Goal: Transaction & Acquisition: Purchase product/service

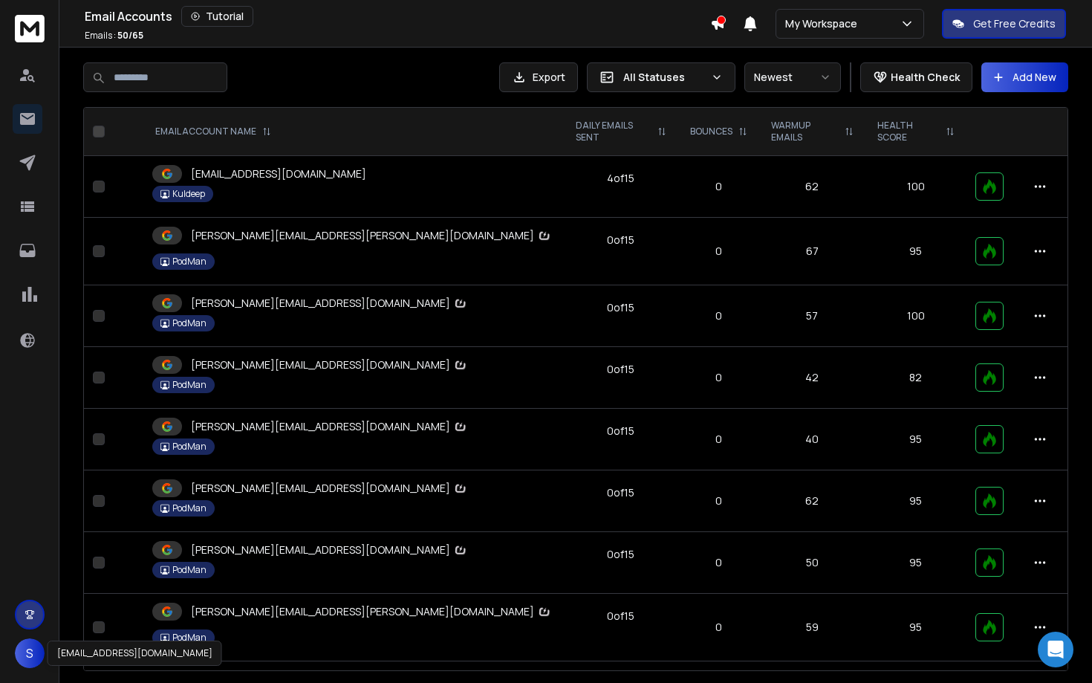
click at [36, 661] on span "S" at bounding box center [30, 653] width 30 height 30
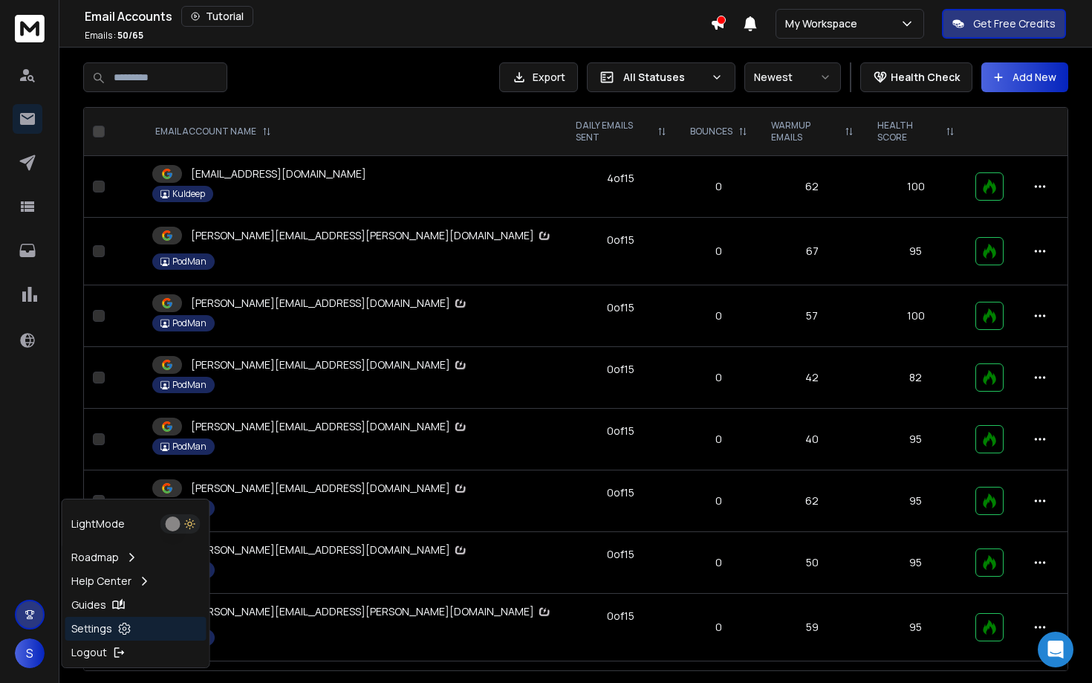
click at [94, 626] on p "Settings" at bounding box center [91, 628] width 41 height 15
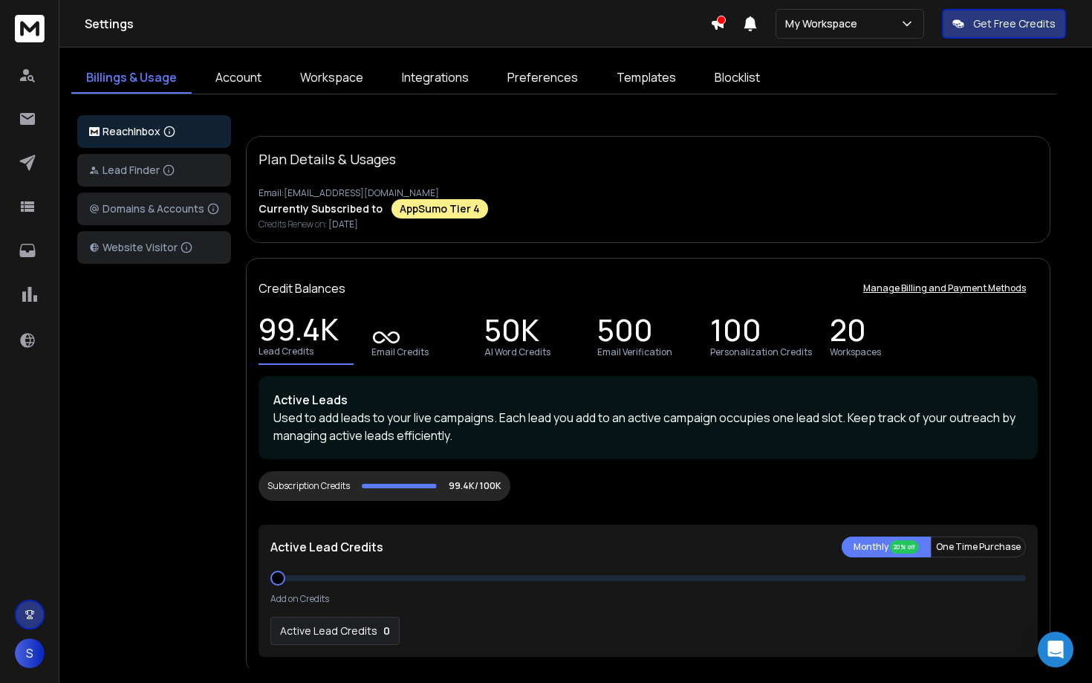
click at [718, 69] on link "Blocklist" at bounding box center [737, 77] width 75 height 31
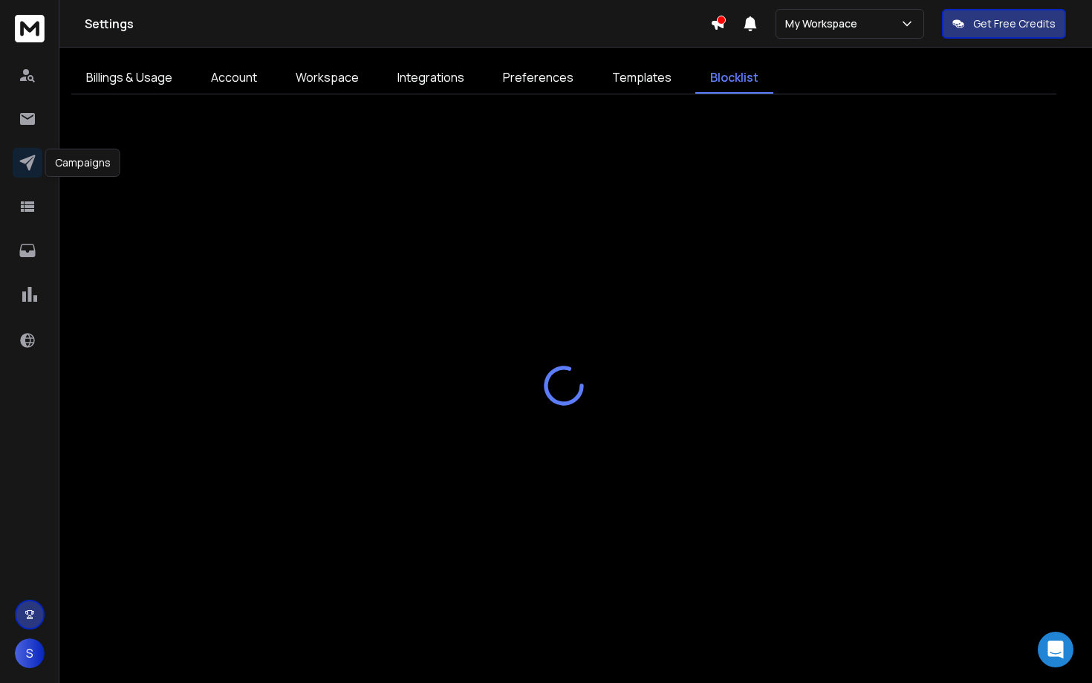
click at [27, 177] on link at bounding box center [28, 163] width 30 height 30
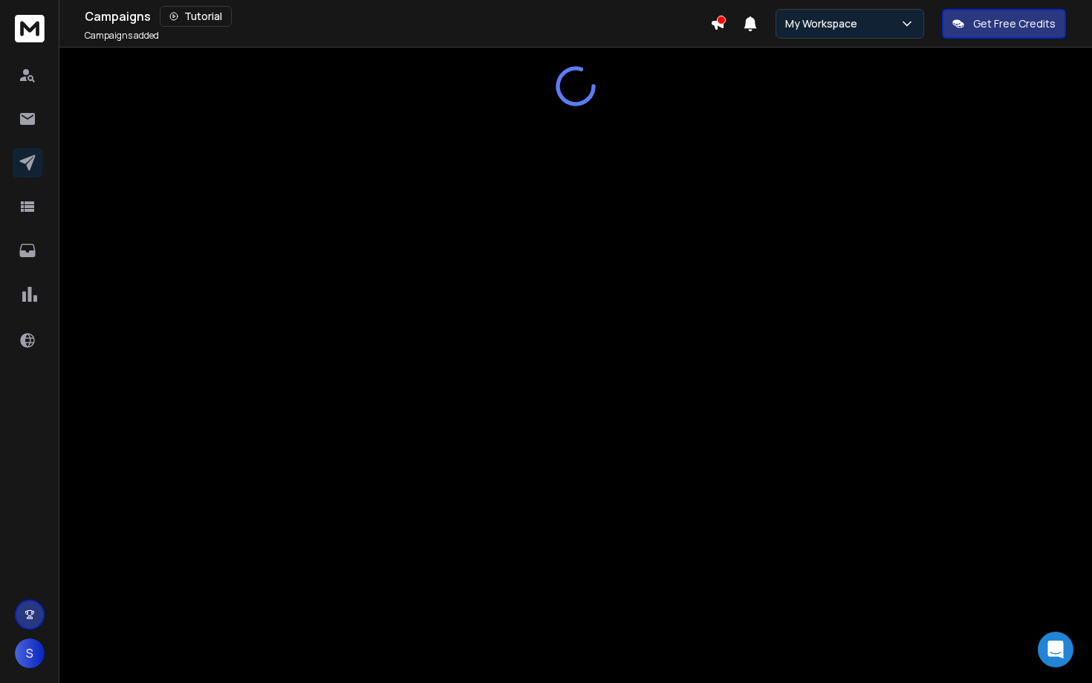
click at [804, 29] on p "My Workspace" at bounding box center [824, 23] width 78 height 15
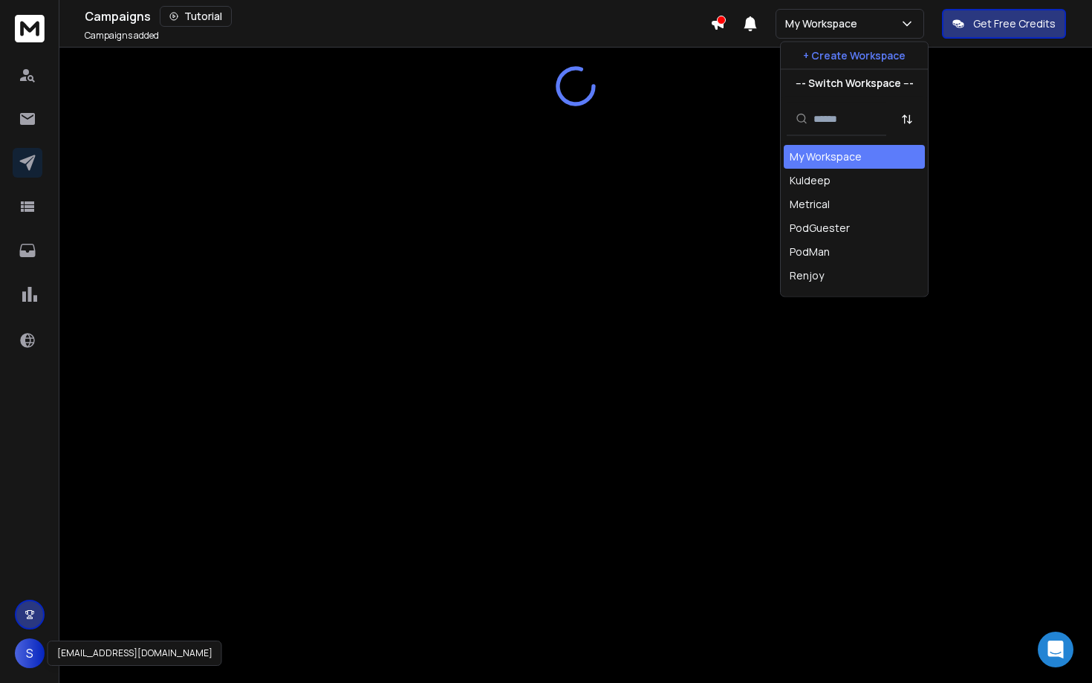
click at [27, 653] on span "S" at bounding box center [30, 653] width 30 height 30
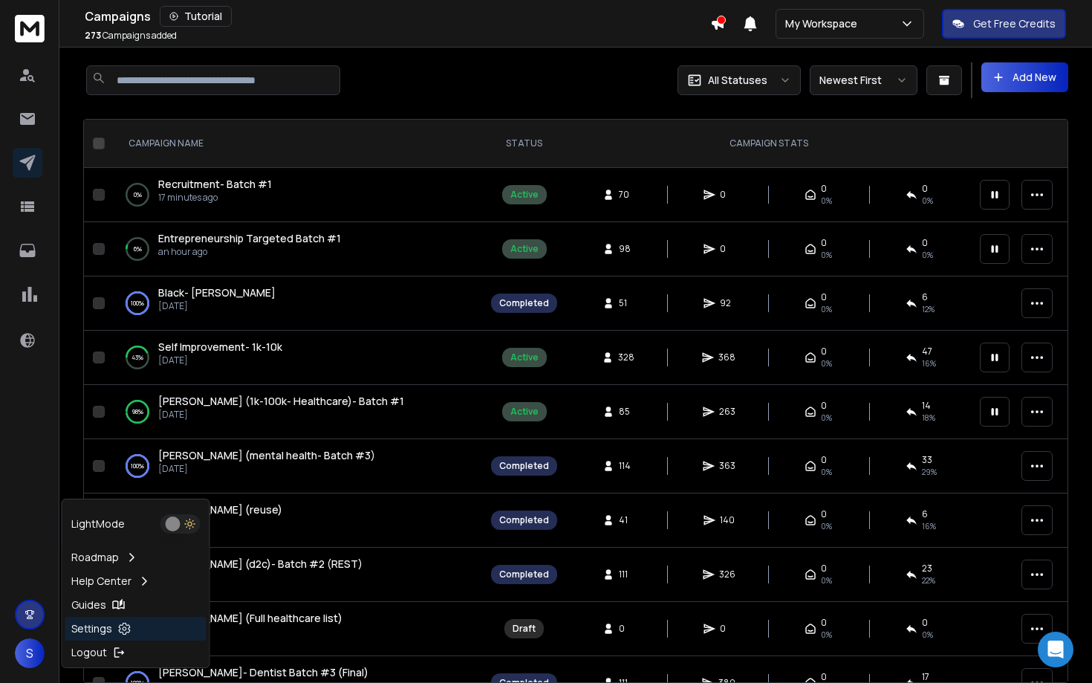
click at [97, 629] on p "Settings" at bounding box center [91, 628] width 41 height 15
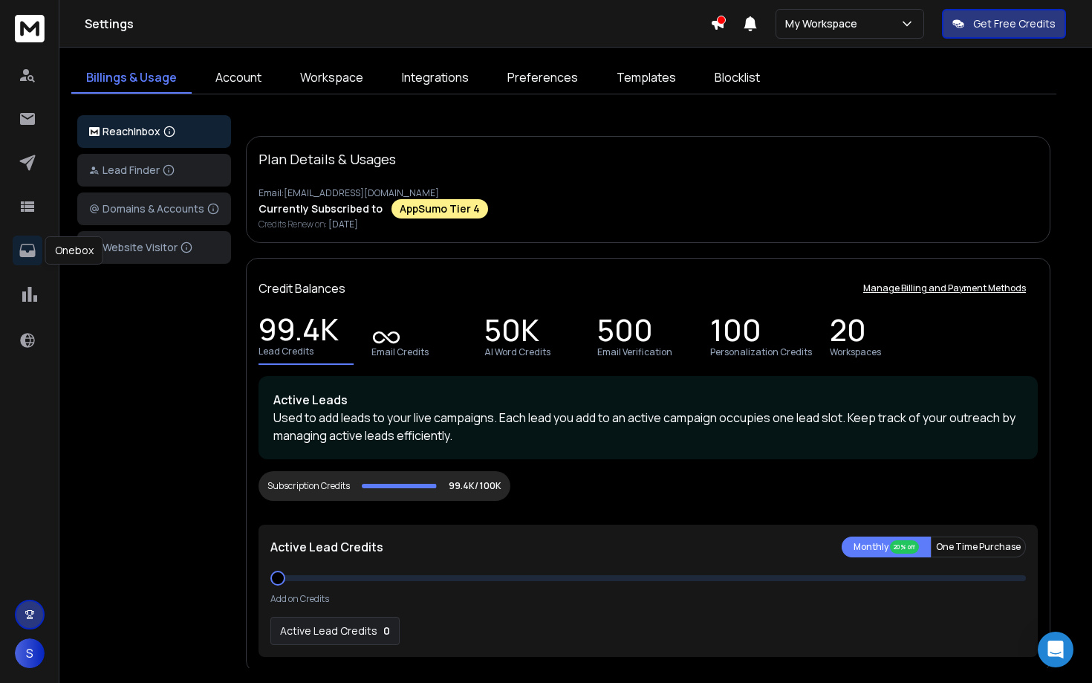
click at [32, 259] on link at bounding box center [28, 251] width 30 height 30
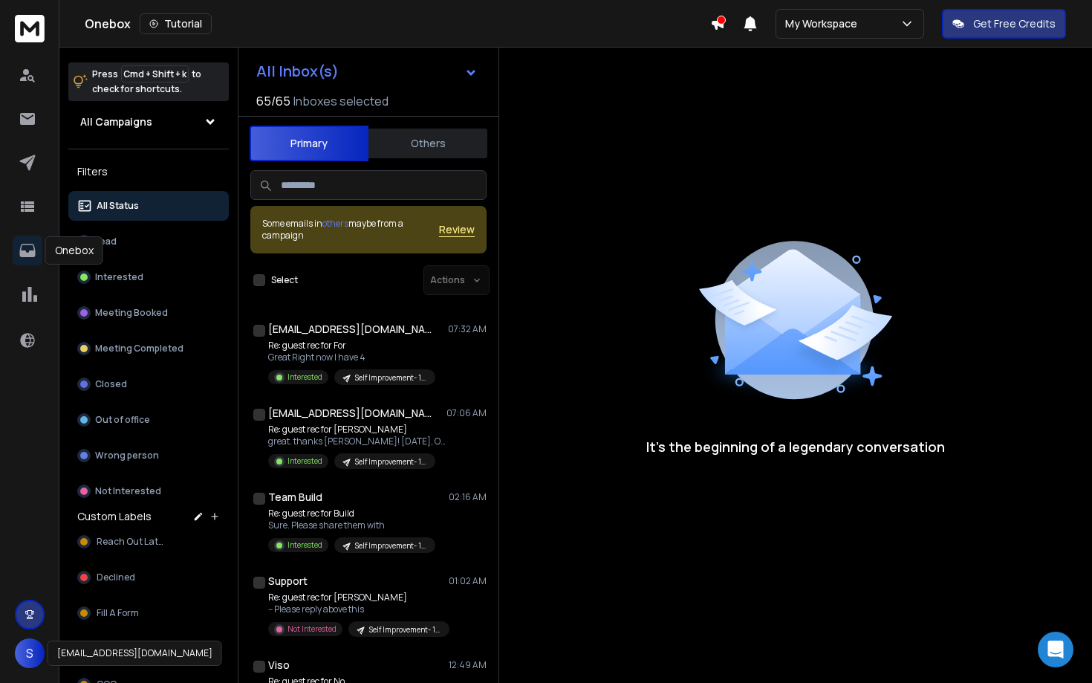
click at [31, 647] on span "S" at bounding box center [30, 653] width 30 height 30
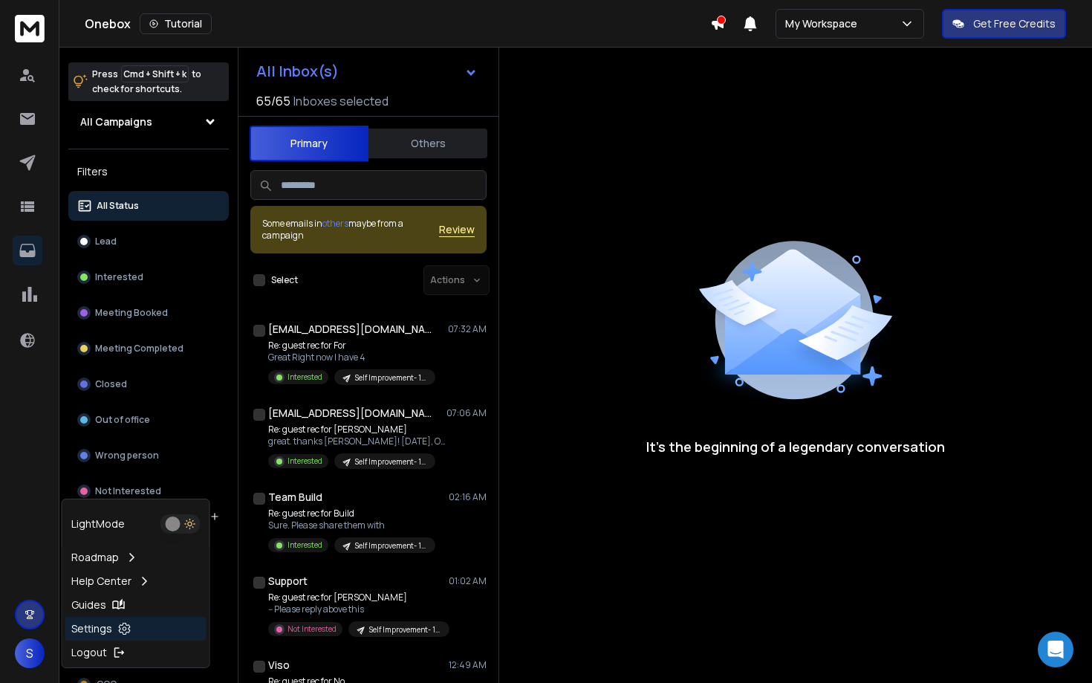
click at [91, 619] on div "Settings" at bounding box center [135, 629] width 141 height 24
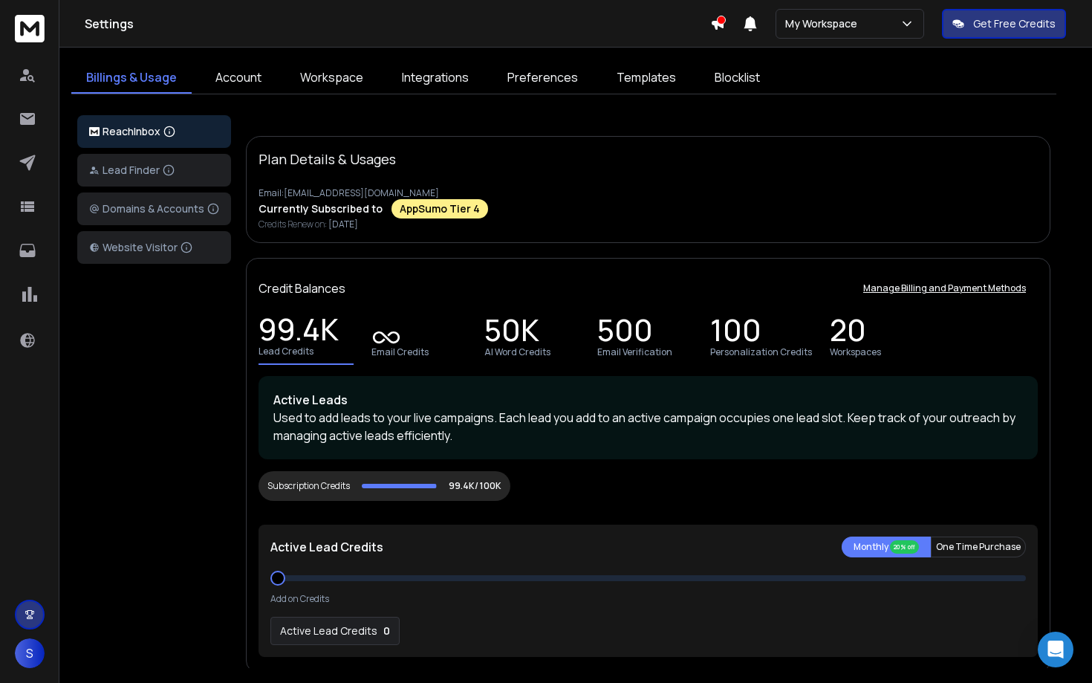
click at [396, 335] on icon "button" at bounding box center [386, 337] width 27 height 12
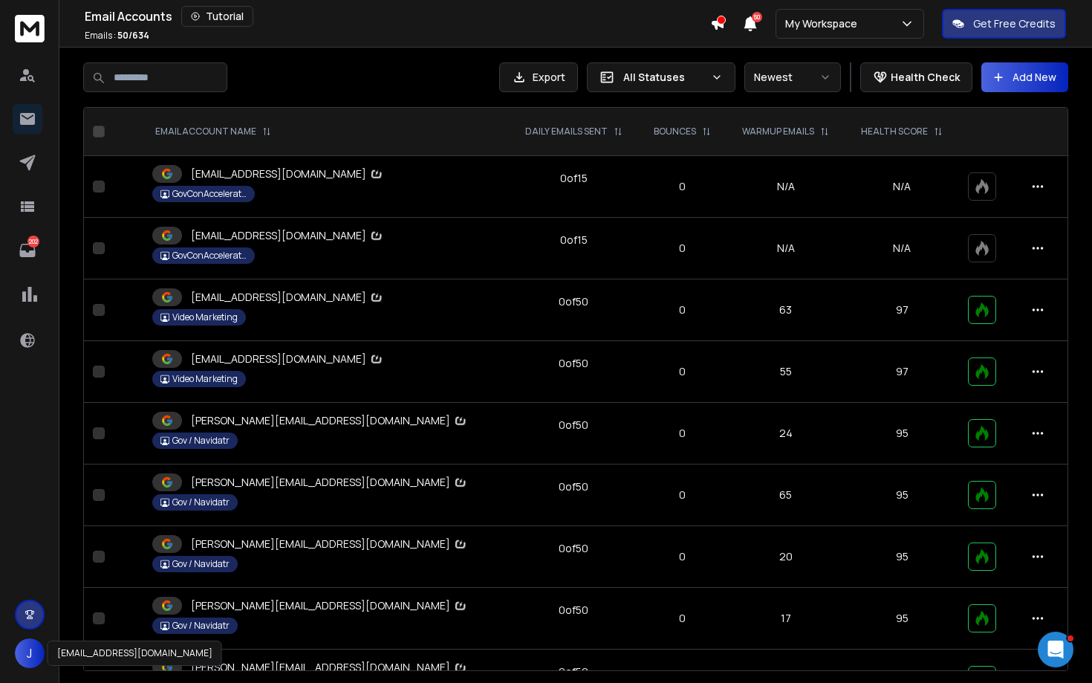
click at [34, 661] on span "J" at bounding box center [30, 653] width 30 height 30
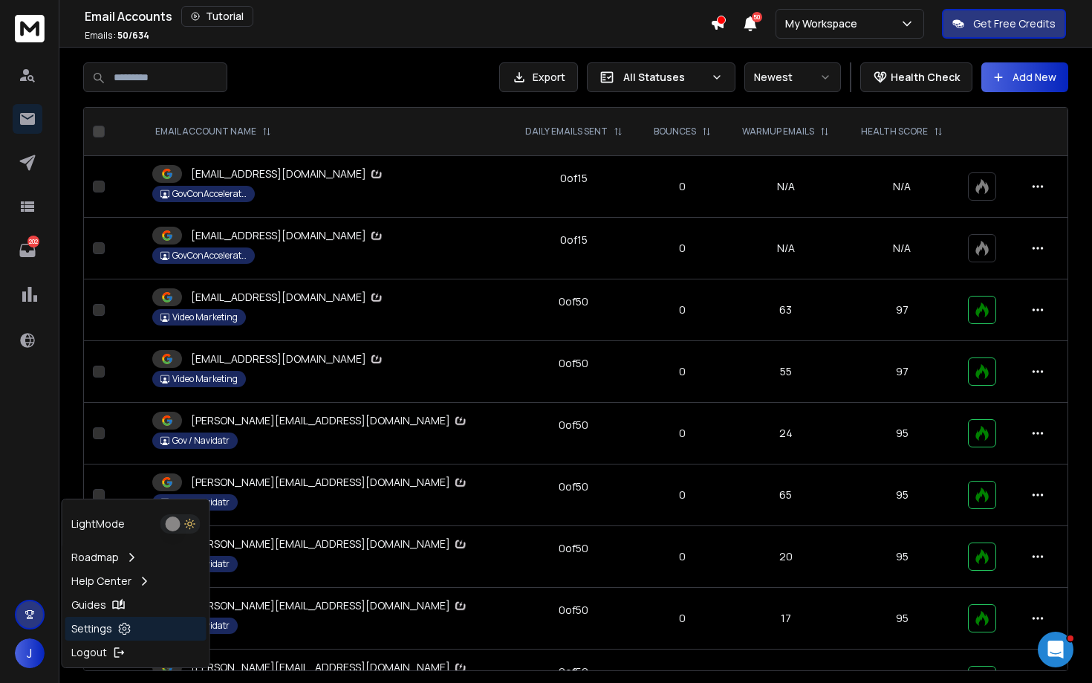
click at [89, 635] on p "Settings" at bounding box center [91, 628] width 41 height 15
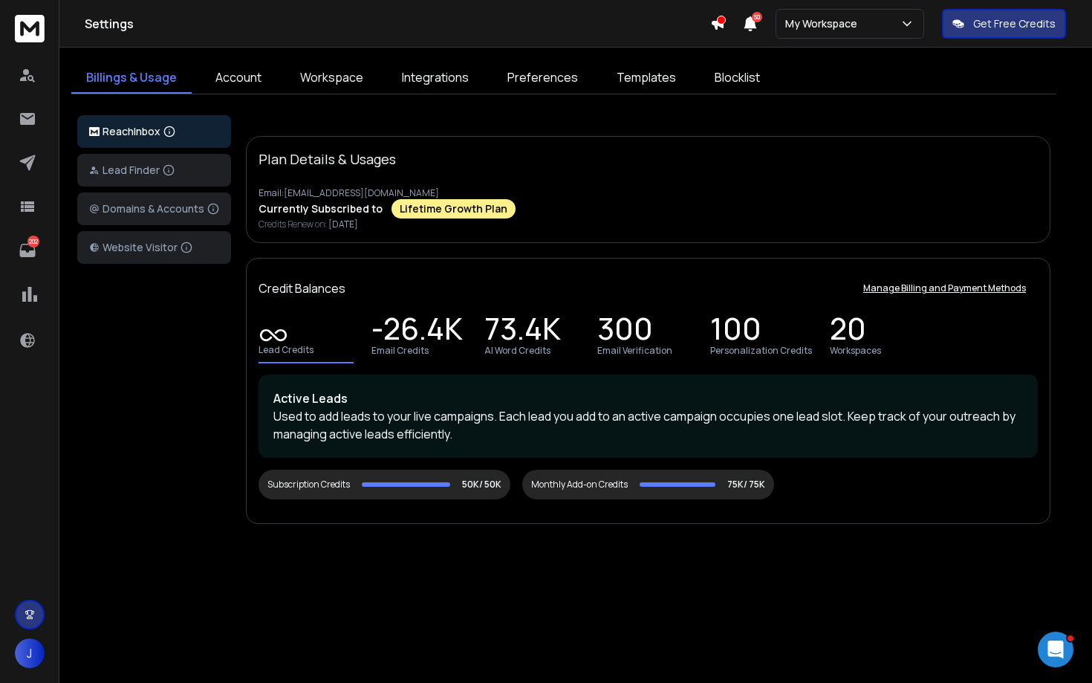
click at [386, 321] on p "-26.4K" at bounding box center [417, 331] width 91 height 21
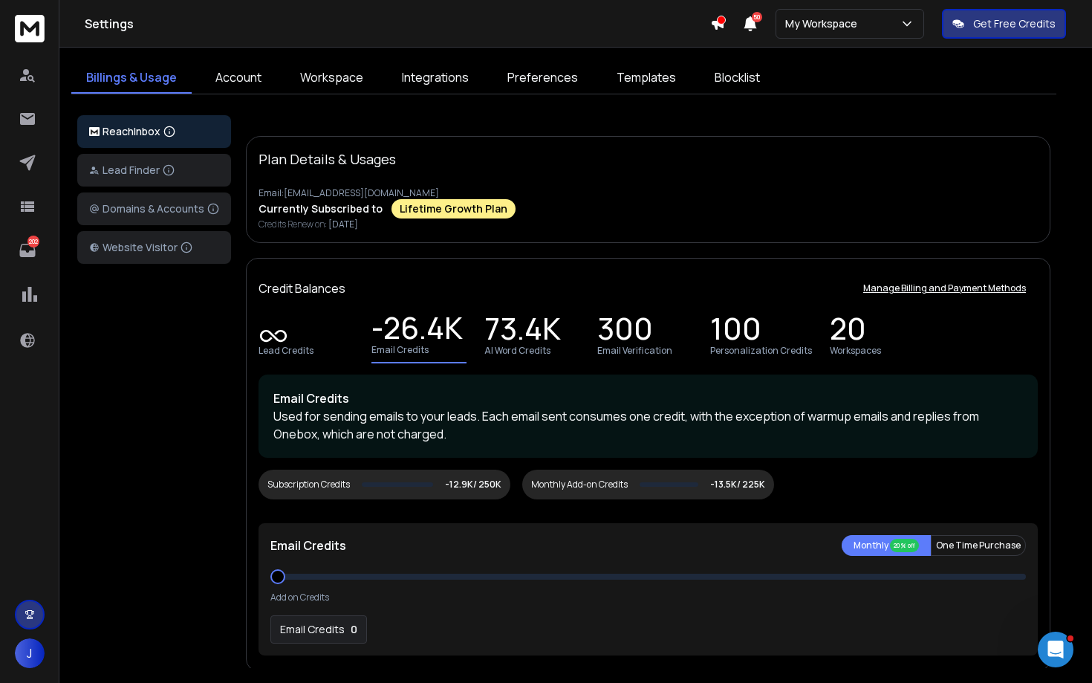
scroll to position [12, 0]
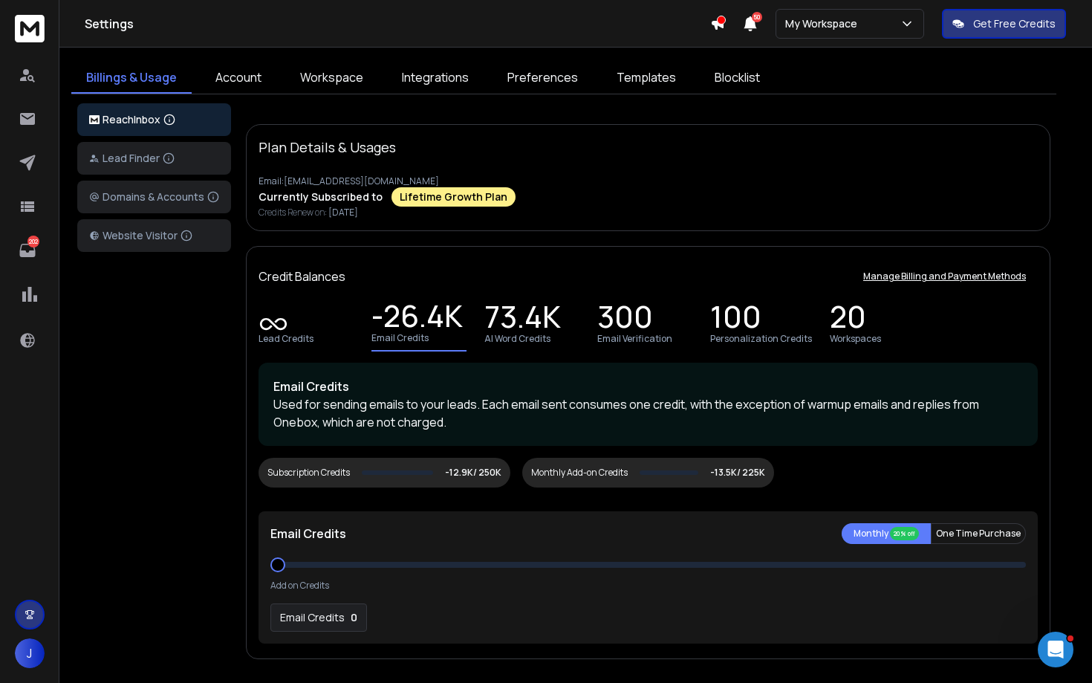
click at [291, 565] on span at bounding box center [648, 565] width 756 height 6
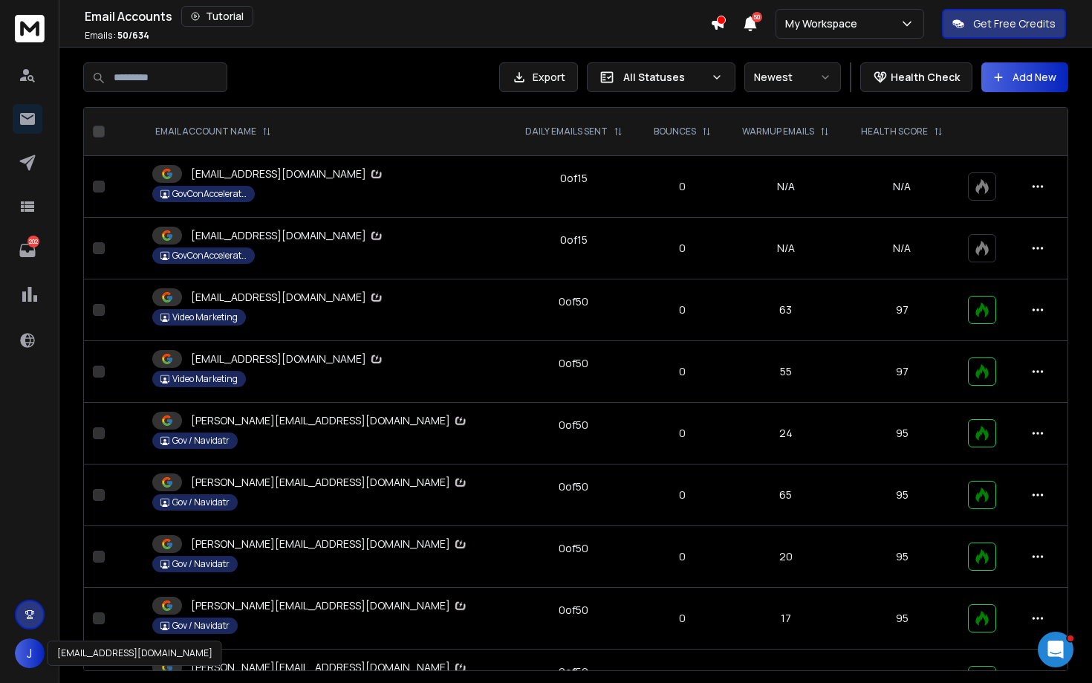
click at [33, 658] on span "J" at bounding box center [30, 653] width 30 height 30
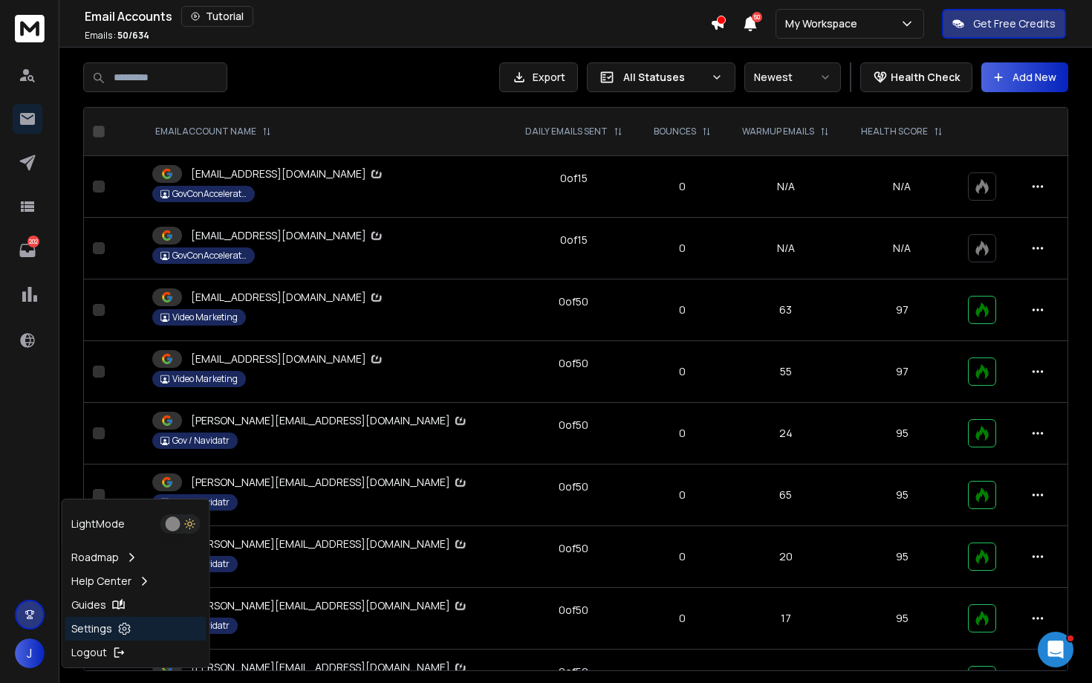
click at [104, 636] on div "Settings" at bounding box center [135, 629] width 141 height 24
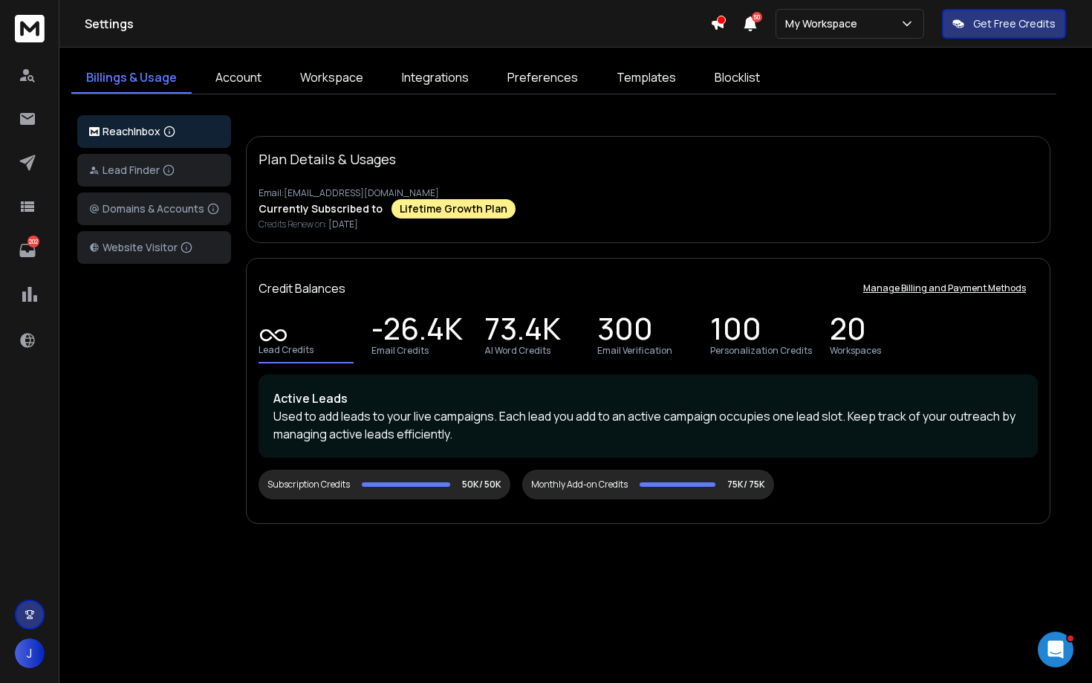
click at [415, 327] on p "-26.4K" at bounding box center [417, 331] width 91 height 21
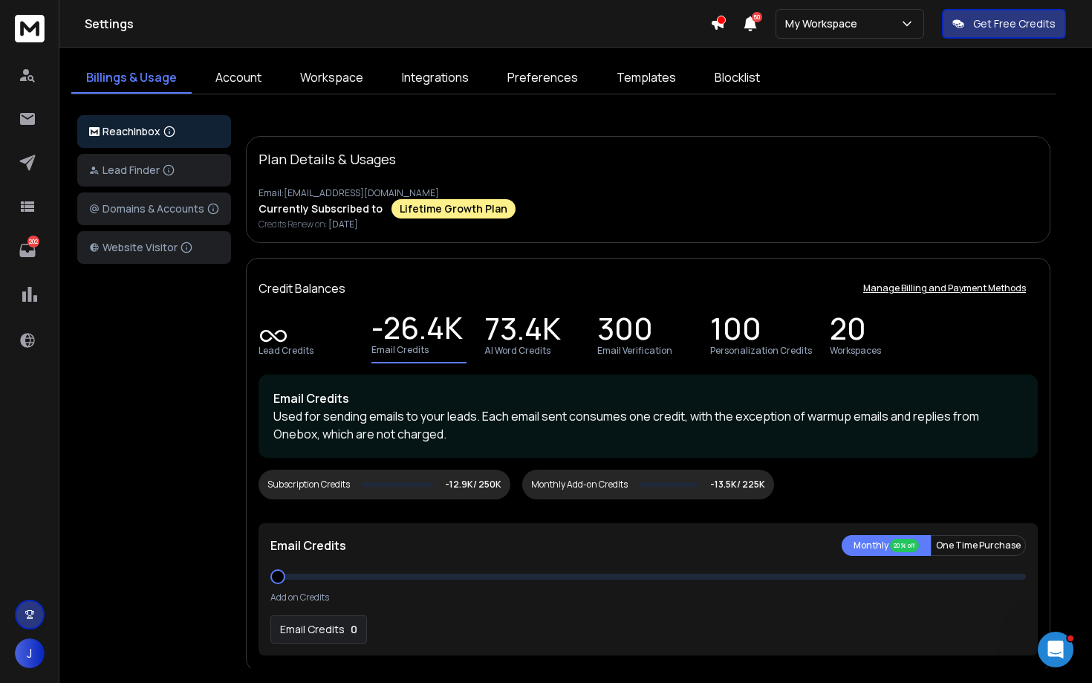
click at [317, 581] on div "Add on Credits Email Credits 0" at bounding box center [648, 604] width 756 height 79
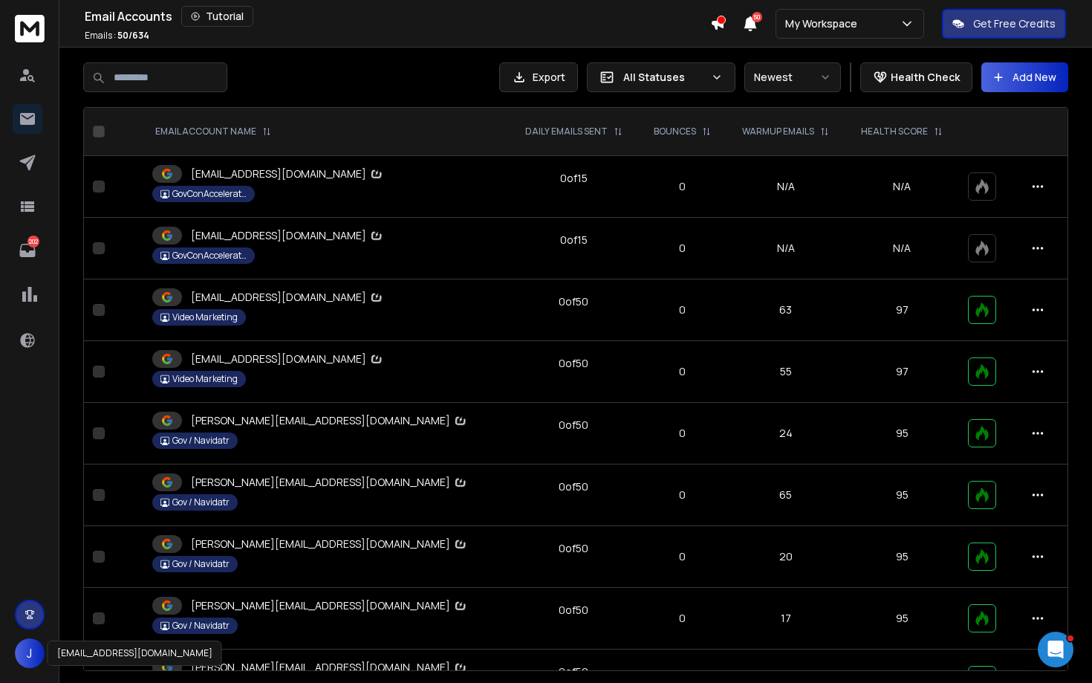
click at [24, 664] on span "J" at bounding box center [30, 653] width 30 height 30
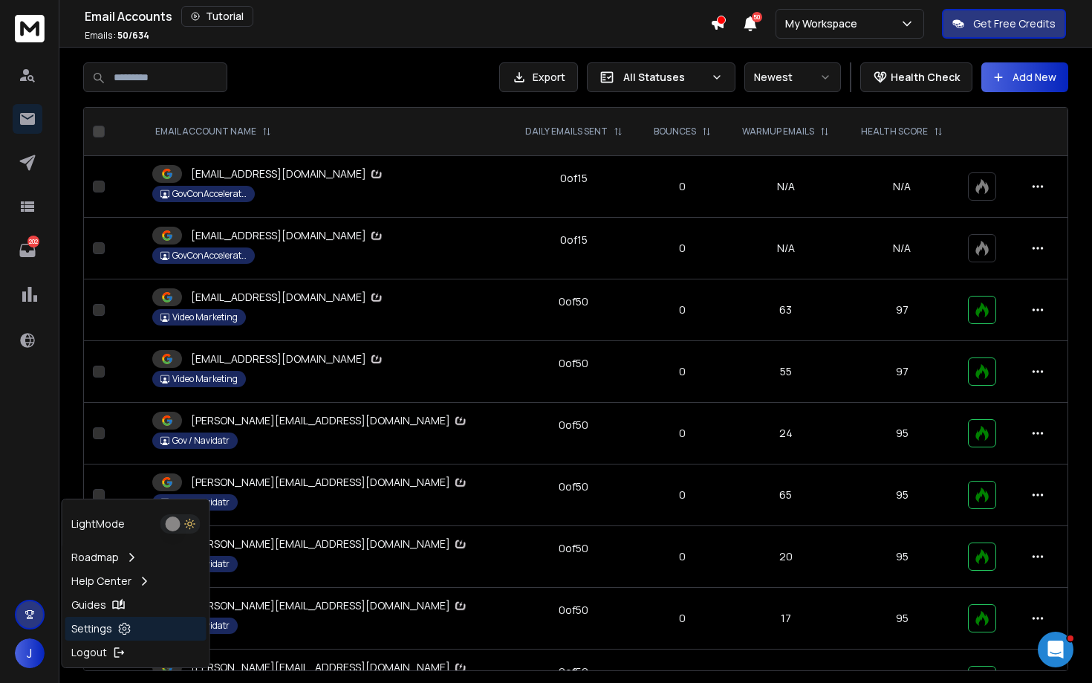
click at [95, 631] on p "Settings" at bounding box center [91, 628] width 41 height 15
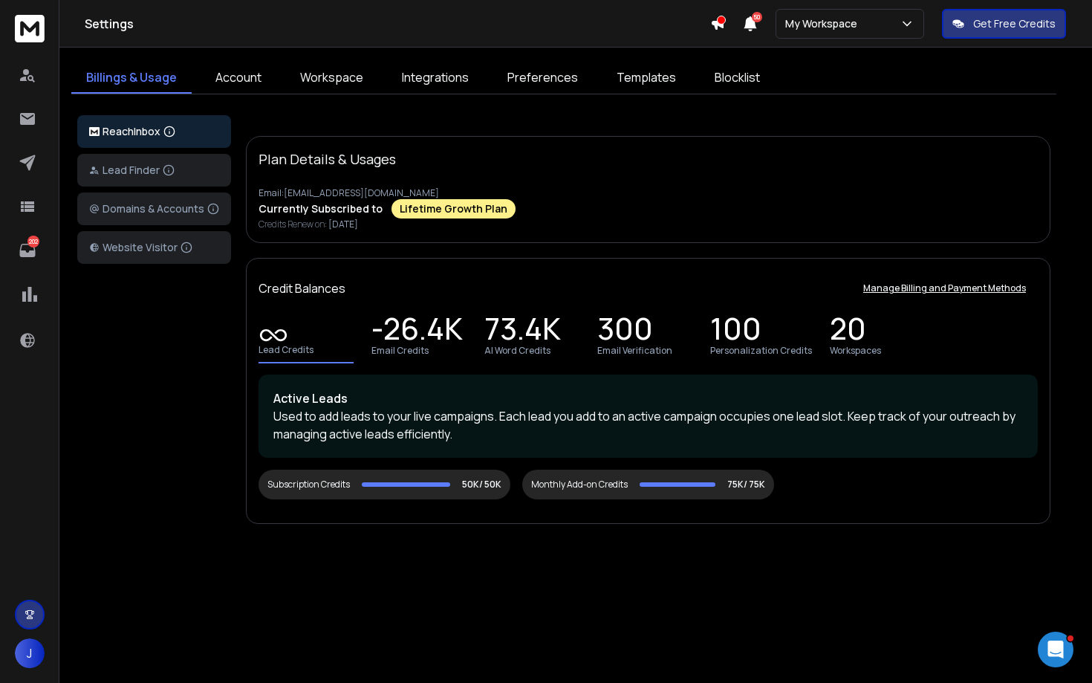
click at [386, 365] on div "Lead Credits -26.4K Email Credits 73.4K AI Word Credits 300 Email Verification …" at bounding box center [648, 413] width 779 height 172
click at [402, 333] on p "-26.4K" at bounding box center [417, 331] width 91 height 21
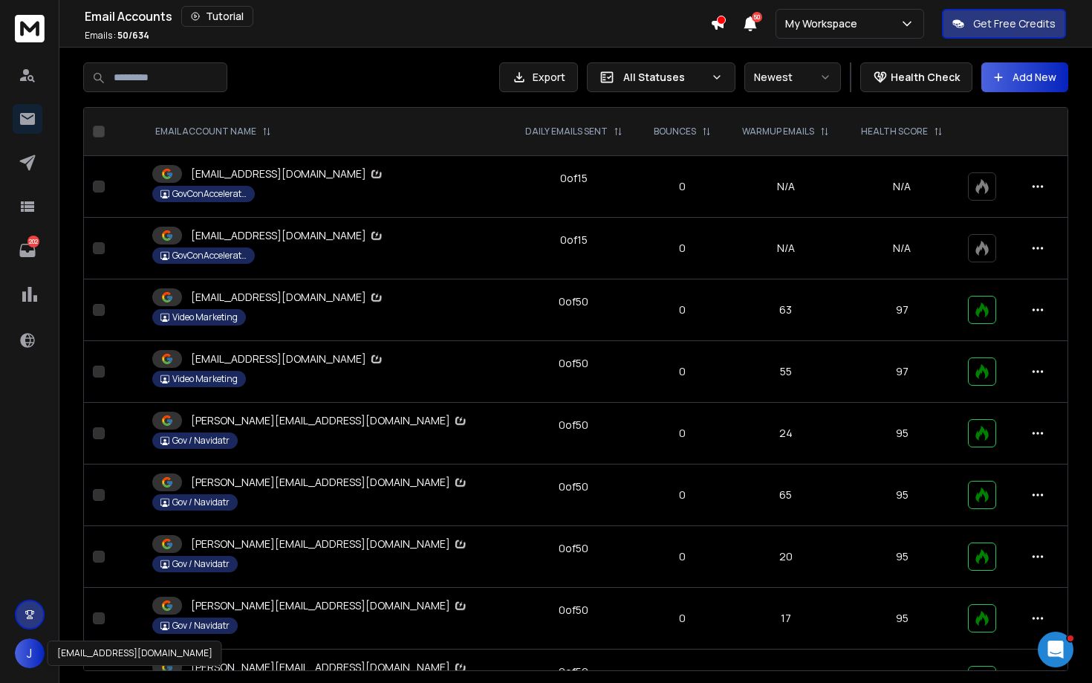
click at [36, 652] on span "J" at bounding box center [30, 653] width 30 height 30
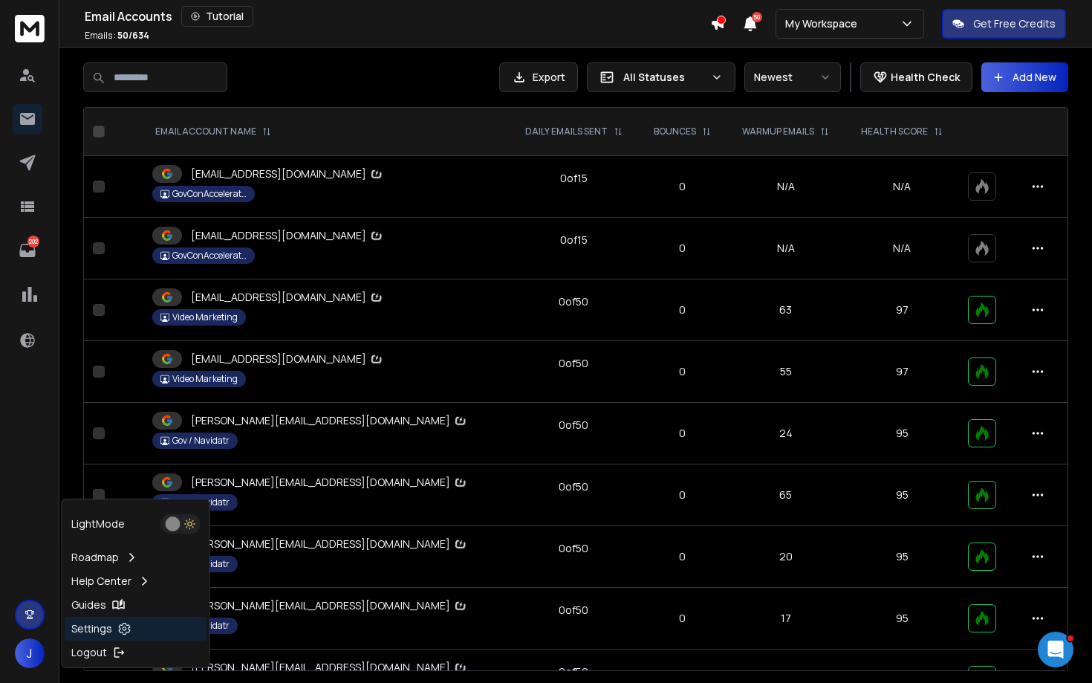
click at [91, 627] on p "Settings" at bounding box center [91, 628] width 41 height 15
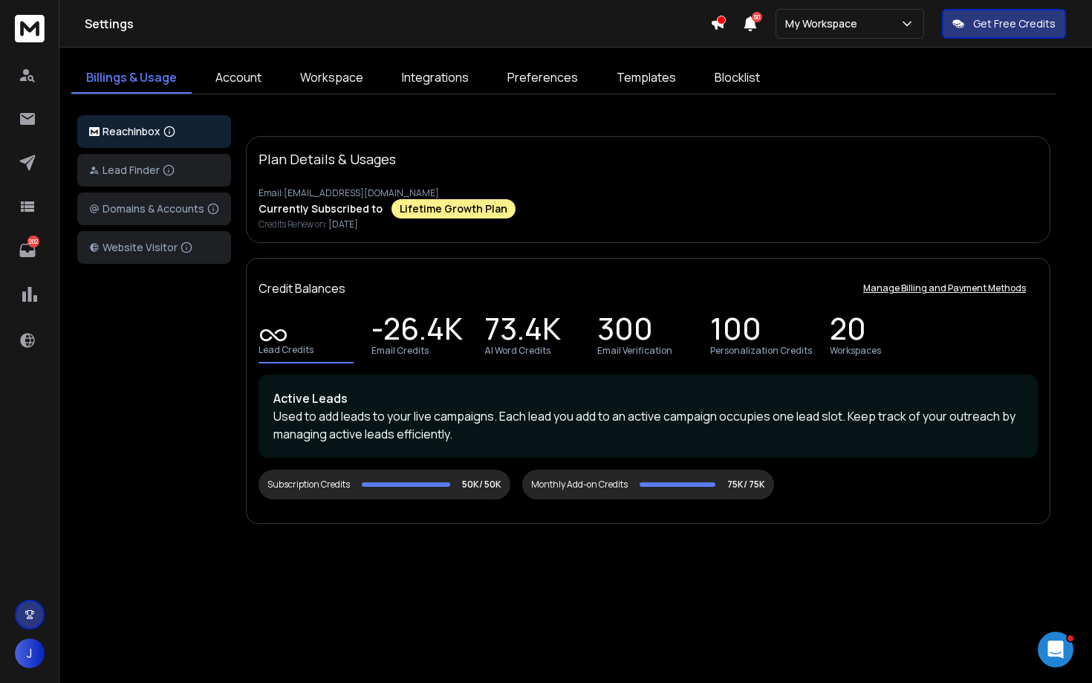
click at [409, 324] on p "-26.4K" at bounding box center [417, 331] width 91 height 21
click at [409, 340] on p "-26.4K" at bounding box center [417, 331] width 91 height 21
click at [507, 327] on p "73.4K" at bounding box center [522, 331] width 77 height 21
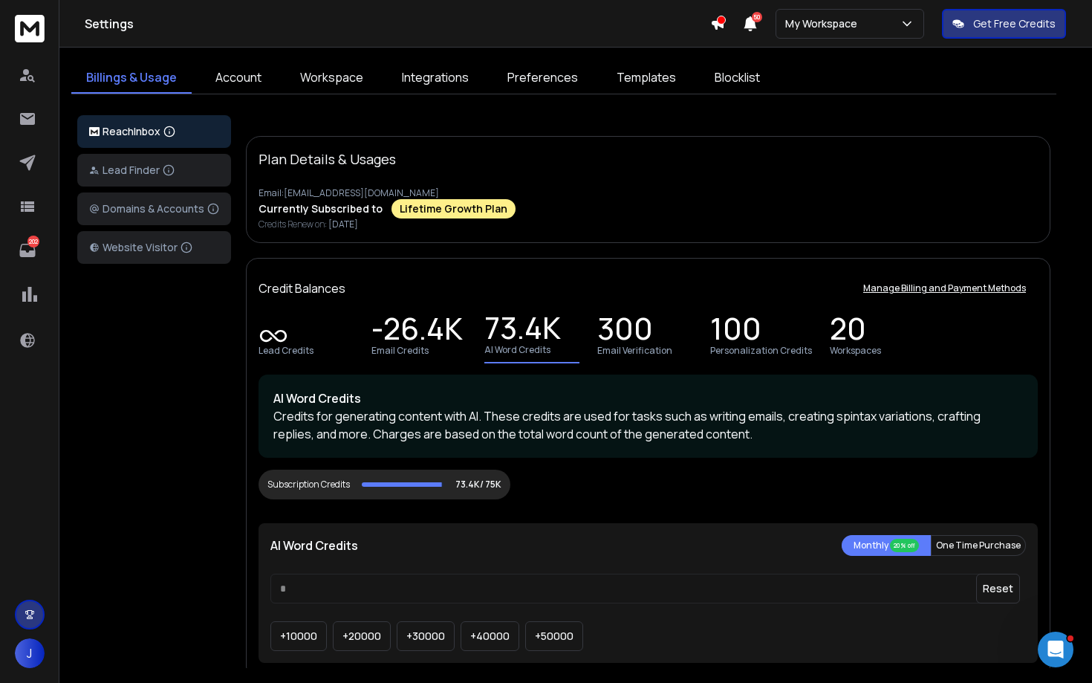
scroll to position [19, 0]
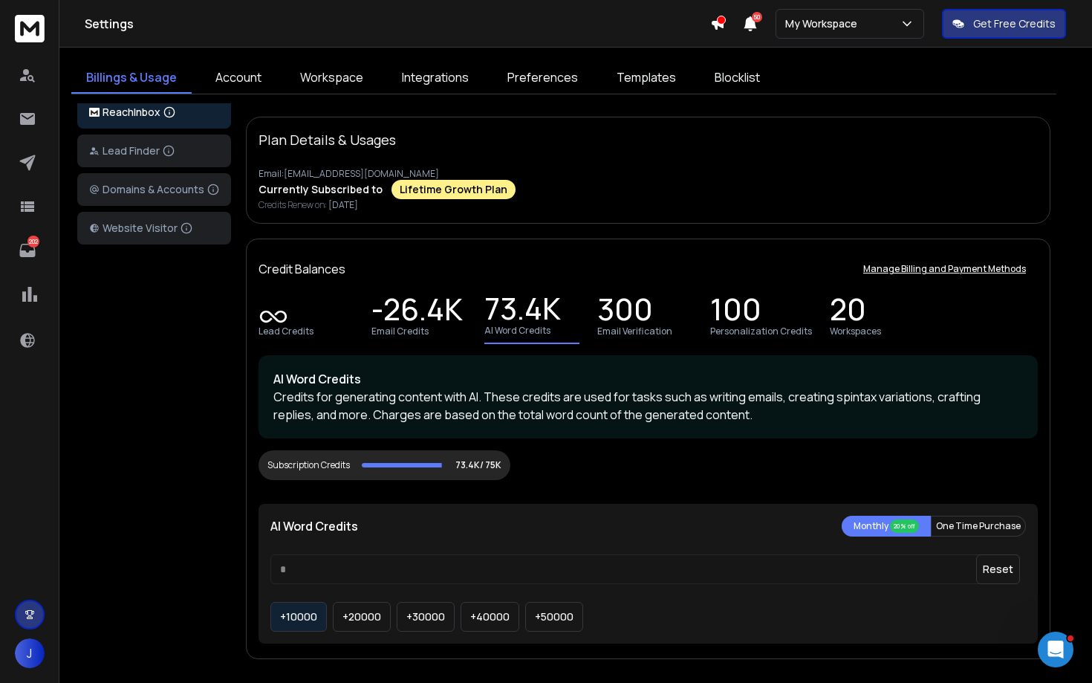
click at [286, 610] on button "+10000" at bounding box center [298, 617] width 56 height 30
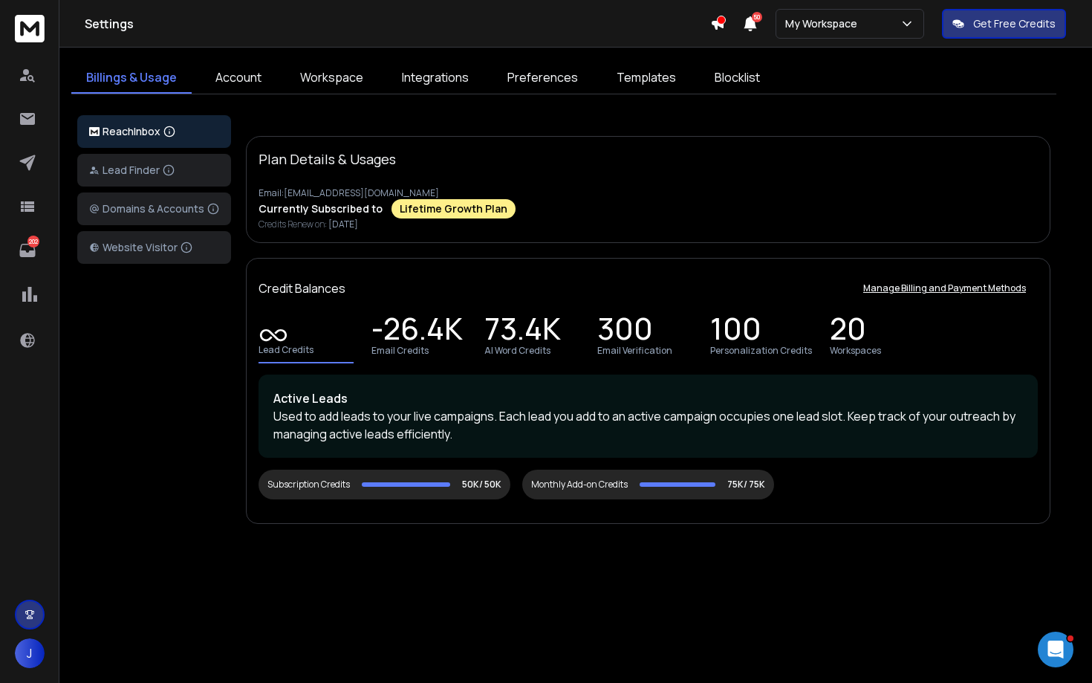
click at [623, 328] on p "300" at bounding box center [625, 331] width 56 height 21
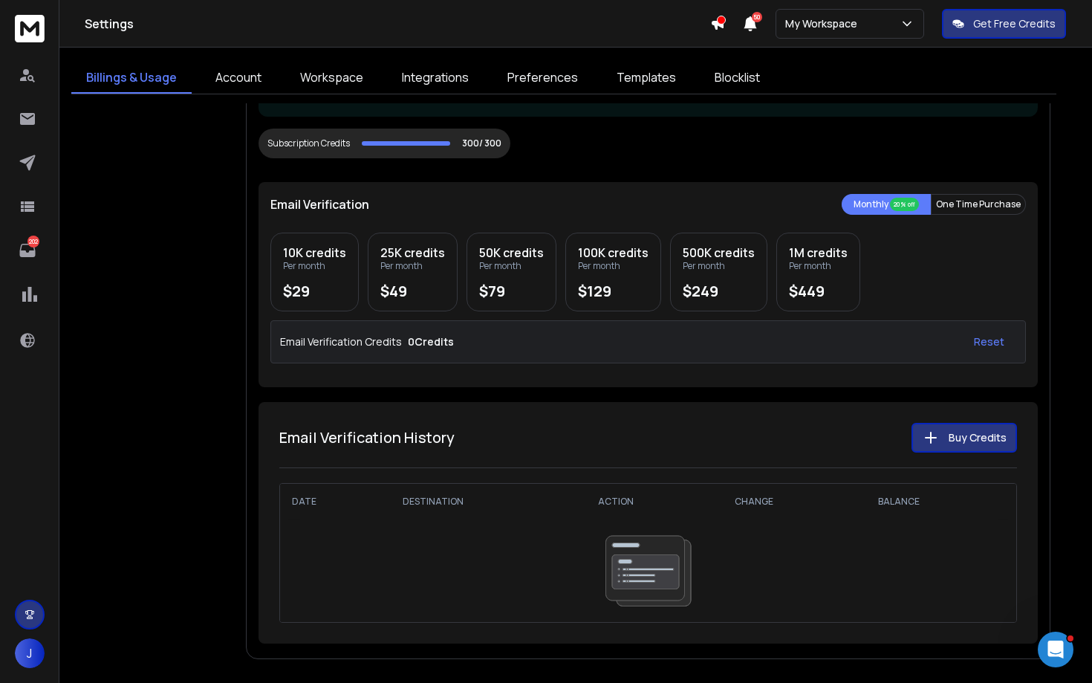
scroll to position [326, 0]
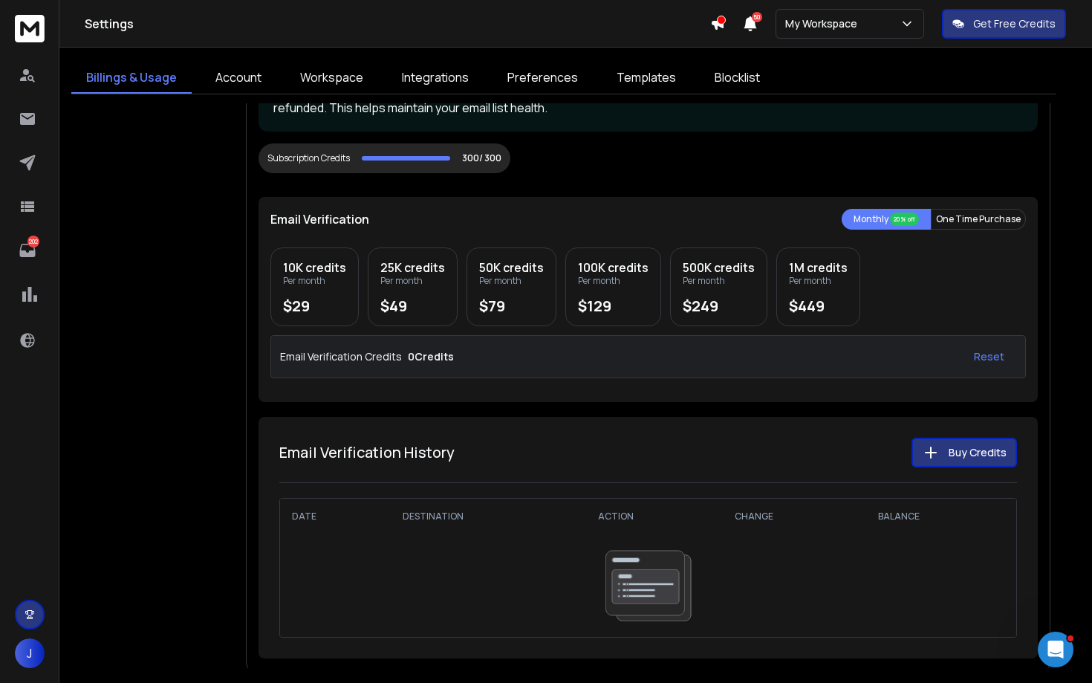
click at [337, 288] on label "10K credits Per month $29" at bounding box center [314, 286] width 88 height 79
click at [294, 313] on button "10K credits Per month $29" at bounding box center [288, 319] width 12 height 12
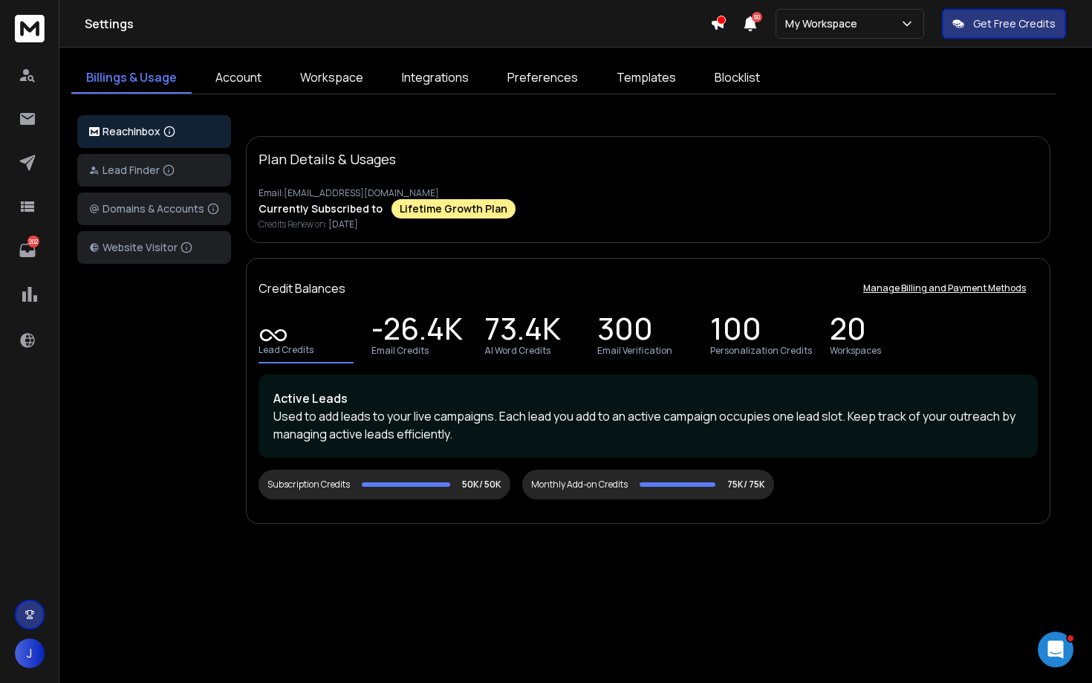
click at [419, 333] on p "-26.4K" at bounding box center [417, 331] width 91 height 21
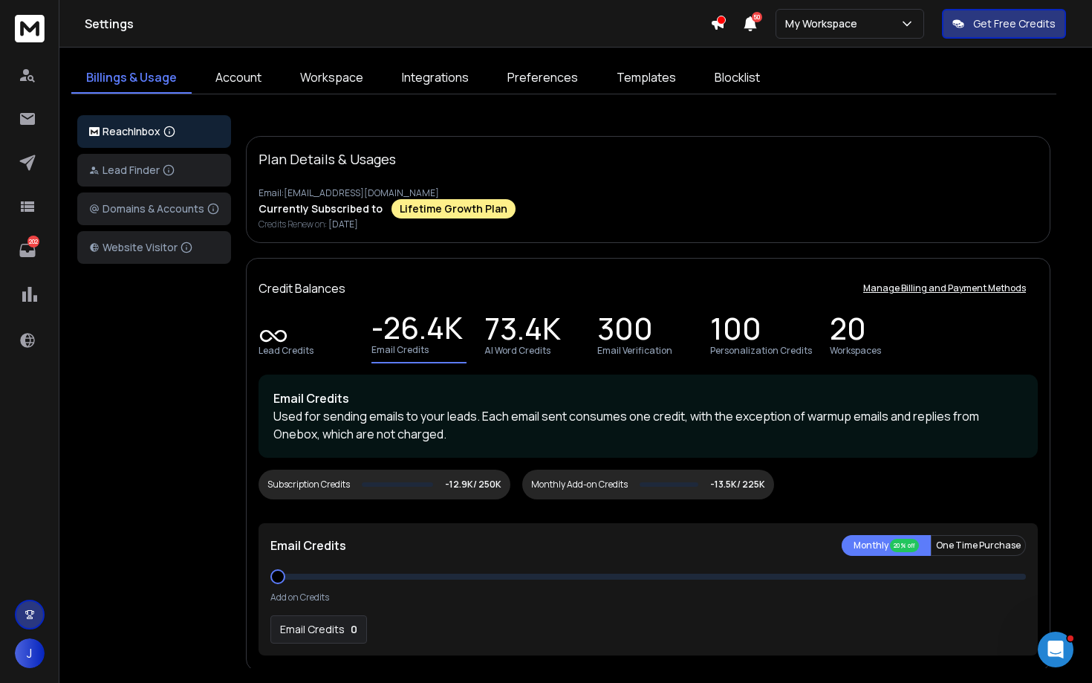
click at [322, 573] on div "Add on Credits Email Credits 0" at bounding box center [648, 604] width 756 height 79
click at [328, 580] on div "Add on Credits Email Credits 0" at bounding box center [648, 604] width 756 height 79
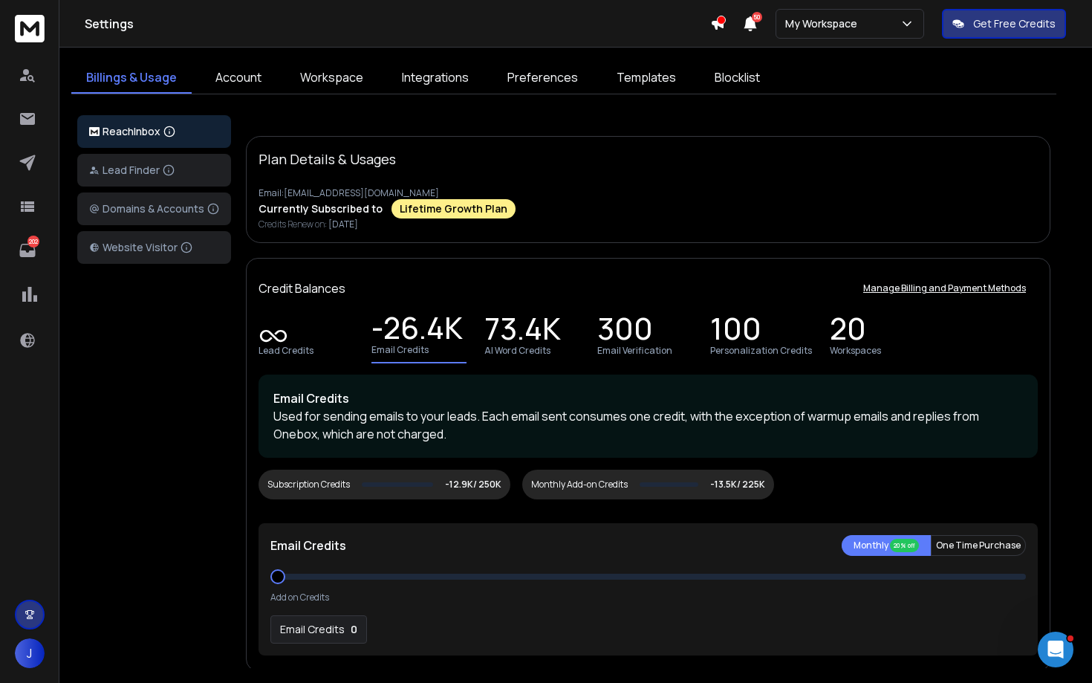
click at [328, 580] on div "Add on Credits Email Credits 0" at bounding box center [648, 604] width 756 height 79
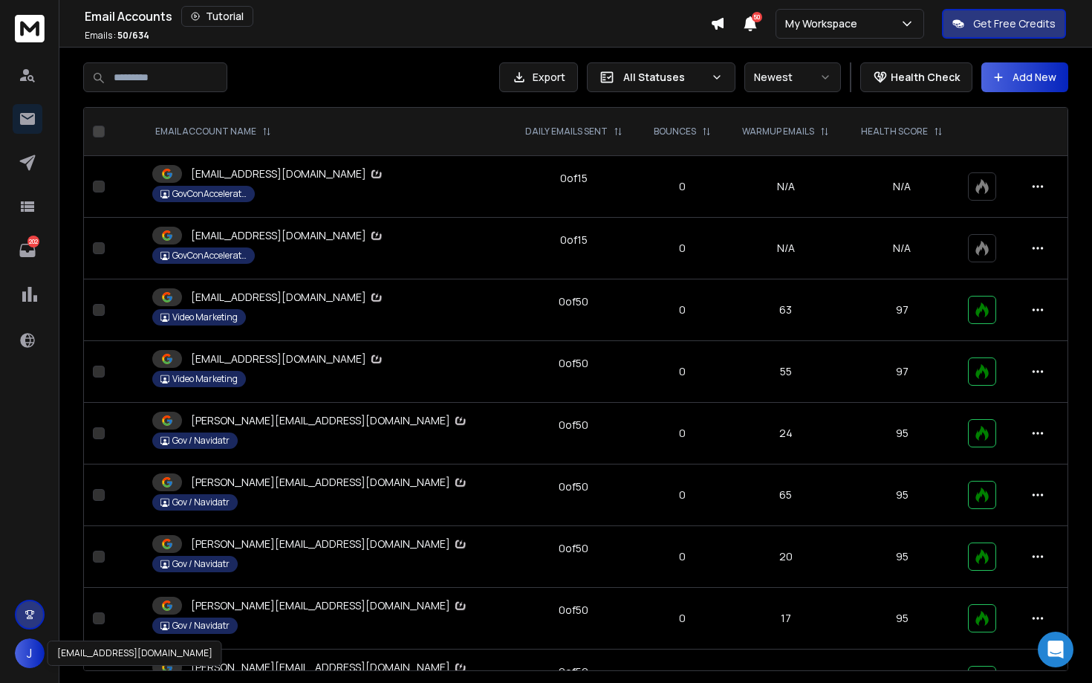
click at [20, 653] on span "J" at bounding box center [30, 653] width 30 height 30
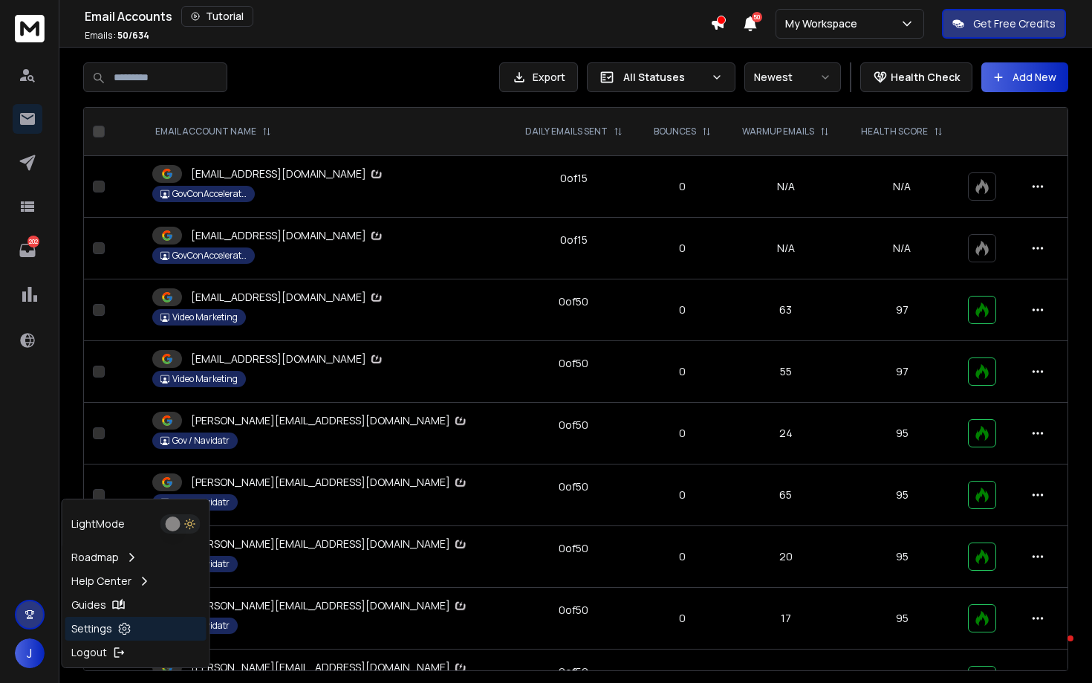
click at [100, 626] on p "Settings" at bounding box center [91, 628] width 41 height 15
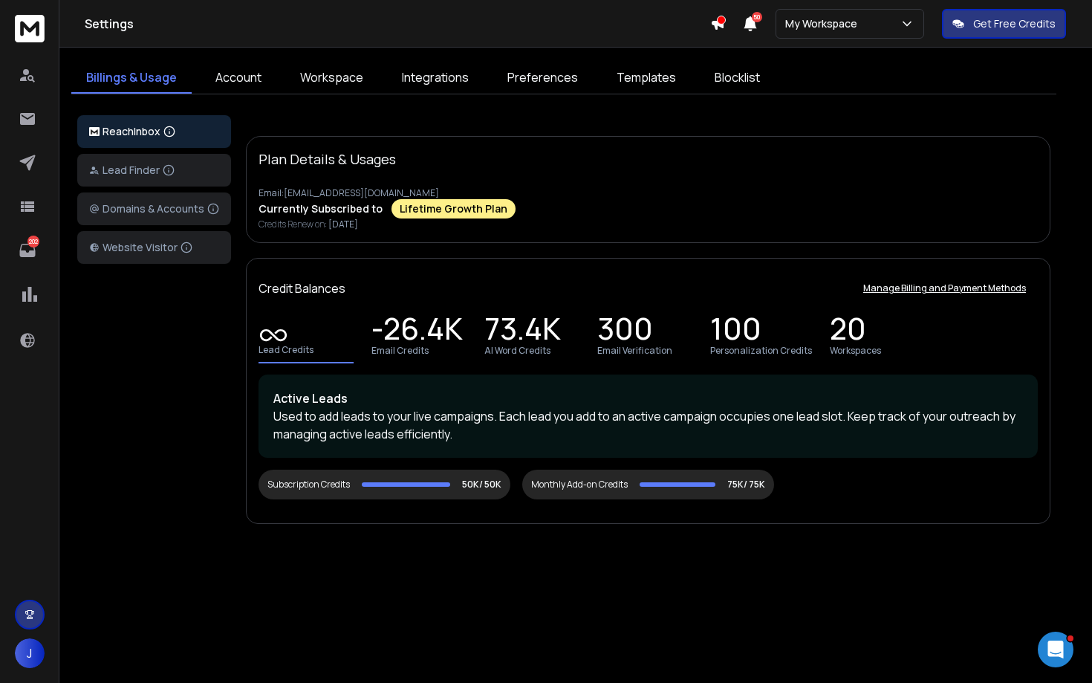
click at [428, 305] on div "Credit Balances Manage Billing and Payment Methods Lead Credits -26.4K Email Cr…" at bounding box center [648, 391] width 805 height 266
click at [410, 328] on p "-26.4K" at bounding box center [417, 331] width 91 height 21
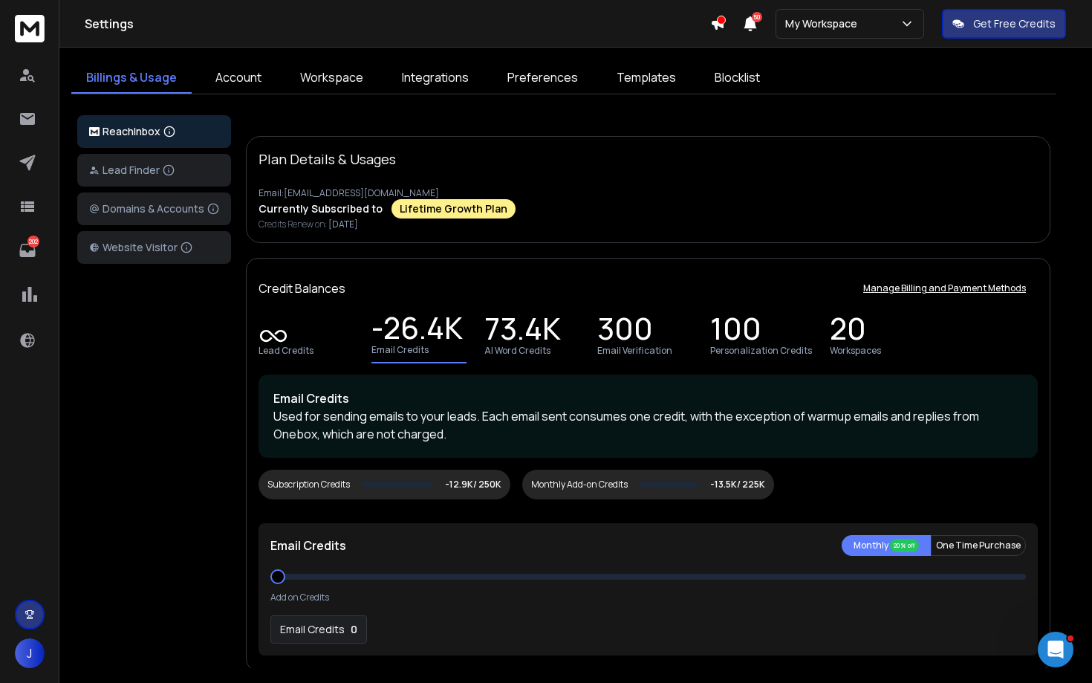
click at [343, 577] on span at bounding box center [648, 577] width 756 height 6
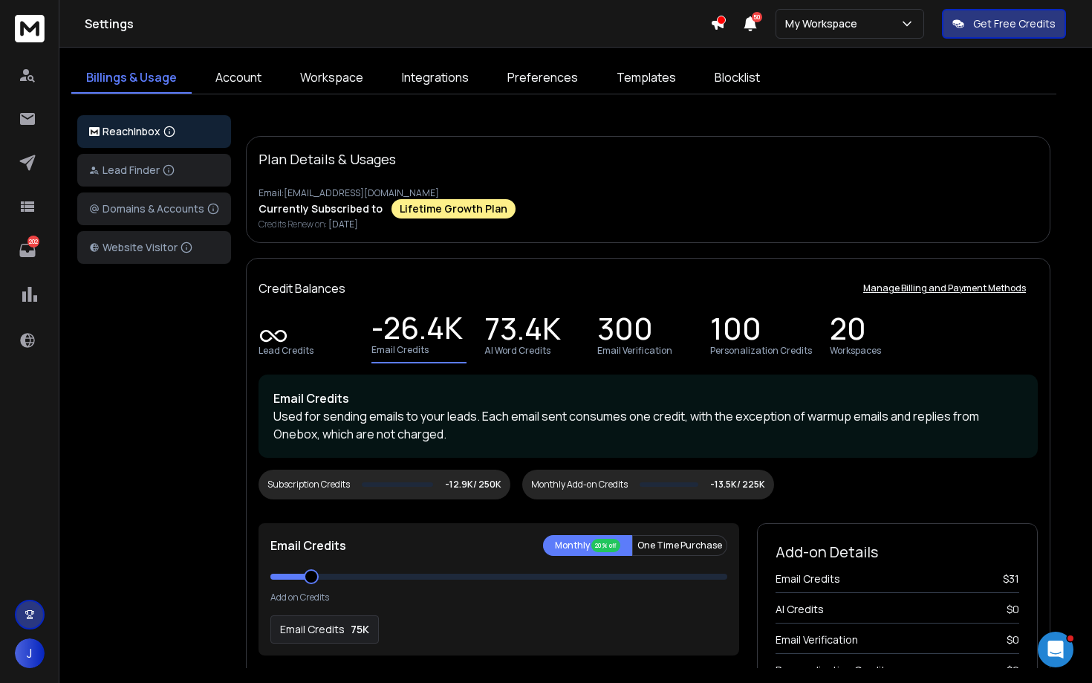
click at [343, 577] on span at bounding box center [498, 577] width 457 height 6
click at [386, 576] on span at bounding box center [498, 577] width 457 height 6
click at [304, 580] on span at bounding box center [311, 576] width 15 height 15
click at [490, 372] on div "Lead Credits -26.4K Email Credits 73.4K AI Word Credits 300 Email Verification …" at bounding box center [648, 413] width 779 height 172
click at [513, 324] on p "73.4K" at bounding box center [522, 331] width 77 height 21
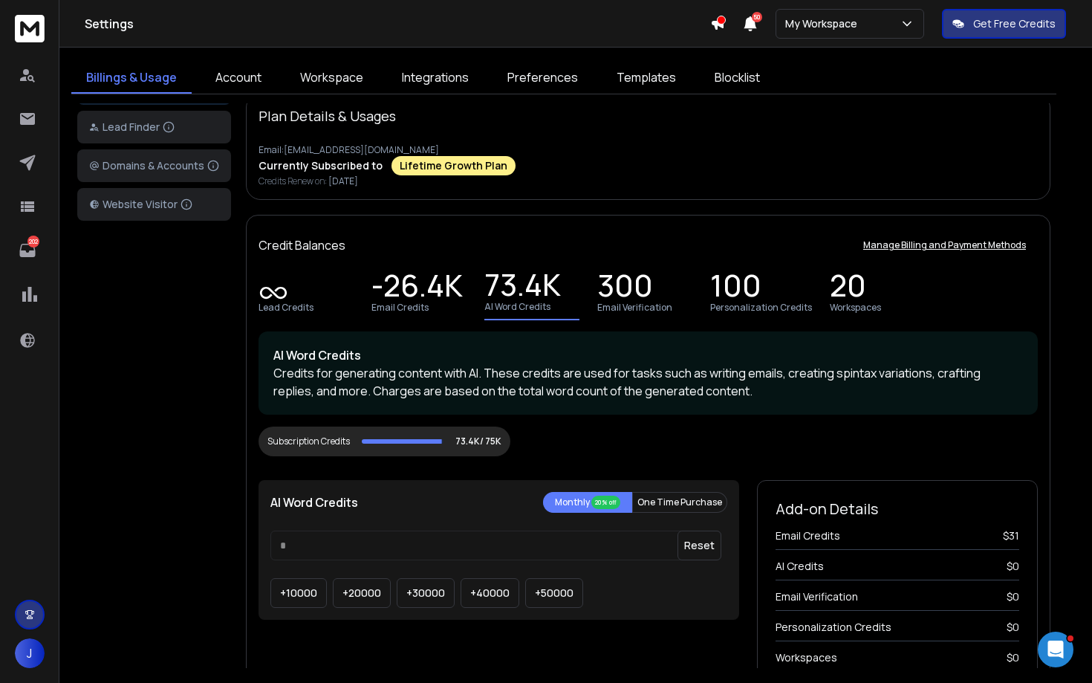
scroll to position [78, 0]
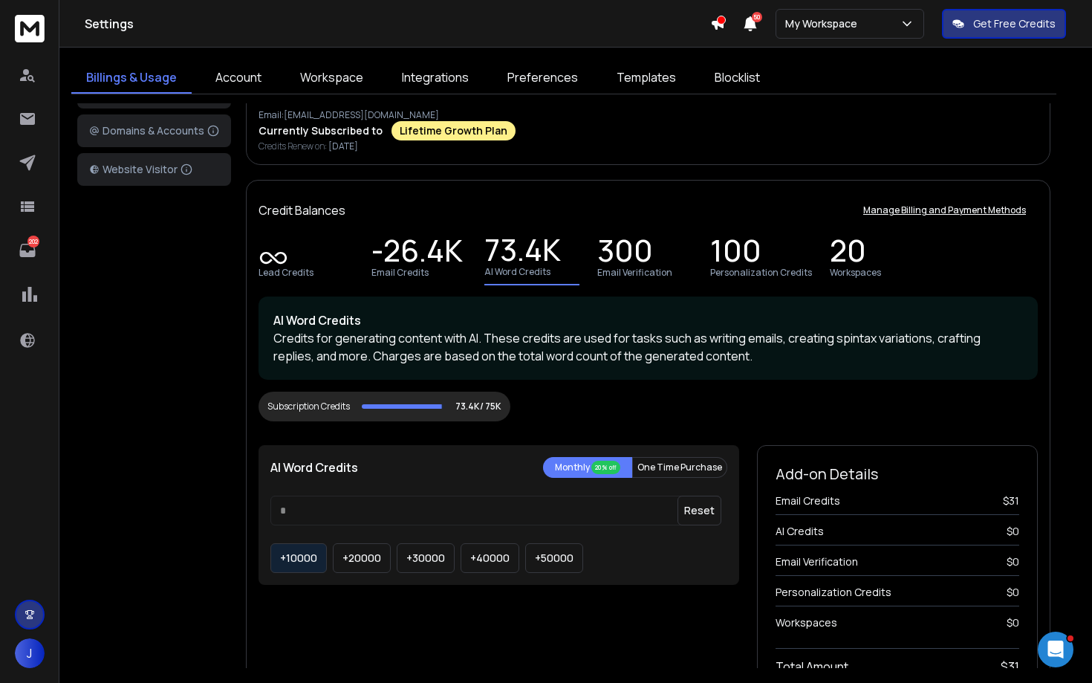
click at [299, 558] on button "+10000" at bounding box center [298, 558] width 56 height 30
click at [430, 564] on button "+30000" at bounding box center [426, 558] width 58 height 30
click at [698, 510] on button "Reset" at bounding box center [700, 511] width 44 height 30
type input "*"
click at [717, 253] on p "100" at bounding box center [735, 253] width 51 height 21
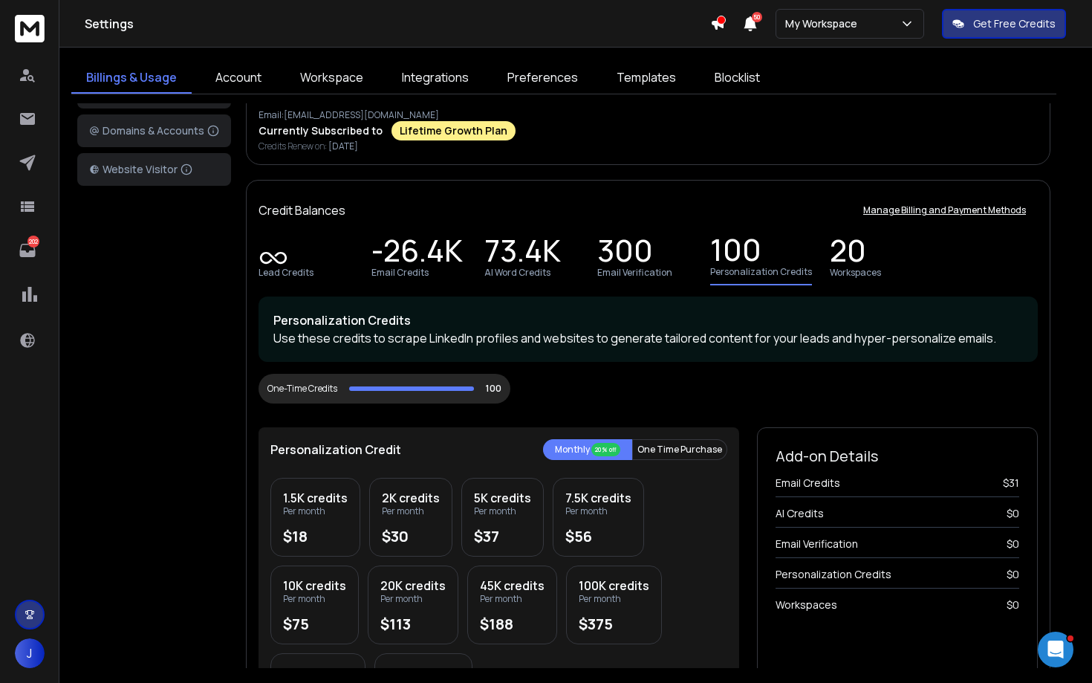
click at [274, 547] on label "1.5K credits Per month $18" at bounding box center [315, 517] width 90 height 79
click at [282, 547] on button "1.5K credits Per month $18" at bounding box center [288, 549] width 12 height 12
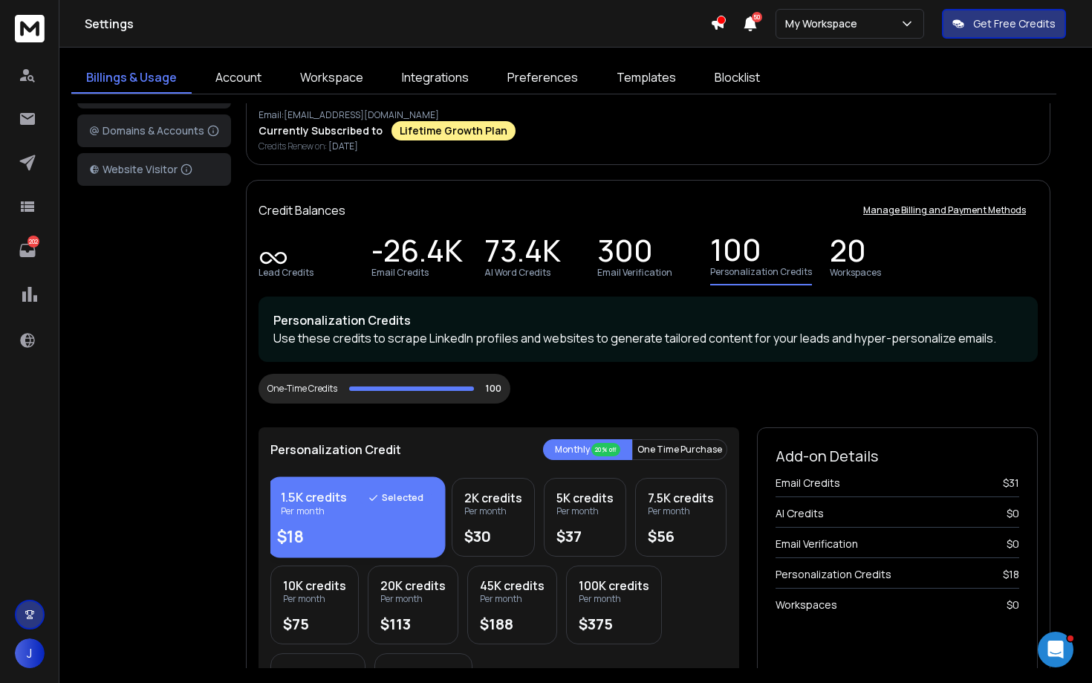
click at [444, 530] on div "1.5K credits Per month Selected $18 2K credits Per month $30 5K credits Per mon…" at bounding box center [498, 605] width 457 height 254
click at [481, 525] on label "2K credits Per month $30" at bounding box center [493, 517] width 83 height 79
click at [476, 543] on button "2K credits Per month $30" at bounding box center [470, 549] width 12 height 12
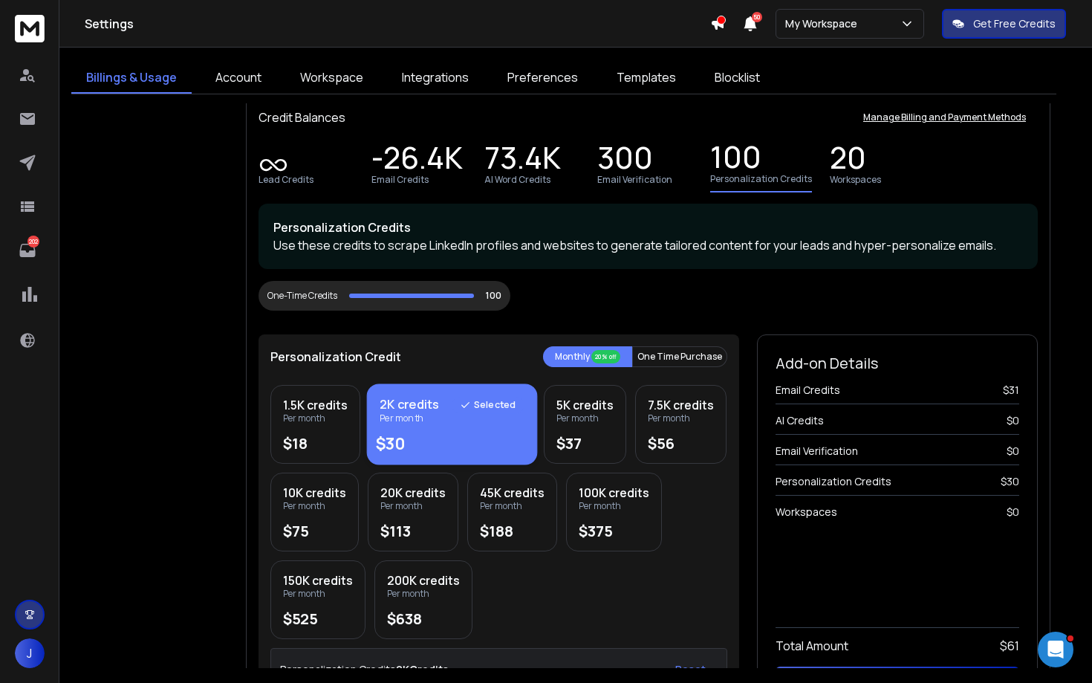
click at [525, 522] on label "45K credits Per month $188" at bounding box center [512, 512] width 90 height 79
click at [491, 538] on button "45K credits Per month $188" at bounding box center [485, 544] width 12 height 12
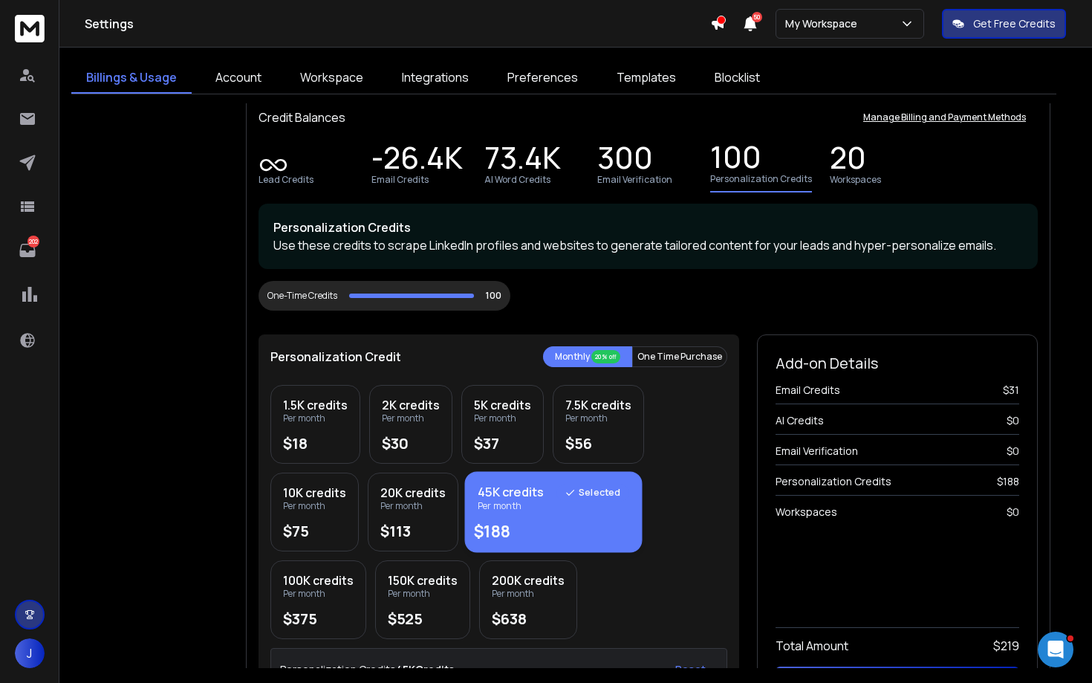
scroll to position [242, 0]
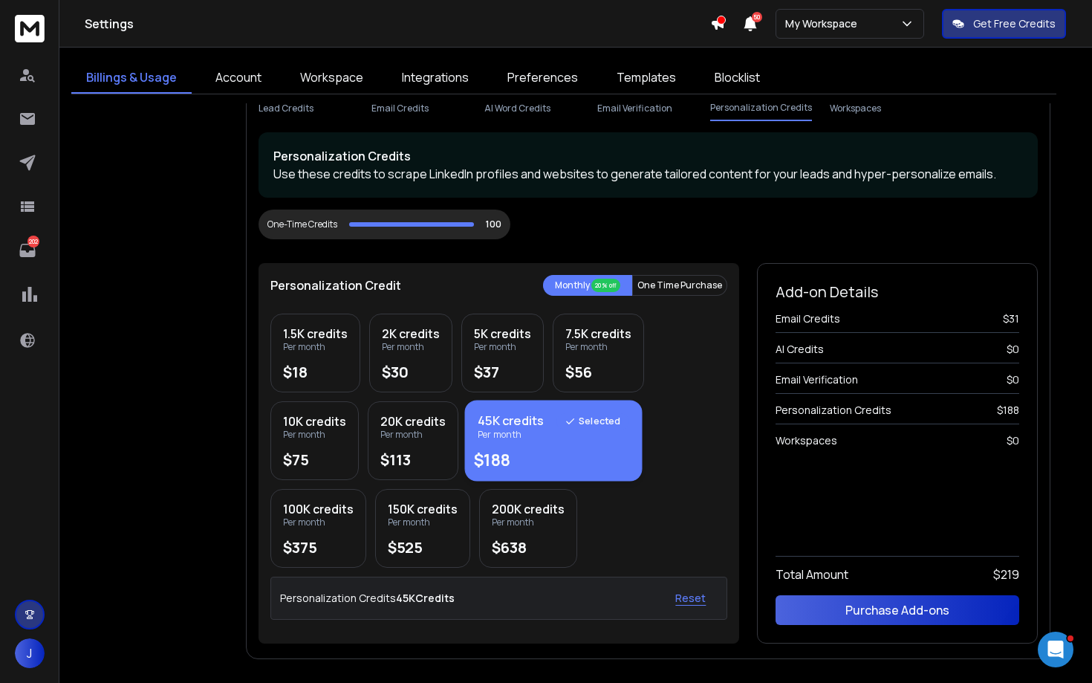
click at [689, 597] on button "Reset" at bounding box center [691, 598] width 54 height 30
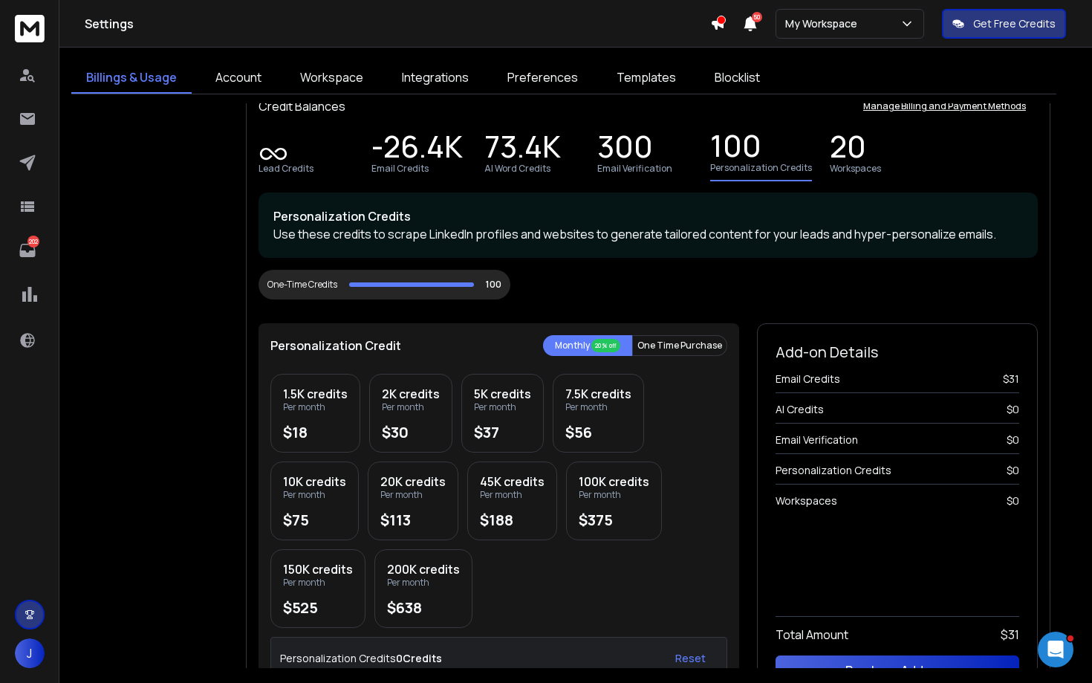
scroll to position [158, 0]
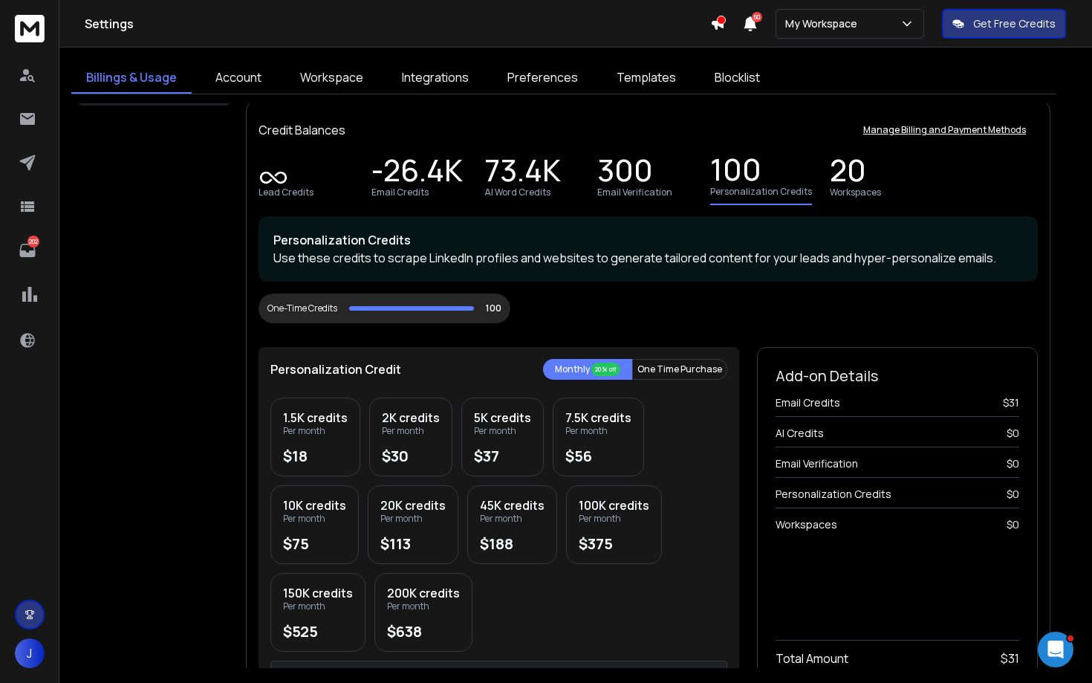
click at [535, 505] on div "45K credits" at bounding box center [512, 505] width 65 height 15
click at [491, 551] on button "45K credits Per month $188" at bounding box center [485, 557] width 12 height 12
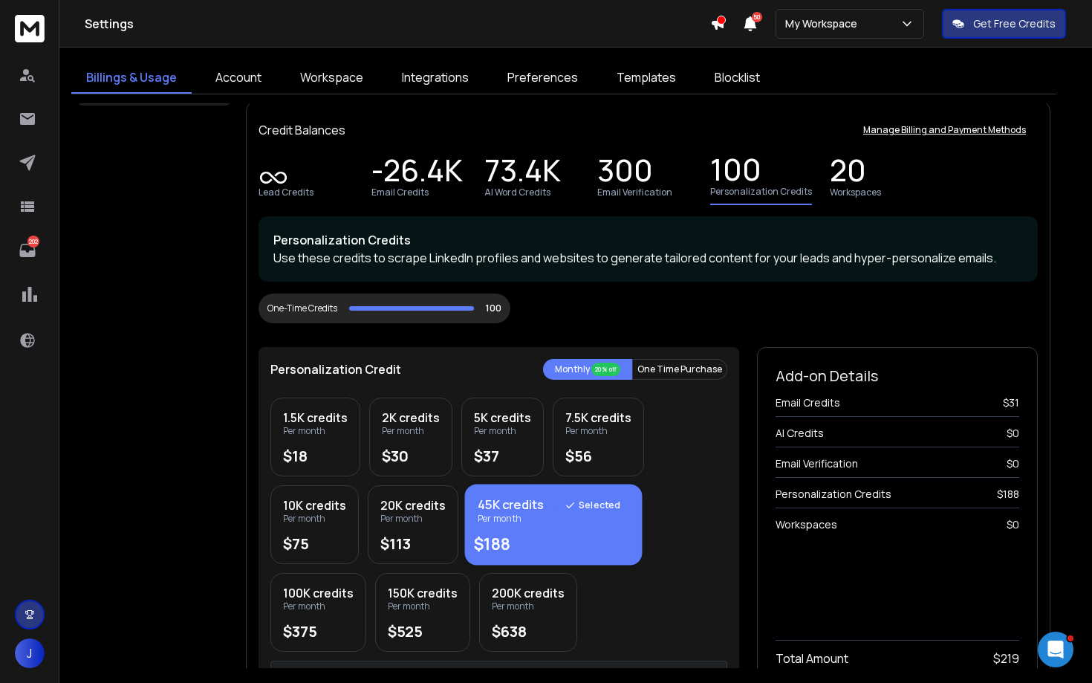
click at [571, 441] on label "7.5K credits Per month $56" at bounding box center [598, 437] width 91 height 79
click at [571, 463] on button "7.5K credits Per month $56" at bounding box center [571, 469] width 12 height 12
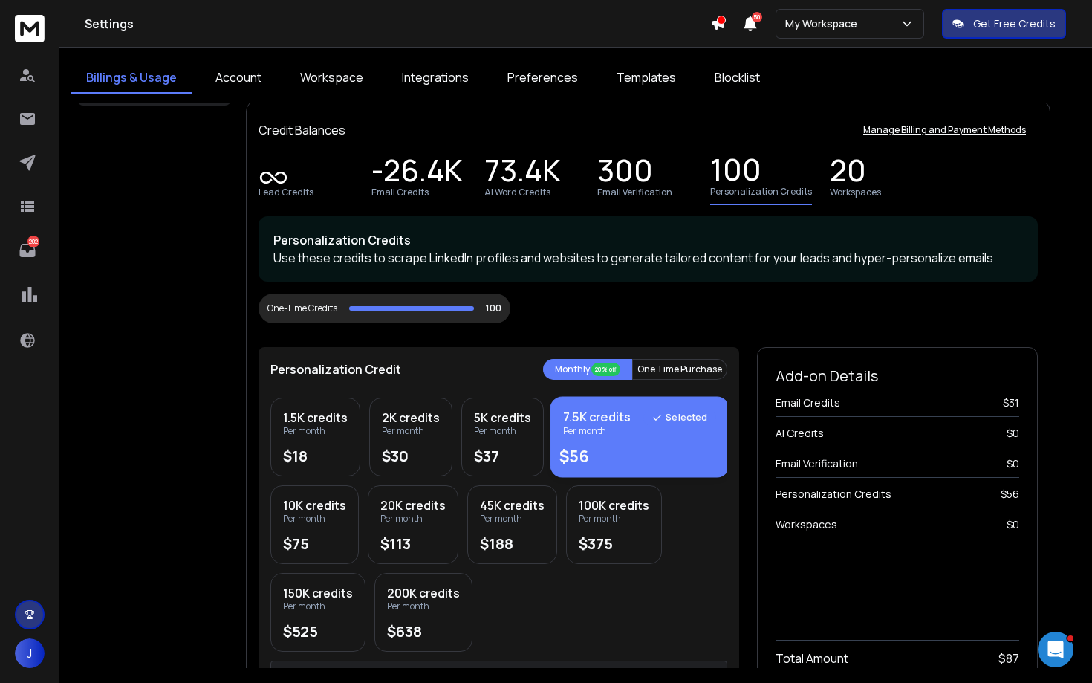
click at [584, 449] on div "$56" at bounding box center [639, 457] width 160 height 16
click at [574, 464] on button "7.5K credits Per month Selected $56" at bounding box center [568, 470] width 12 height 12
click at [583, 510] on div "100K credits" at bounding box center [614, 505] width 71 height 15
click at [583, 551] on button "100K credits Per month $375" at bounding box center [584, 557] width 12 height 12
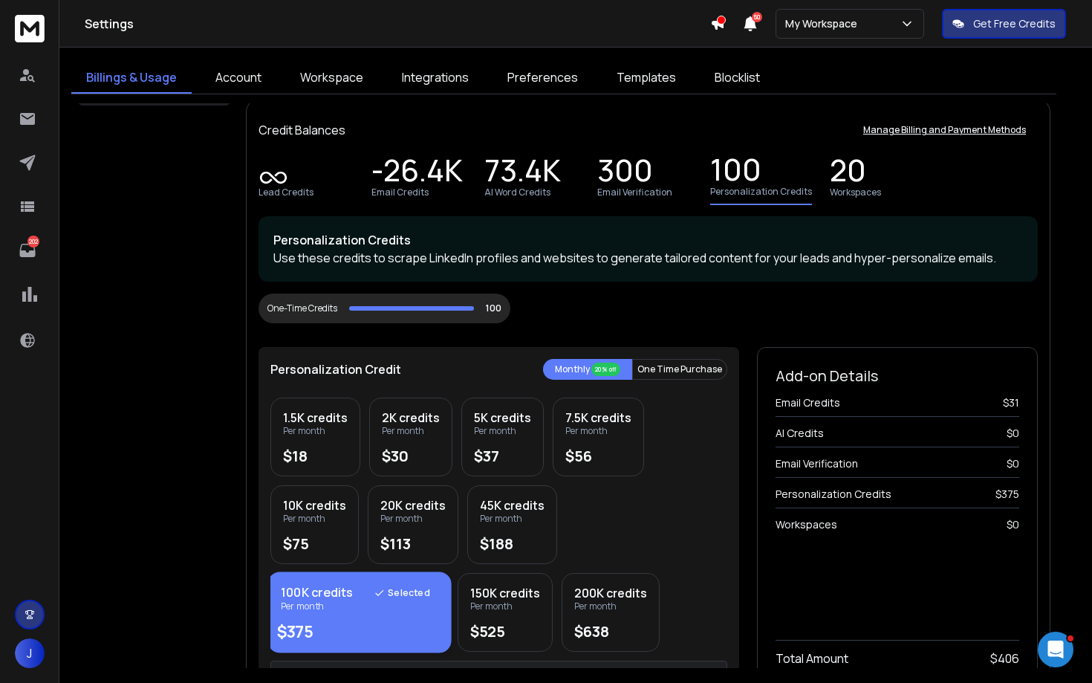
click at [568, 464] on div "$56" at bounding box center [598, 456] width 66 height 15
click at [568, 464] on button "7.5K credits Per month $56" at bounding box center [571, 469] width 12 height 12
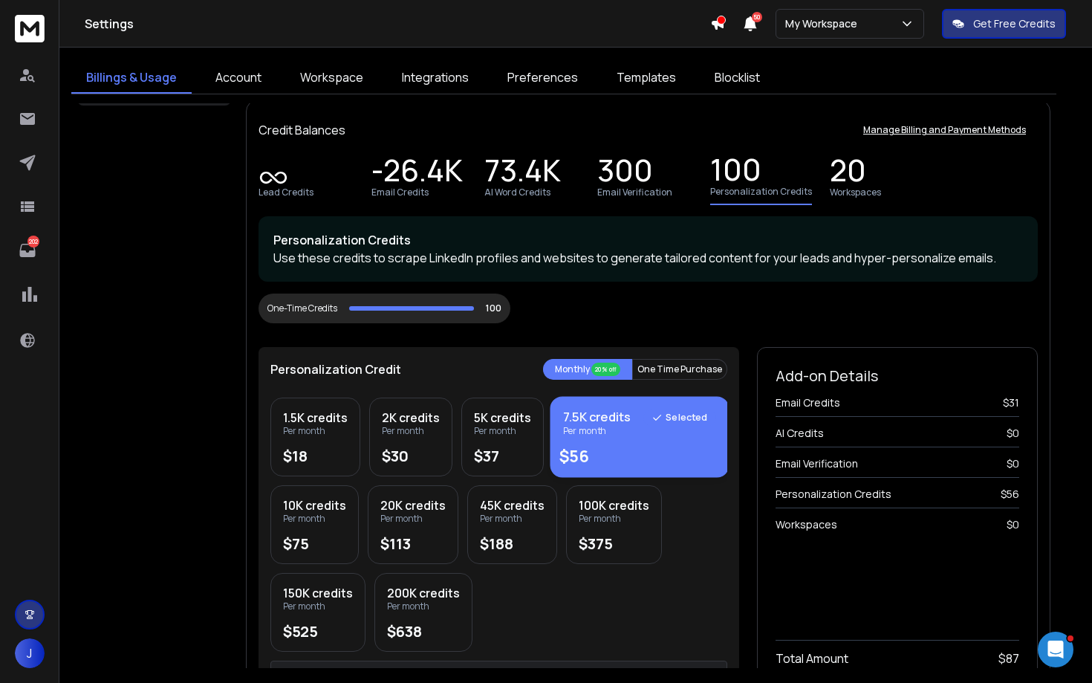
click at [568, 464] on div "$56" at bounding box center [639, 457] width 160 height 16
click at [568, 464] on button "7.5K credits Per month Selected $56" at bounding box center [568, 470] width 12 height 12
click at [607, 423] on div "7.5K credits" at bounding box center [597, 417] width 68 height 16
click at [574, 464] on button "7.5K credits Per month Selected $56" at bounding box center [568, 470] width 12 height 12
click at [499, 456] on div "$37" at bounding box center [502, 456] width 57 height 15
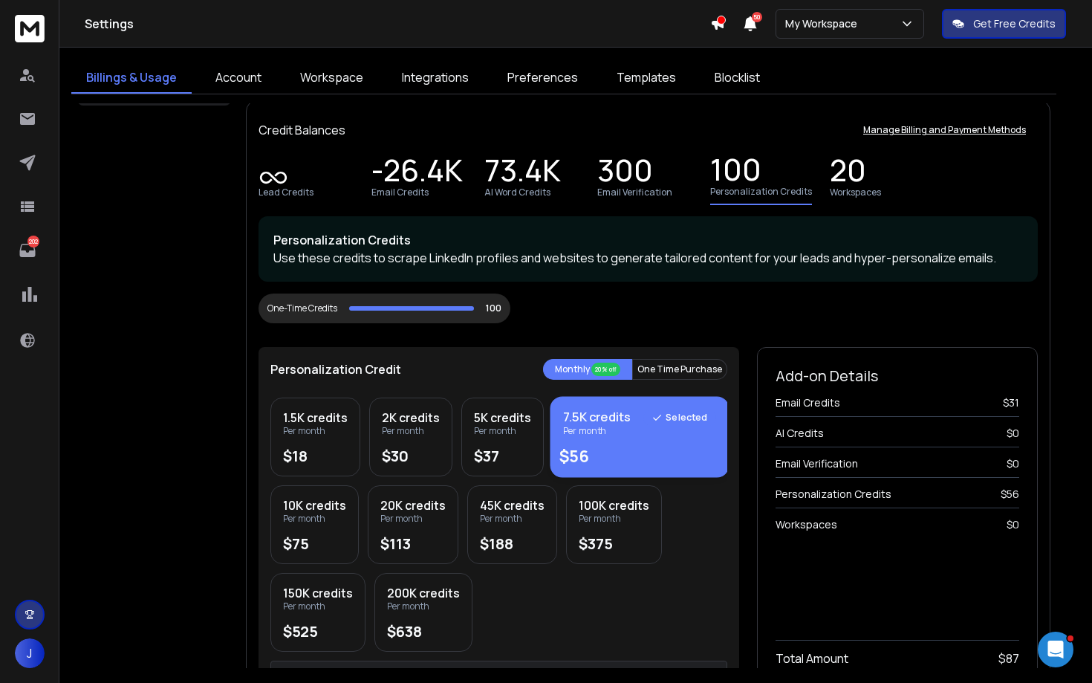
click at [485, 463] on button "5K credits Per month $37" at bounding box center [479, 469] width 12 height 12
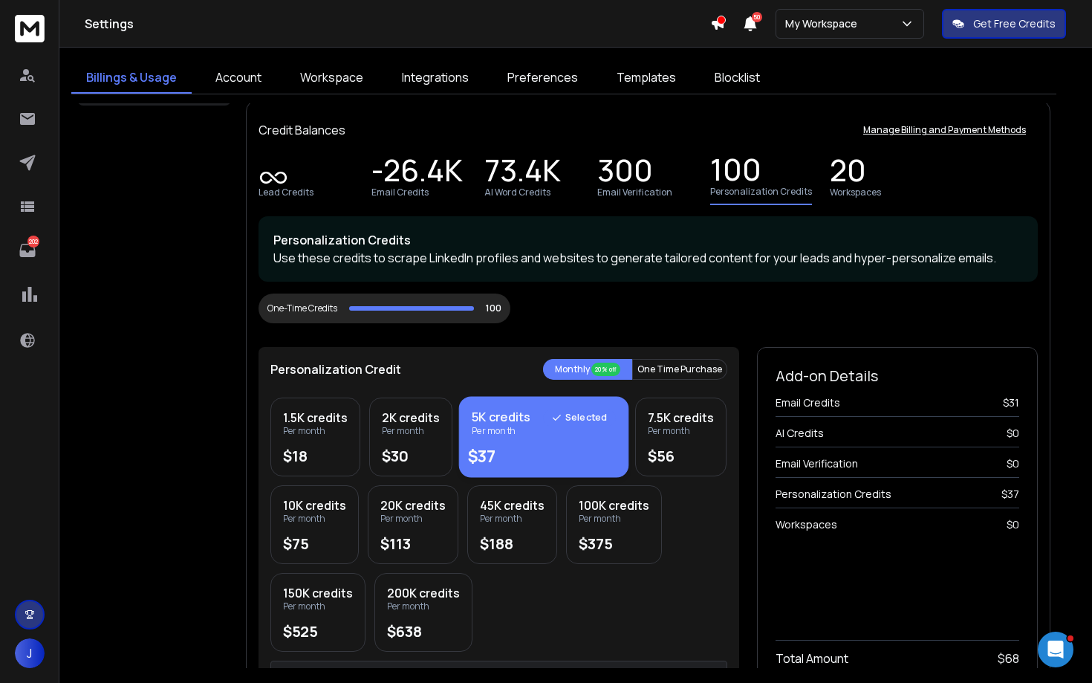
click at [606, 518] on div "Per month" at bounding box center [614, 519] width 71 height 12
click at [590, 551] on button "100K credits Per month $375" at bounding box center [584, 557] width 12 height 12
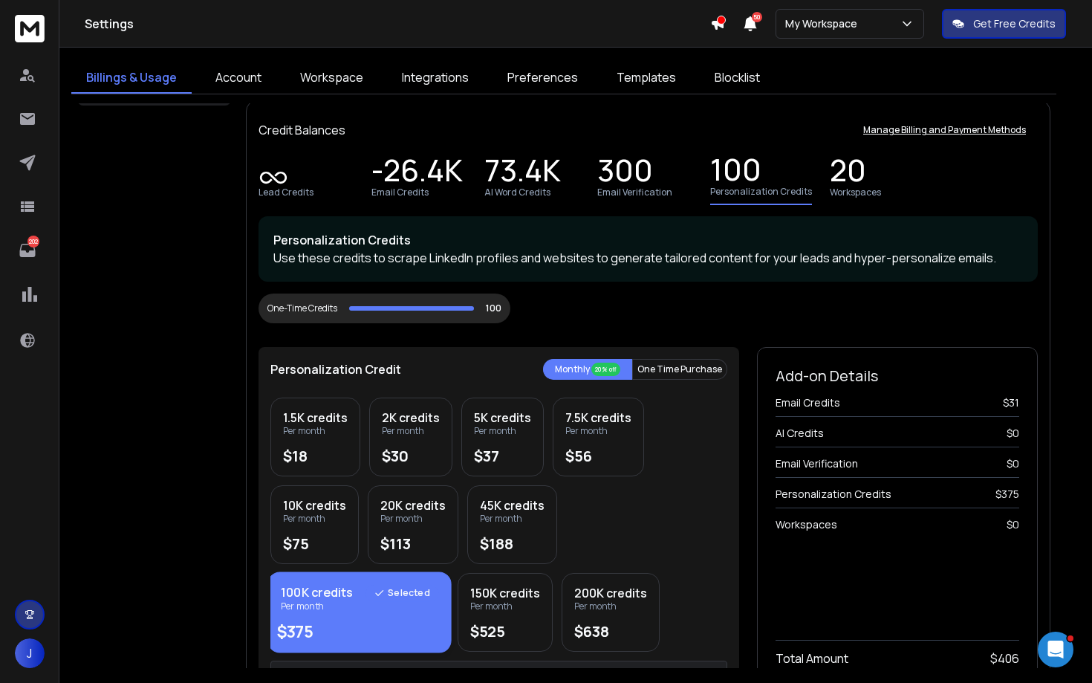
click at [821, 163] on div "Lead Credits -26.4K Email Credits 73.4K AI Word Credits 300 Email Verification …" at bounding box center [648, 246] width 779 height 172
click at [845, 168] on div "Credit Balances Manage Billing and Payment Methods Lead Credits -26.4K Email Cr…" at bounding box center [648, 421] width 805 height 643
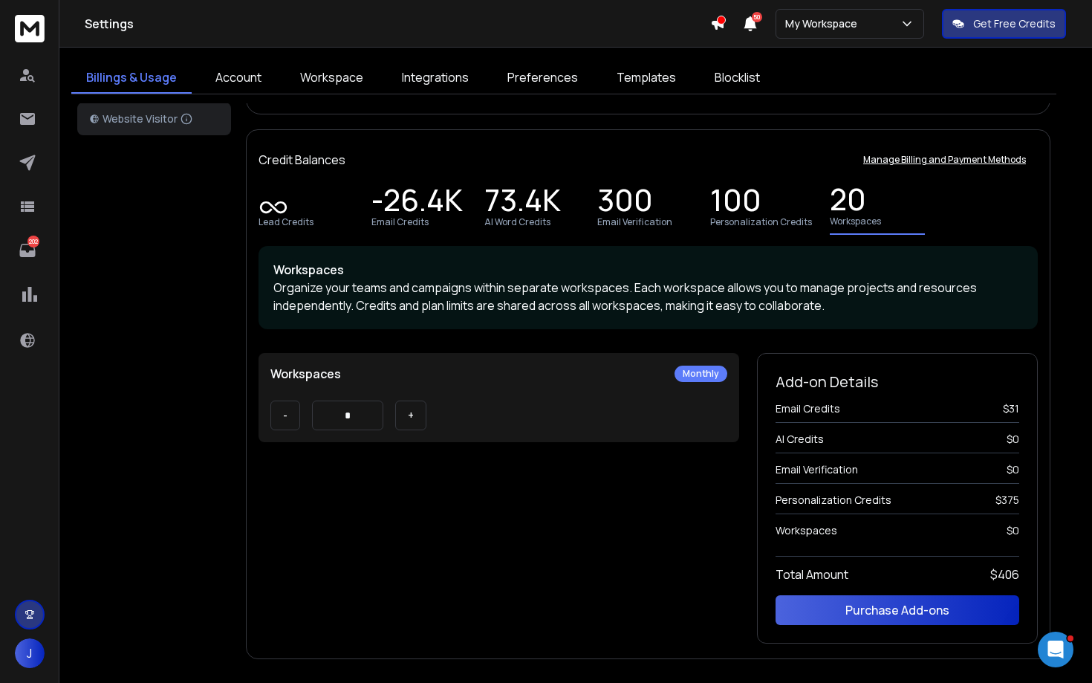
scroll to position [129, 0]
click at [398, 415] on button "+" at bounding box center [410, 415] width 31 height 30
click at [404, 417] on button "+" at bounding box center [410, 415] width 31 height 30
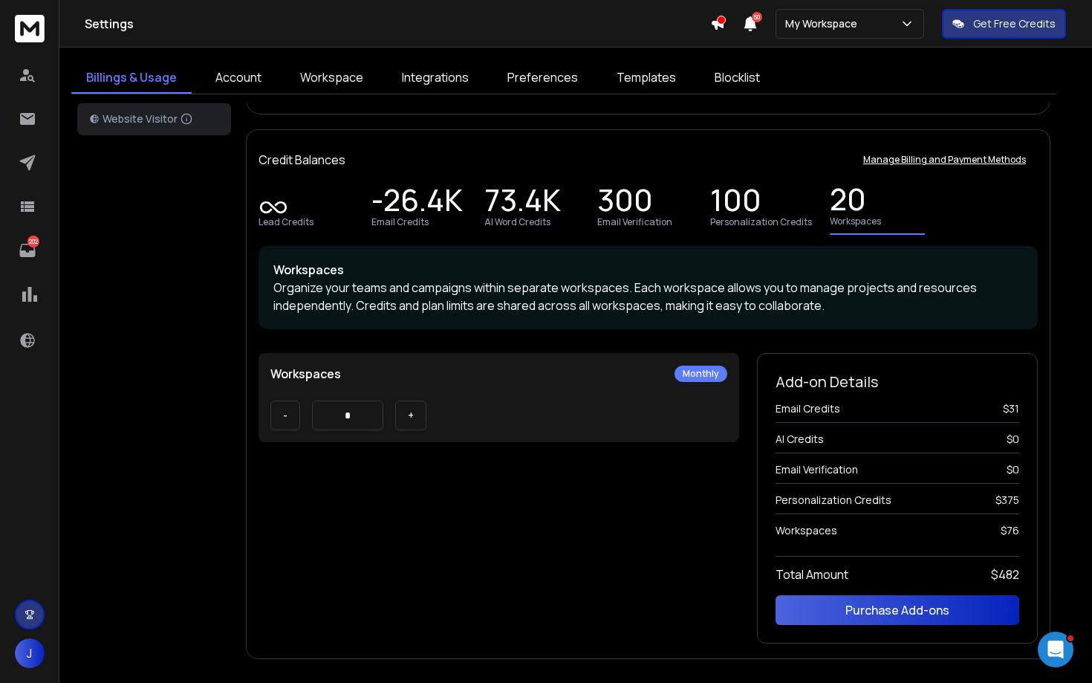
scroll to position [128, 0]
click at [291, 415] on button "-" at bounding box center [285, 416] width 30 height 30
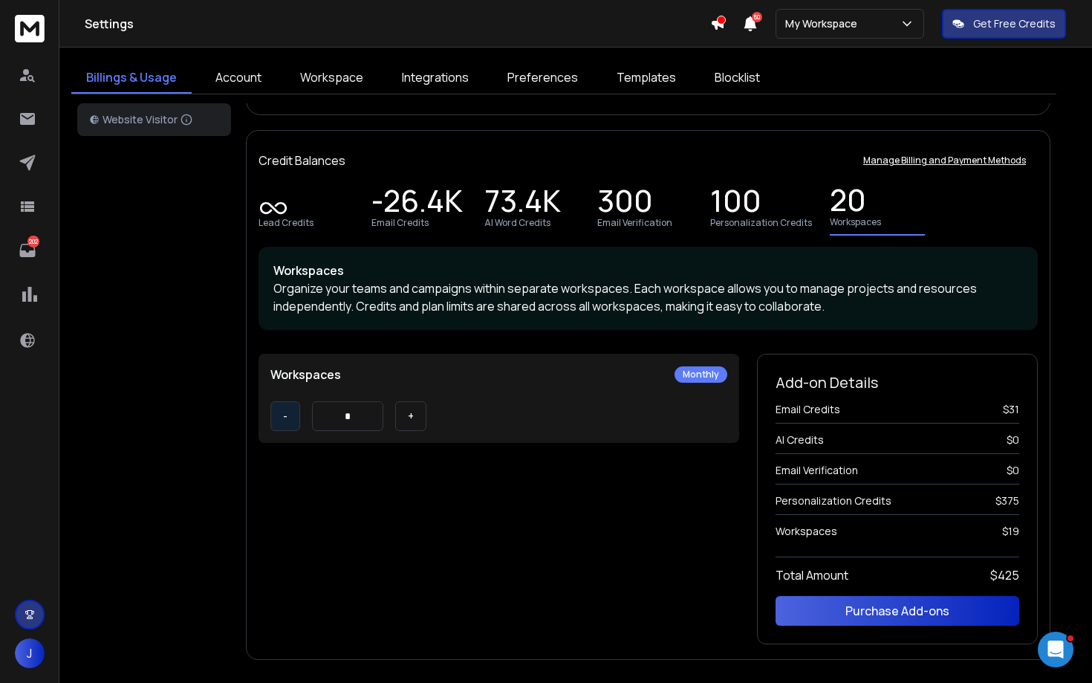
type input "*"
click at [715, 229] on button "100 Personalization Credits" at bounding box center [761, 214] width 102 height 42
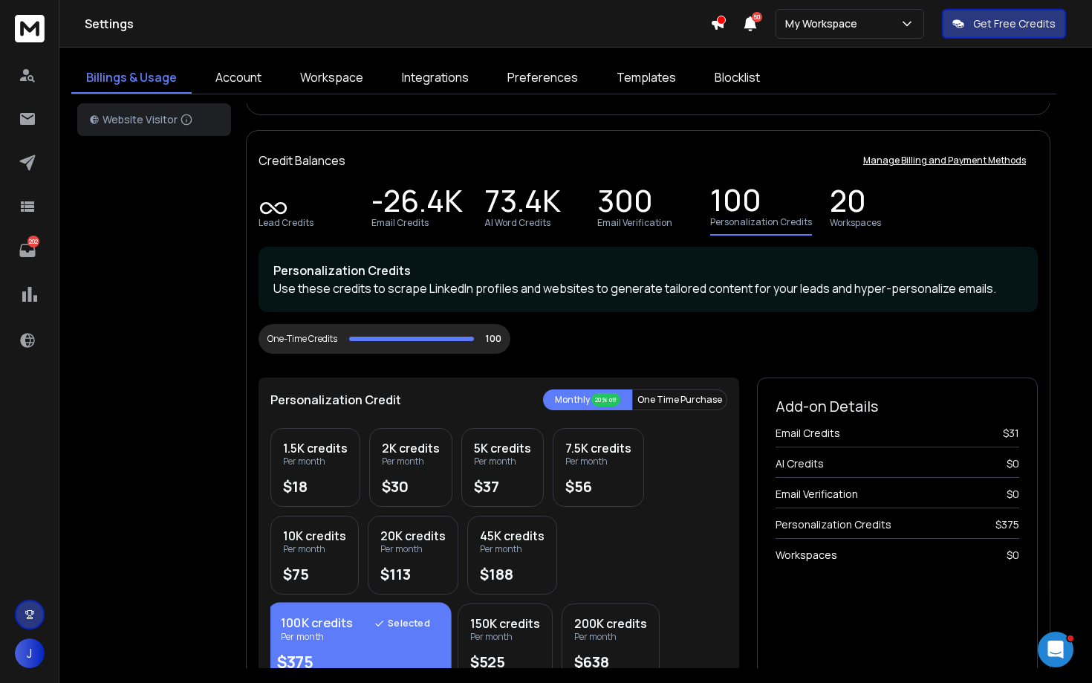
click at [715, 229] on button "100 Personalization Credits" at bounding box center [761, 213] width 102 height 43
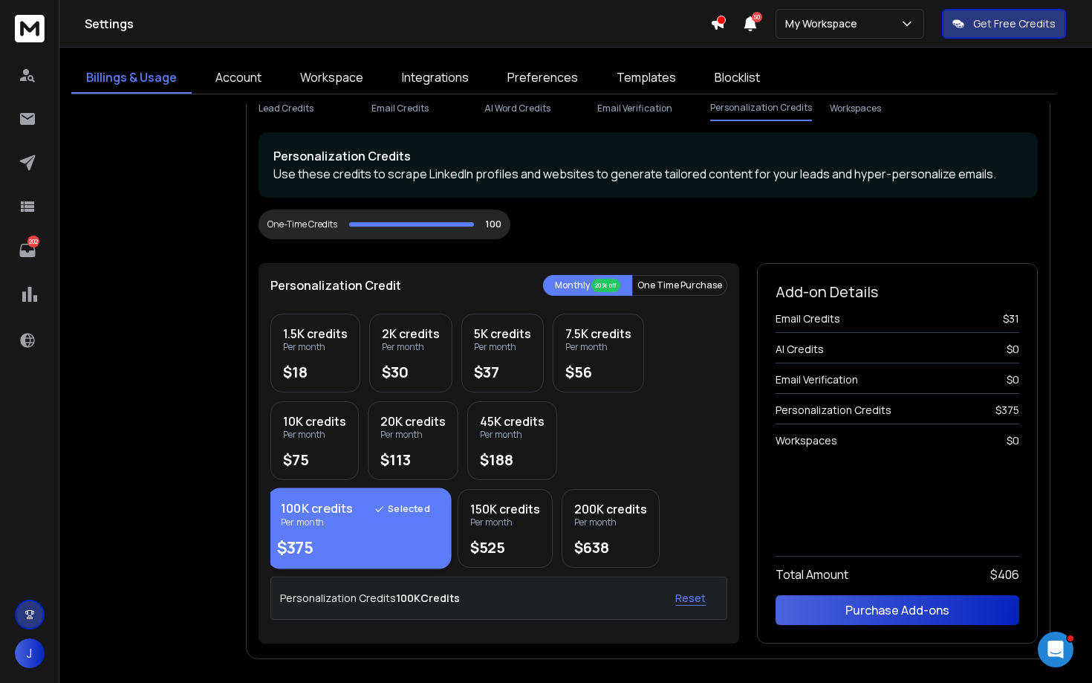
click at [695, 602] on button "Reset" at bounding box center [691, 598] width 54 height 30
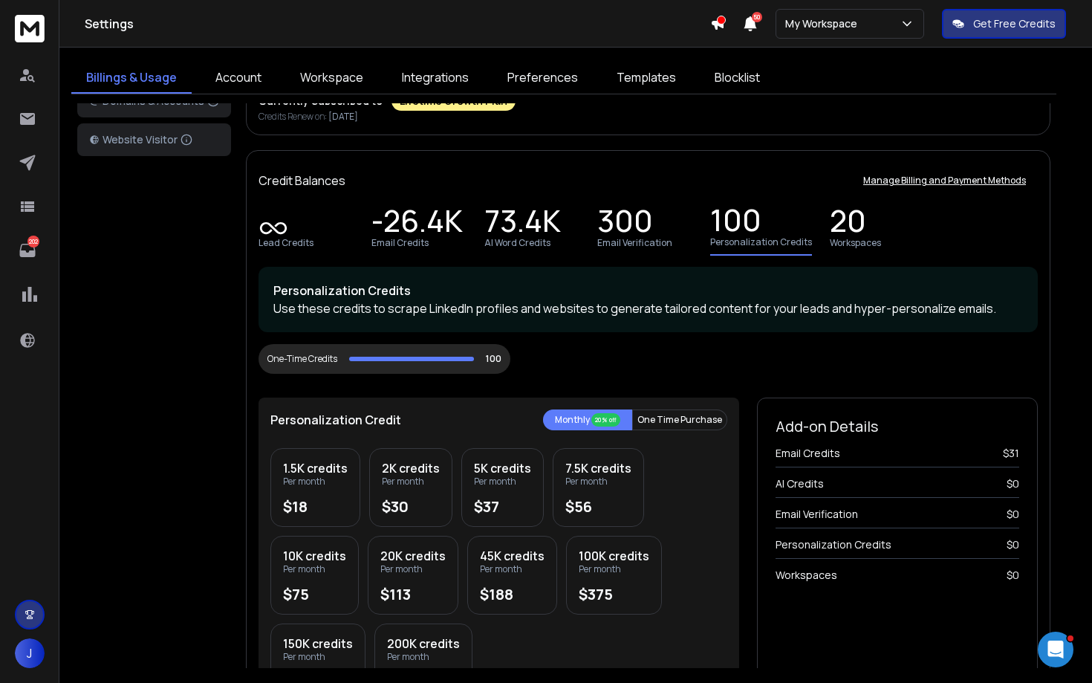
scroll to position [85, 0]
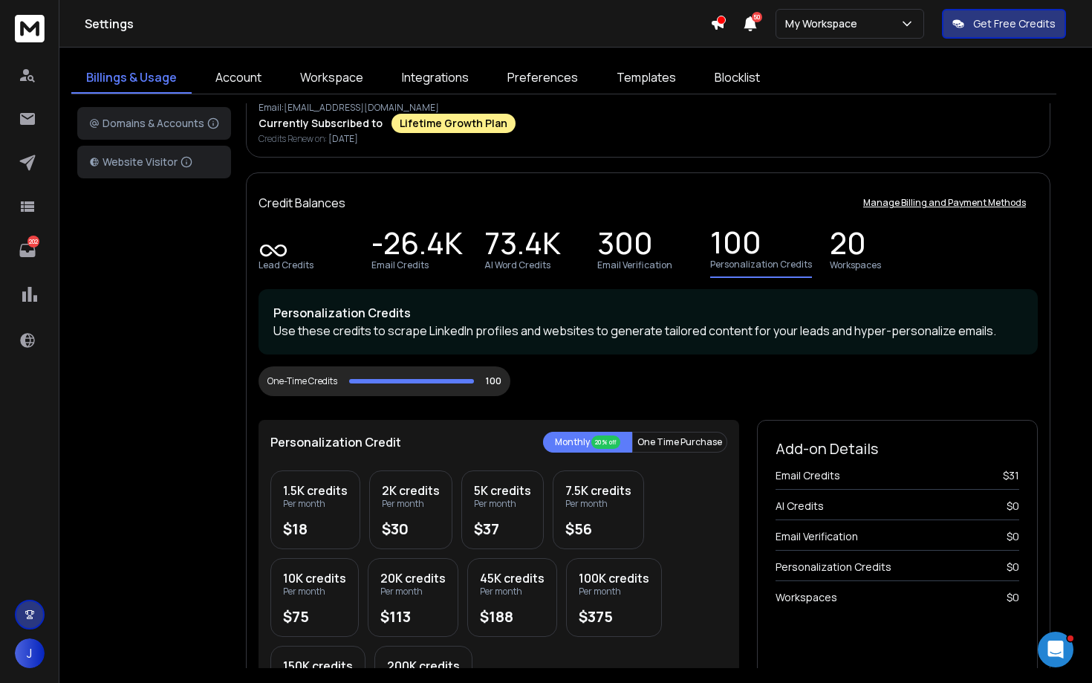
click at [607, 236] on p "300" at bounding box center [625, 246] width 56 height 21
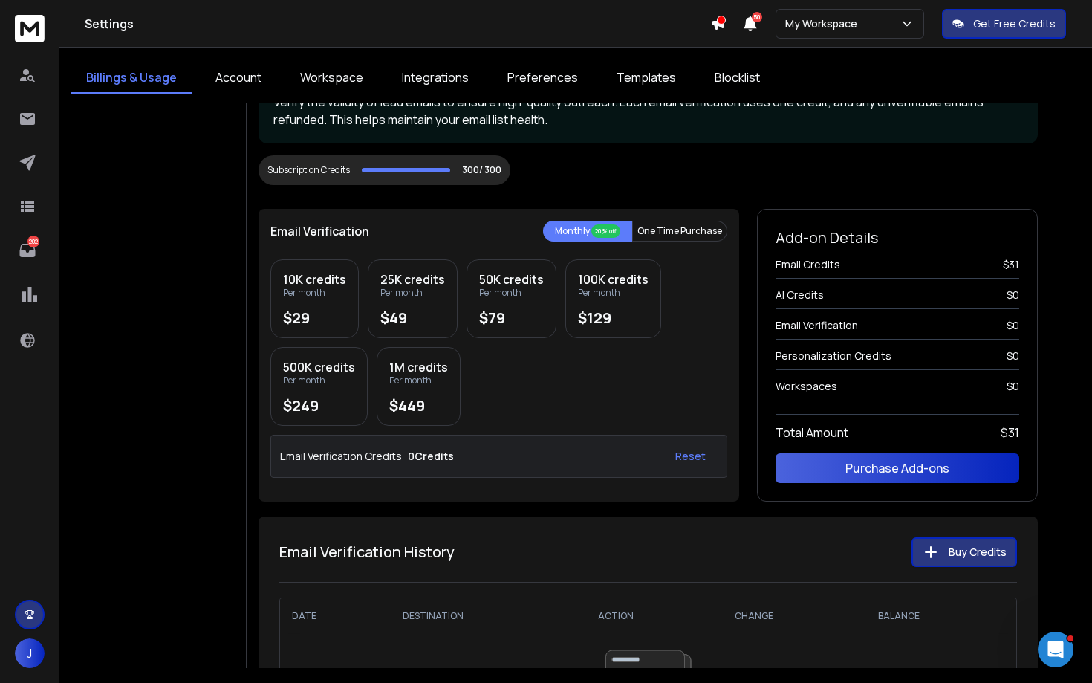
scroll to position [337, 0]
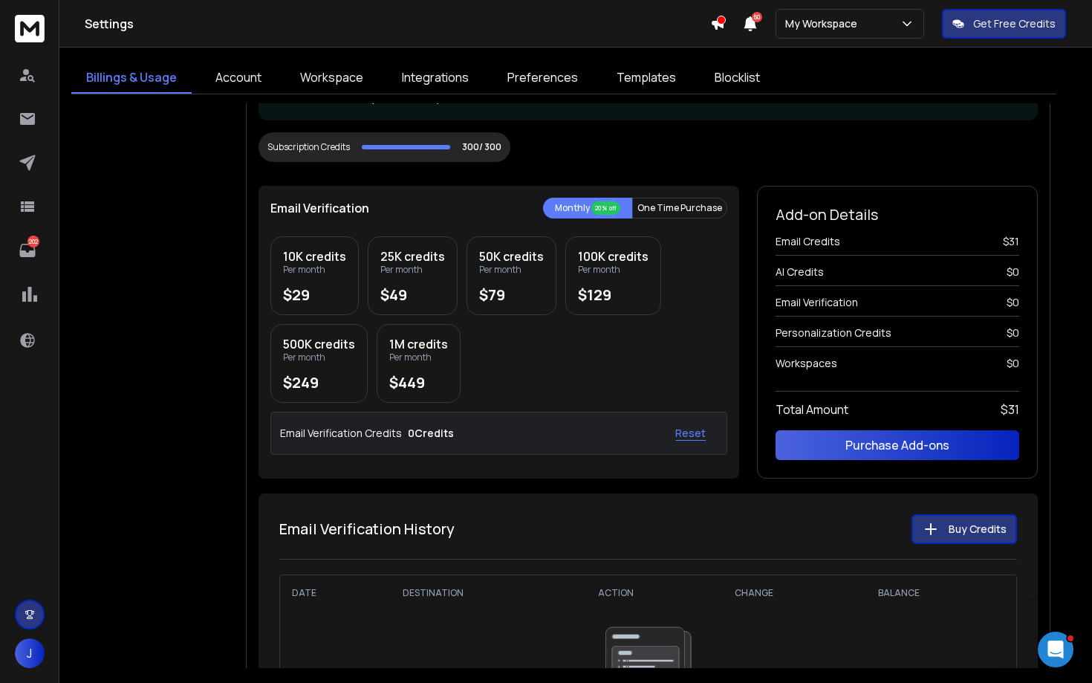
click at [676, 433] on button "Reset" at bounding box center [691, 433] width 54 height 30
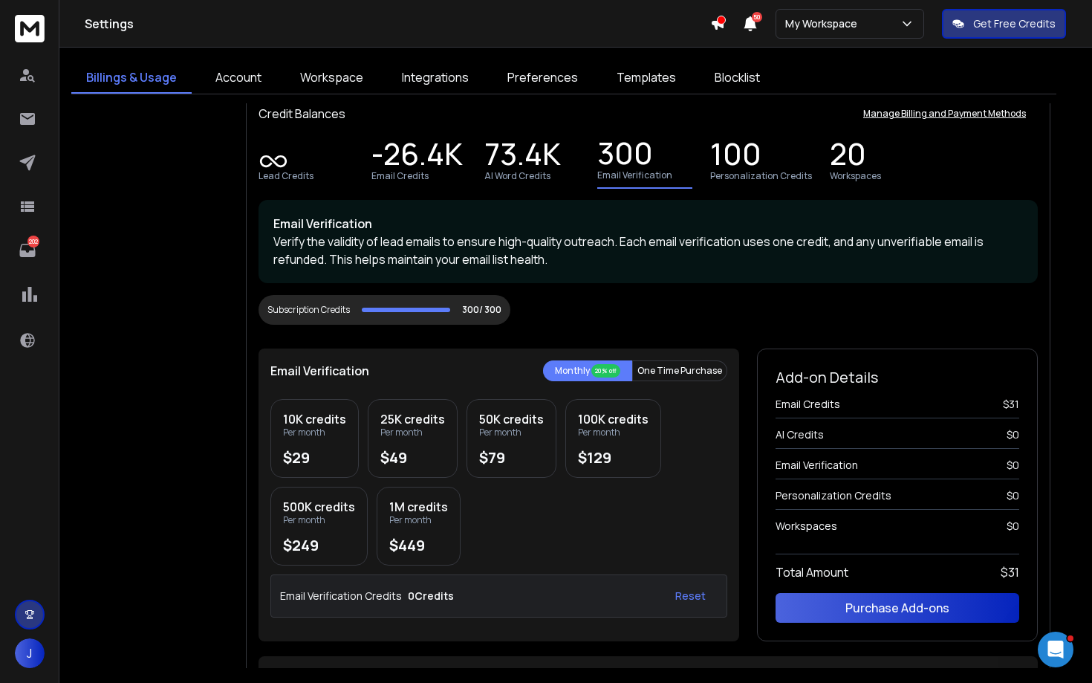
scroll to position [136, 0]
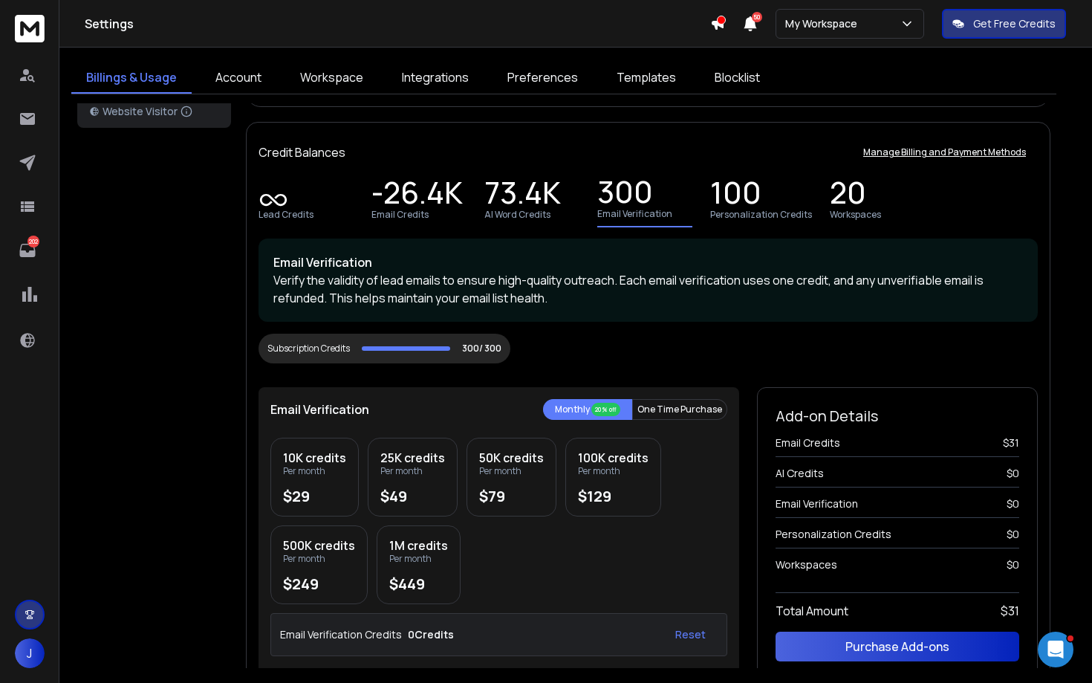
click at [441, 218] on button "-26.4K Email Credits" at bounding box center [419, 206] width 95 height 42
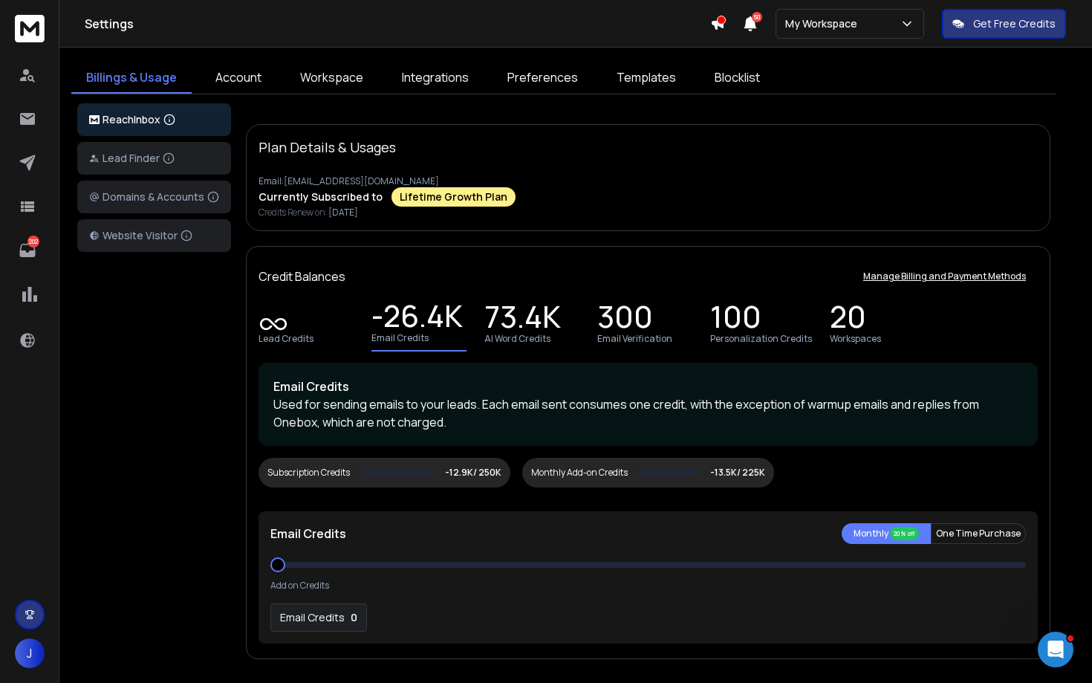
scroll to position [12, 0]
click at [270, 557] on span at bounding box center [277, 564] width 15 height 15
click at [357, 560] on div "Add on Credits Email Credits 0" at bounding box center [648, 592] width 756 height 79
click at [450, 562] on span at bounding box center [648, 565] width 756 height 6
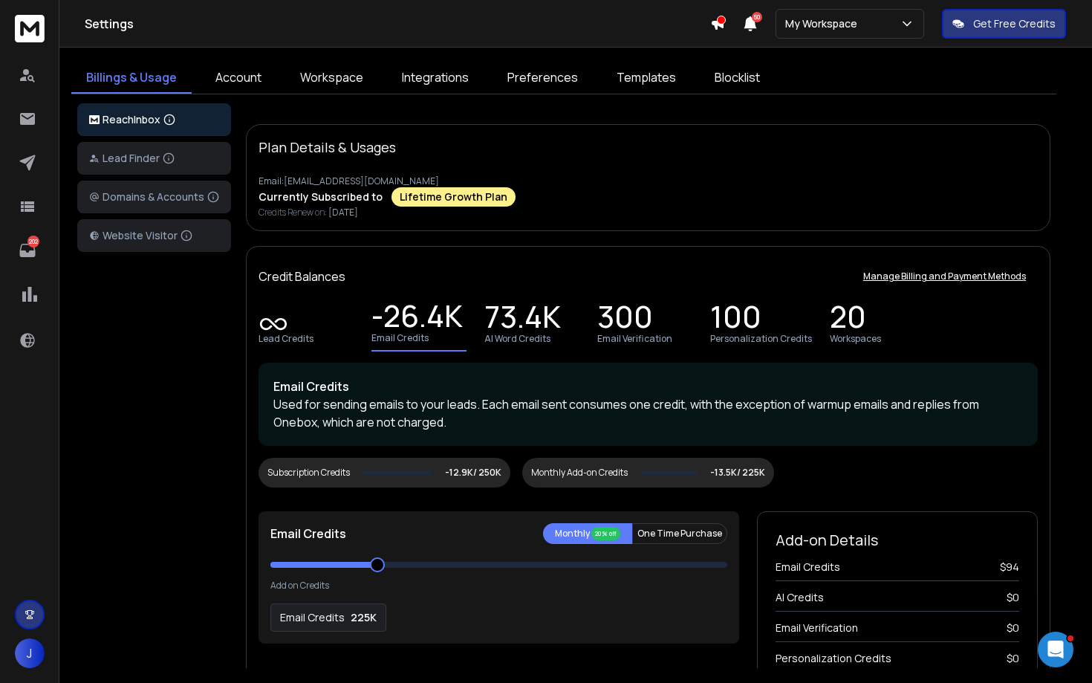
click at [554, 562] on span at bounding box center [498, 565] width 457 height 6
click at [677, 536] on button "One Time Purchase" at bounding box center [679, 533] width 95 height 21
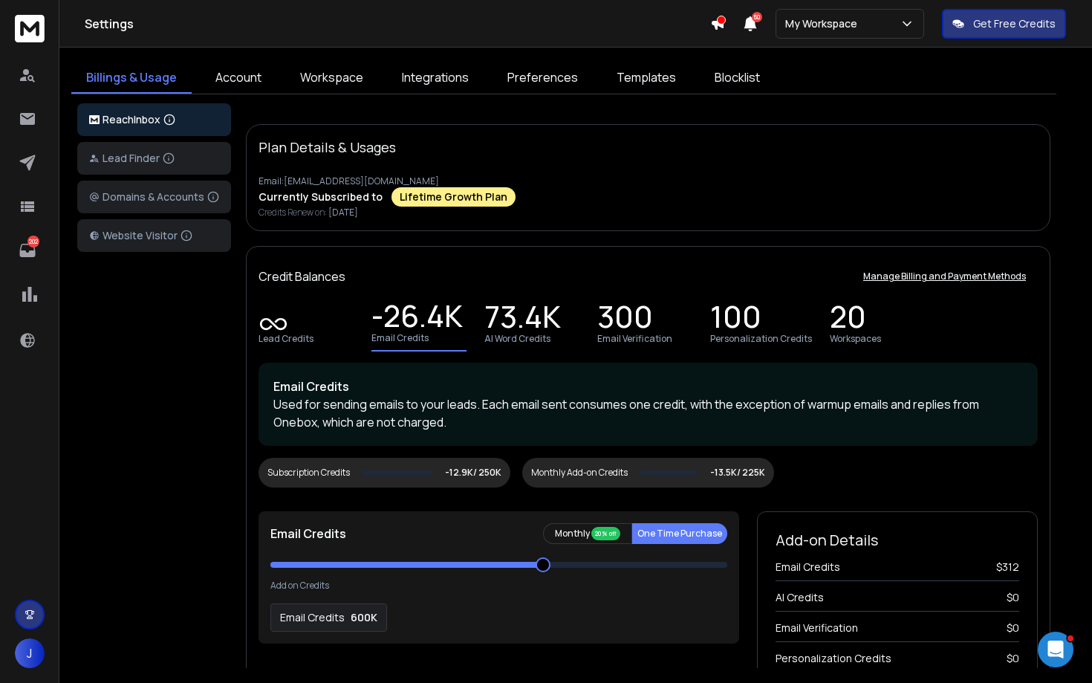
click at [362, 568] on div "Add on Credits Email Credits 600K" at bounding box center [498, 592] width 457 height 79
click at [346, 563] on span at bounding box center [407, 565] width 274 height 6
click at [606, 532] on div "20% off" at bounding box center [605, 533] width 29 height 13
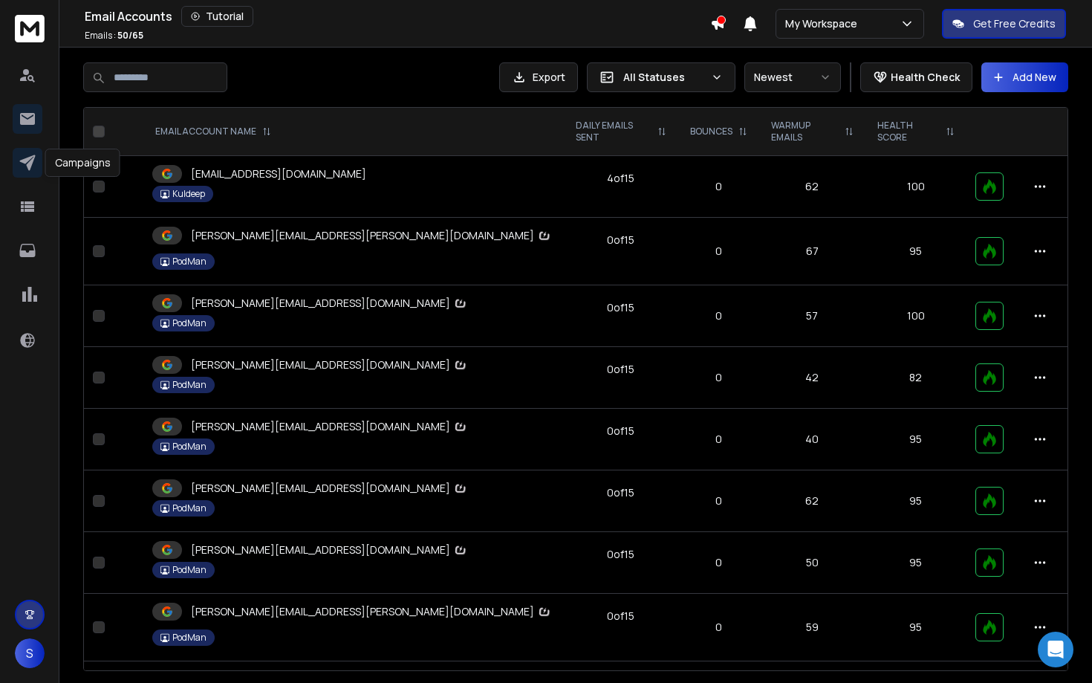
click at [31, 170] on icon at bounding box center [28, 163] width 18 height 18
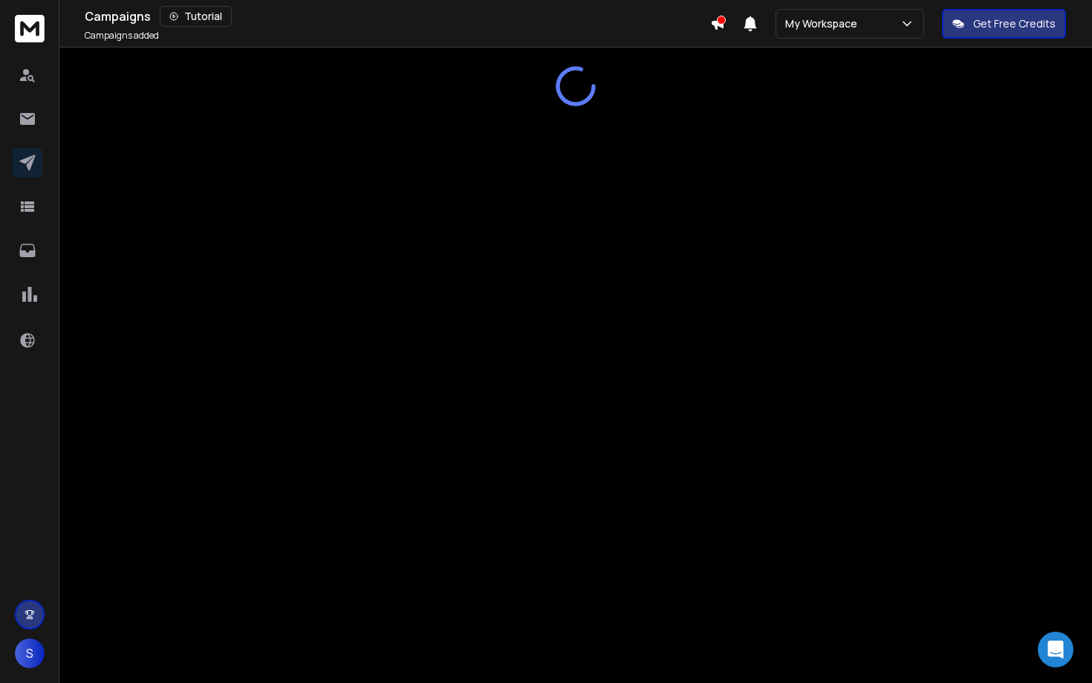
click at [330, 244] on div "ReferralStack Unlock AI-powered affiliate growth Lifetime Deals available! Clai…" at bounding box center [546, 341] width 1092 height 683
click at [30, 654] on span "S" at bounding box center [30, 653] width 30 height 30
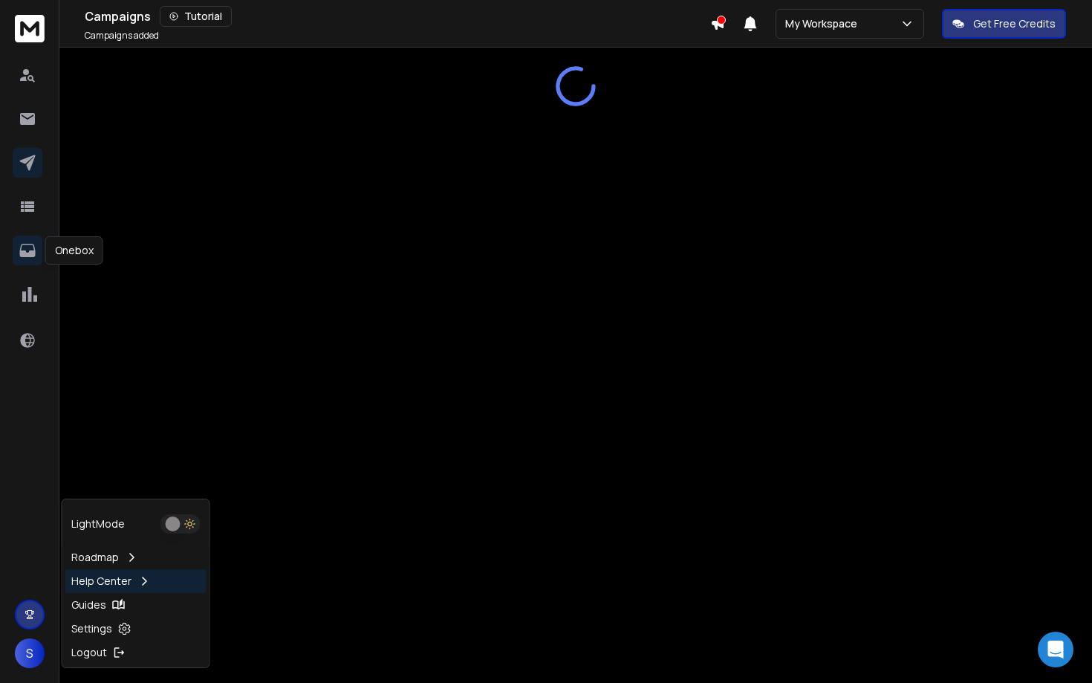
click at [25, 244] on icon at bounding box center [27, 250] width 16 height 13
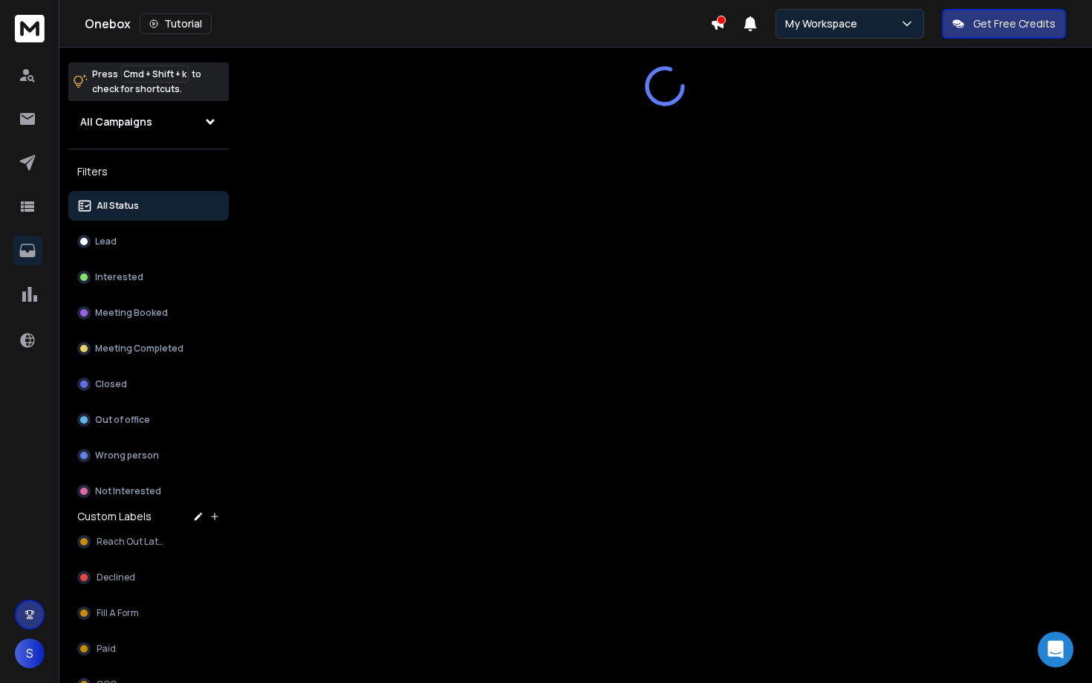
click at [814, 25] on p "My Workspace" at bounding box center [824, 23] width 78 height 15
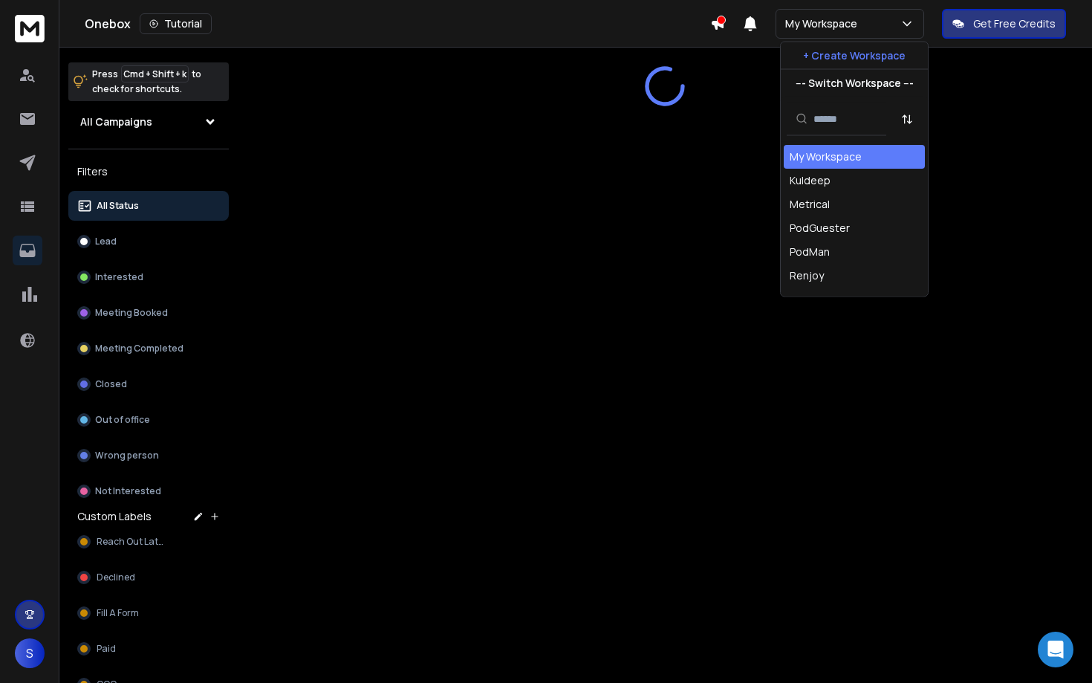
click at [605, 256] on div "Press Cmd + Shift + k to check for shortcuts. All Campaigns All Campaigns Filte…" at bounding box center [575, 389] width 1033 height 683
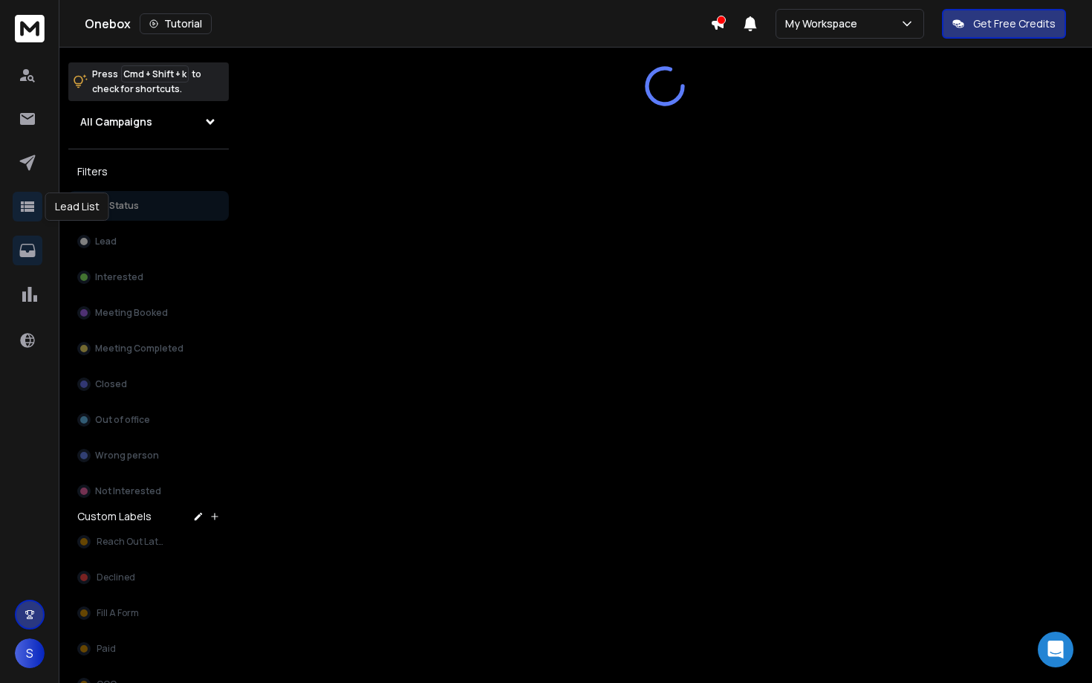
click at [19, 214] on icon at bounding box center [28, 207] width 18 height 18
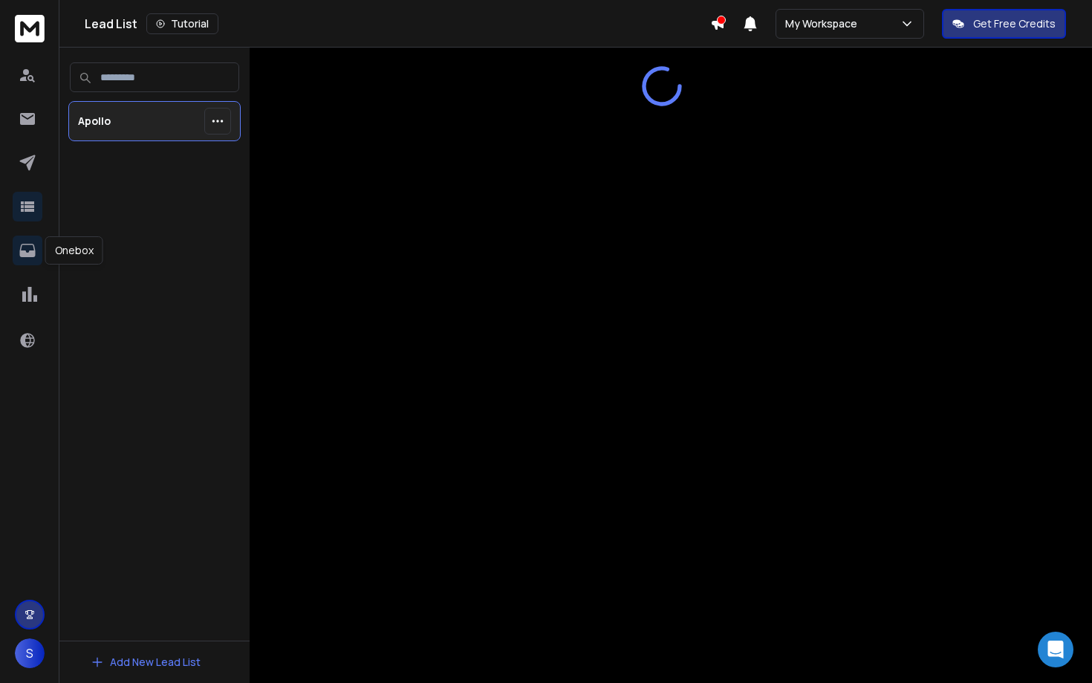
click at [26, 253] on icon at bounding box center [27, 250] width 16 height 13
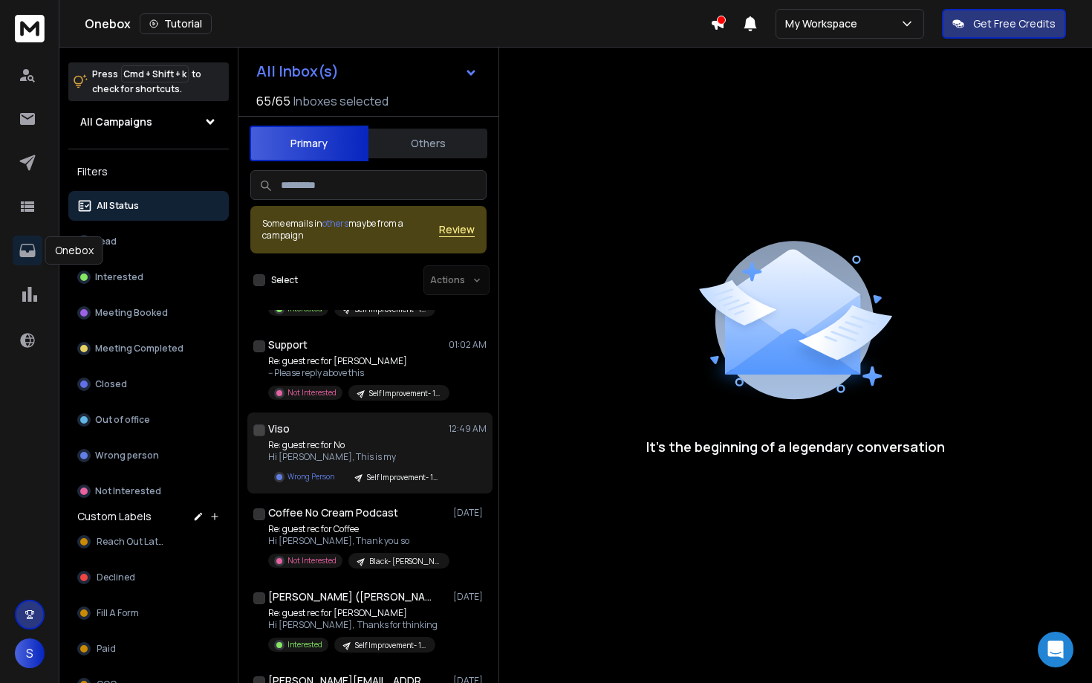
scroll to position [241, 0]
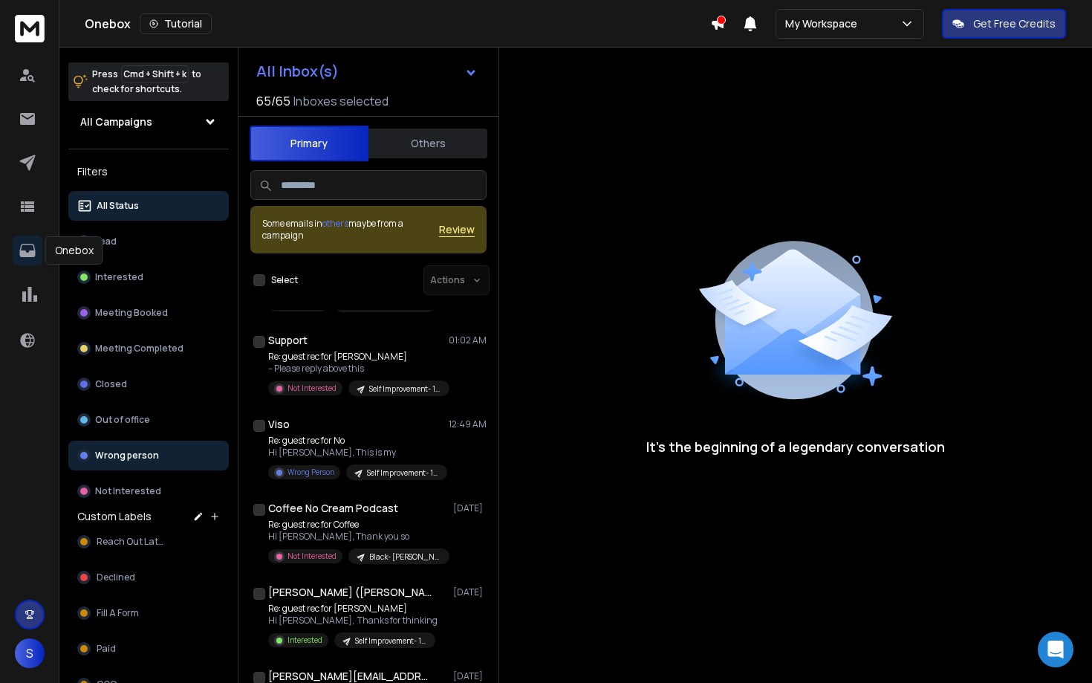
click at [109, 461] on div "Wrong person" at bounding box center [118, 455] width 82 height 13
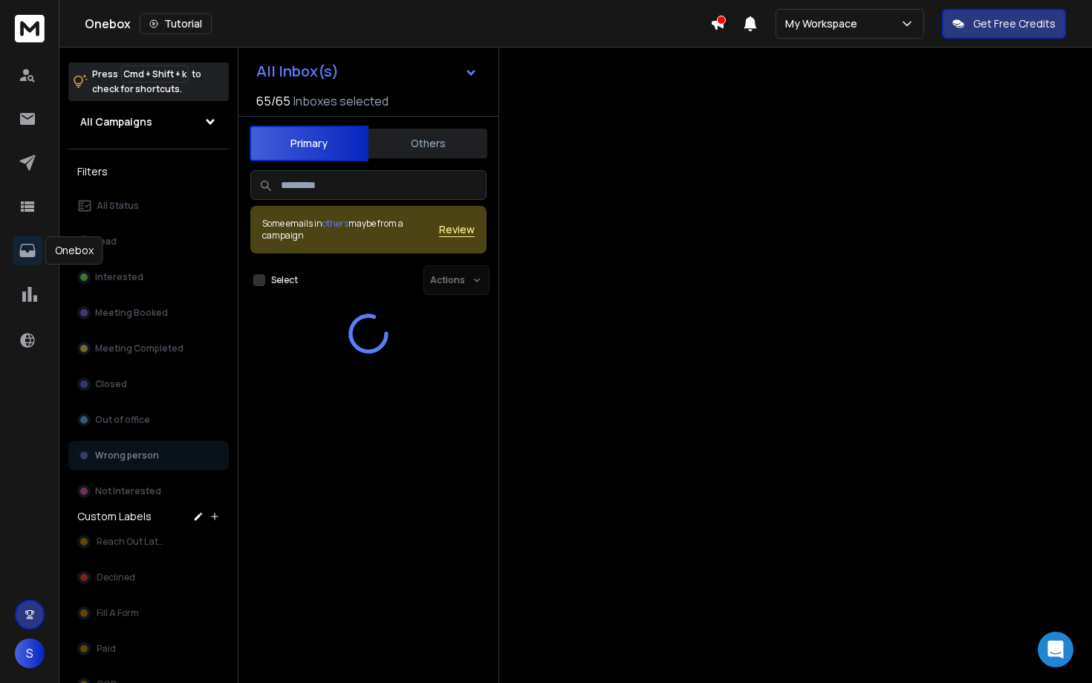
scroll to position [0, 0]
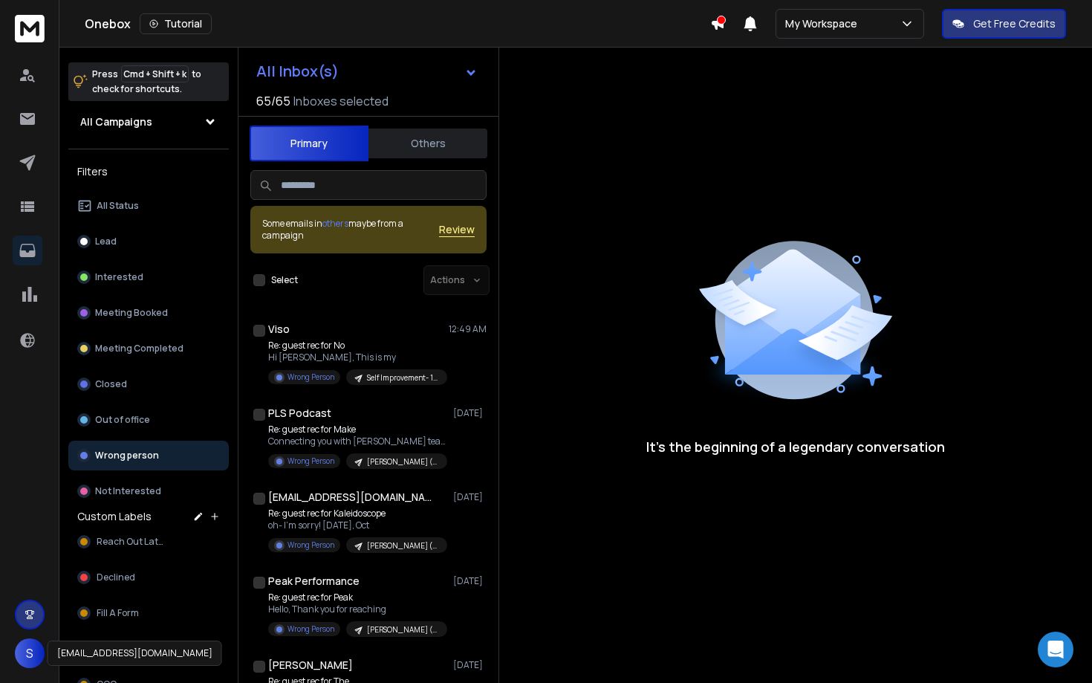
click at [25, 662] on span "S" at bounding box center [30, 653] width 30 height 30
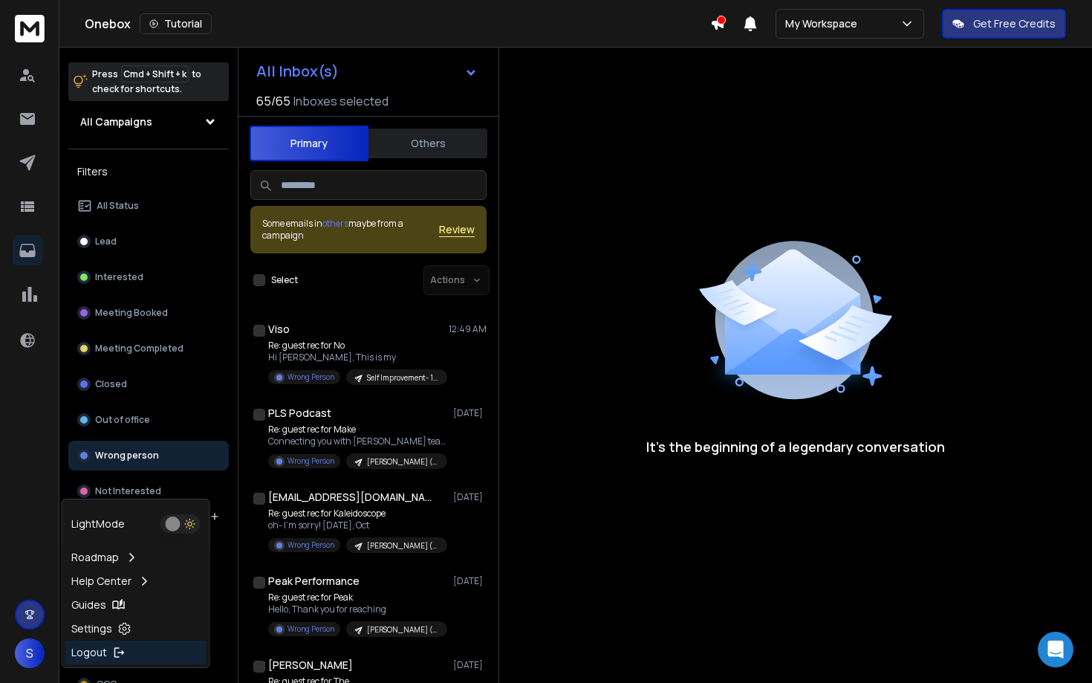
click at [91, 638] on div "Settings" at bounding box center [135, 629] width 141 height 24
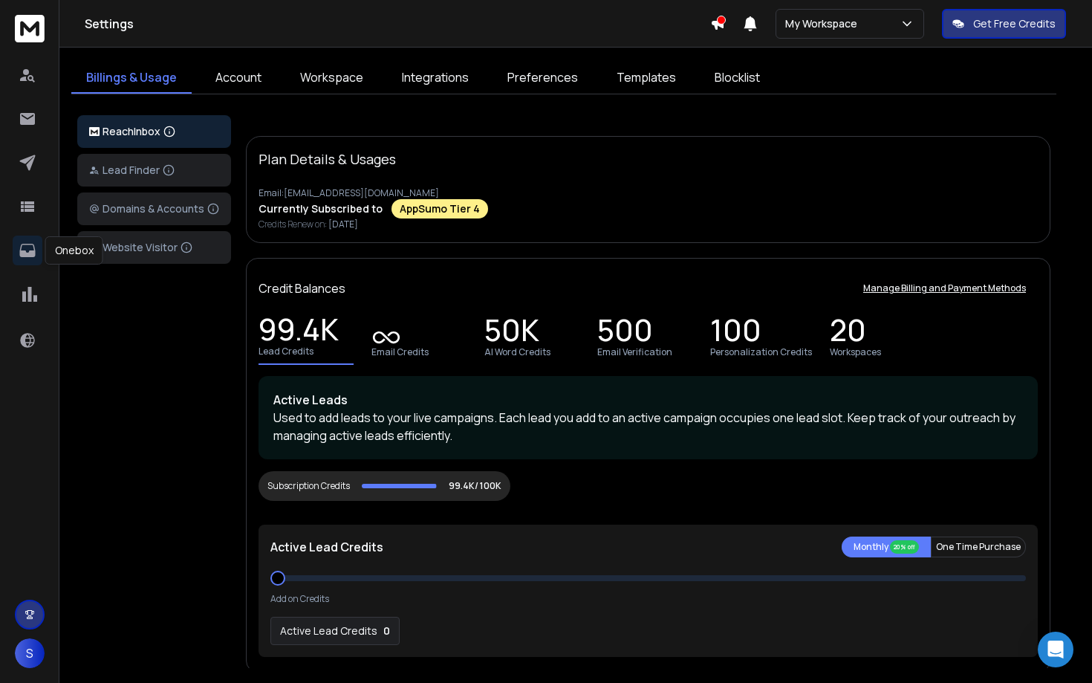
click at [21, 257] on icon at bounding box center [28, 250] width 18 height 18
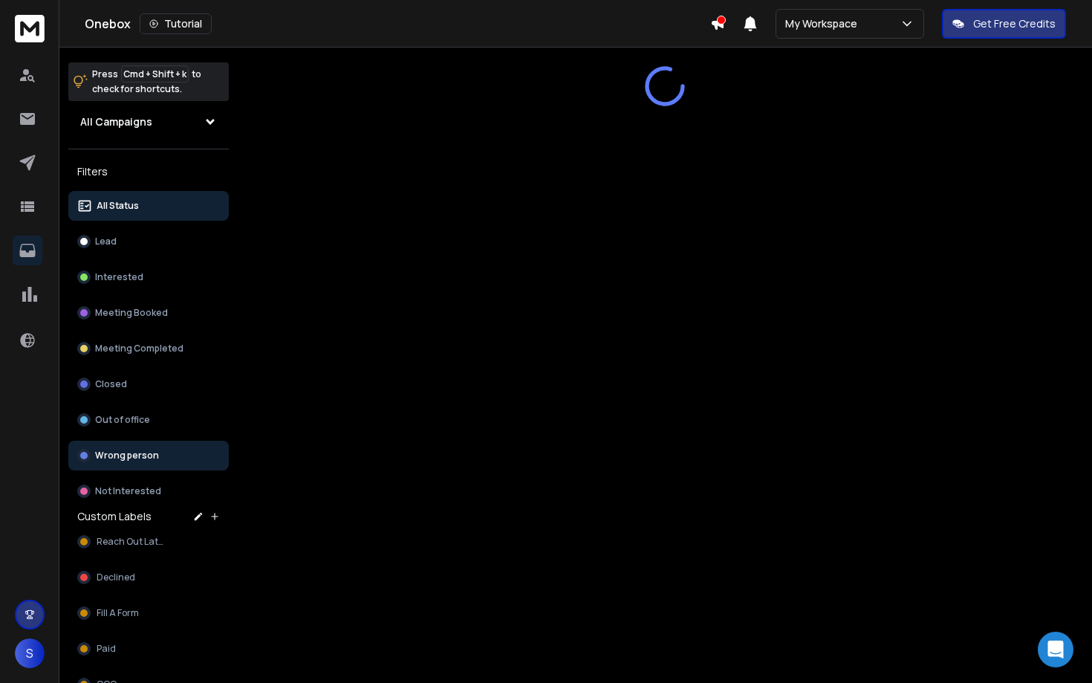
click at [120, 455] on p "Wrong person" at bounding box center [127, 456] width 64 height 12
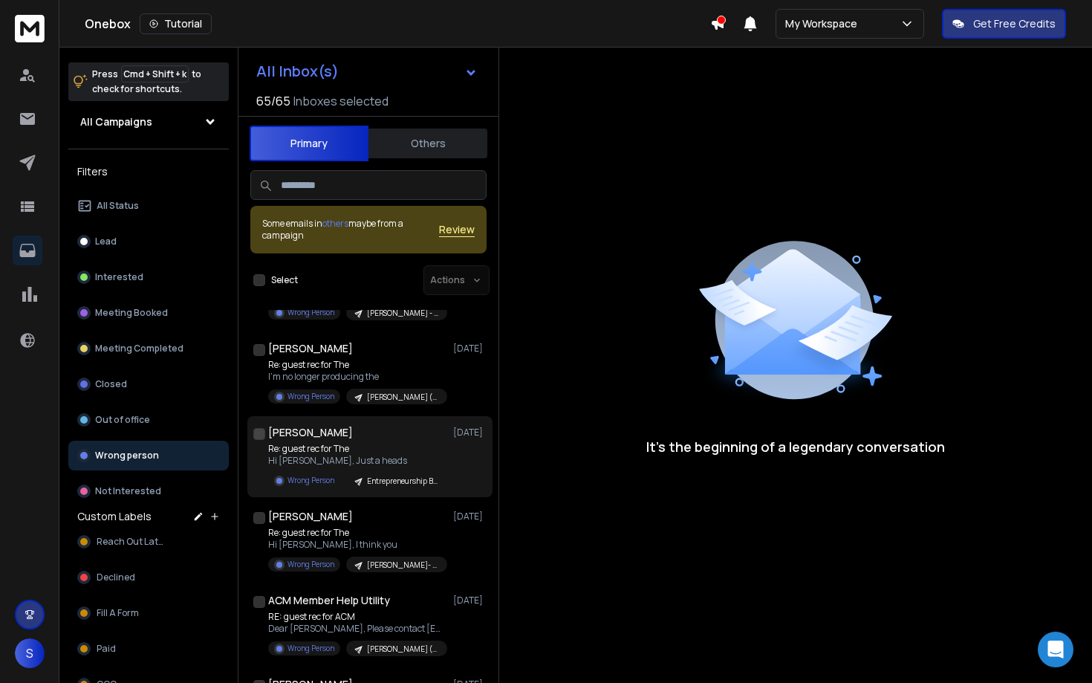
scroll to position [822, 0]
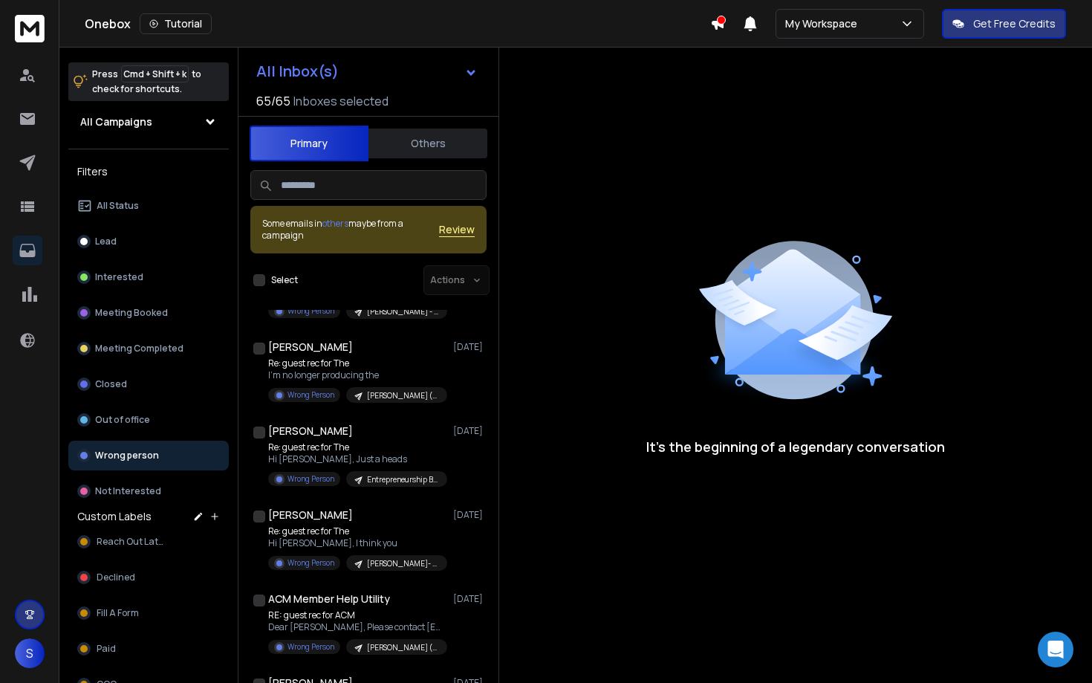
click at [322, 180] on input at bounding box center [368, 185] width 236 height 30
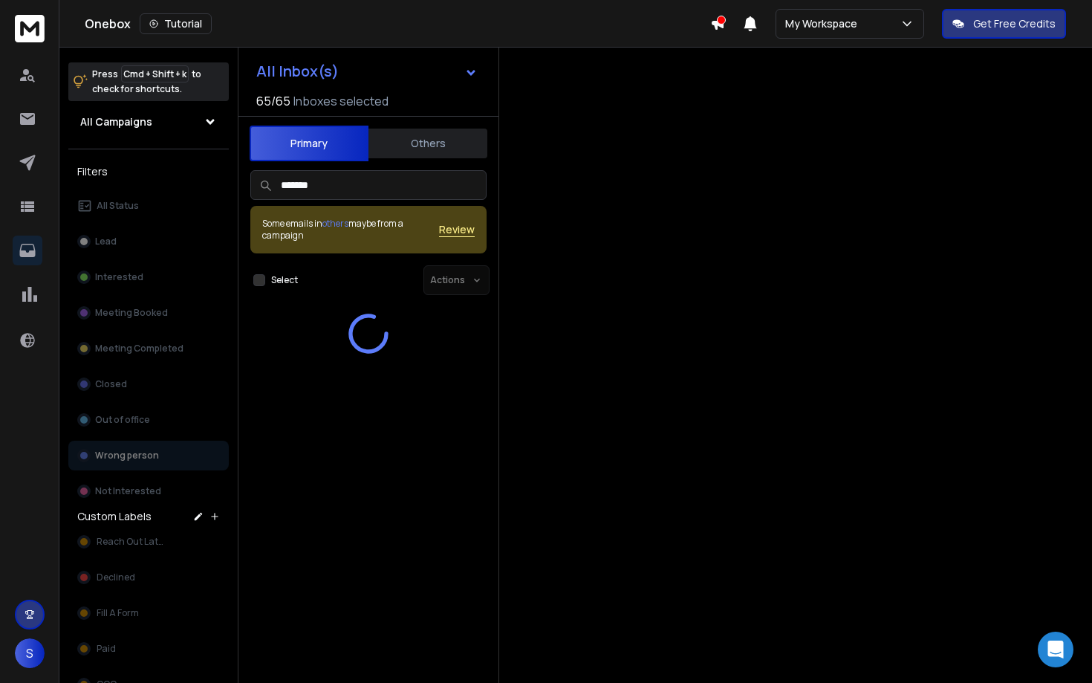
scroll to position [0, 0]
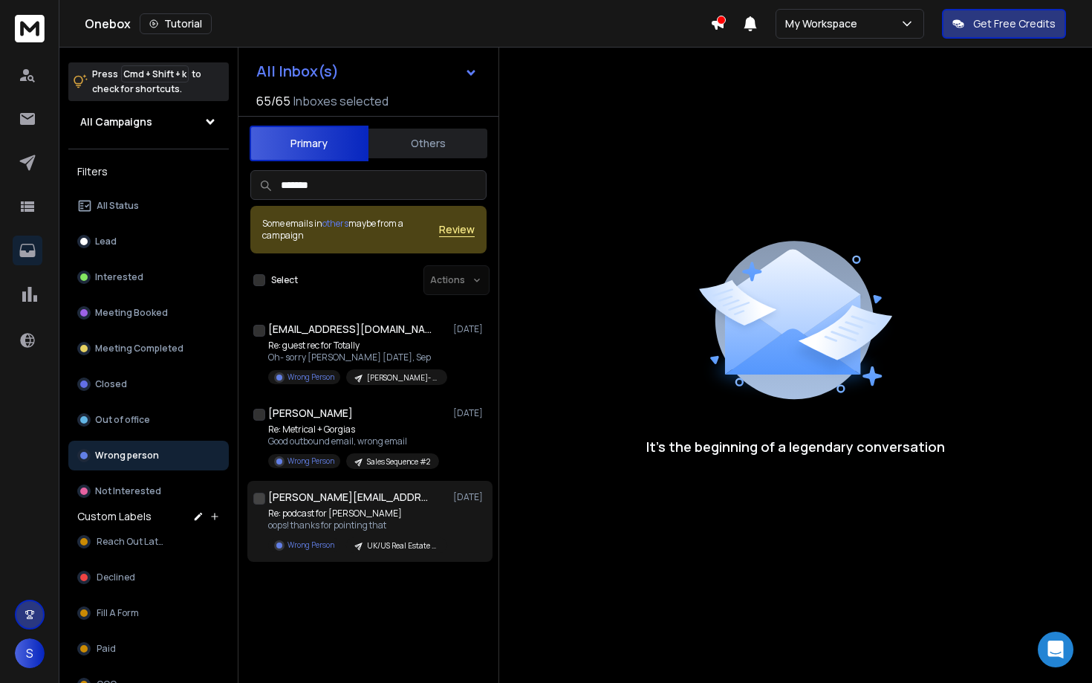
type input "*******"
click at [324, 521] on p "oops! thanks for pointing that" at bounding box center [357, 525] width 178 height 12
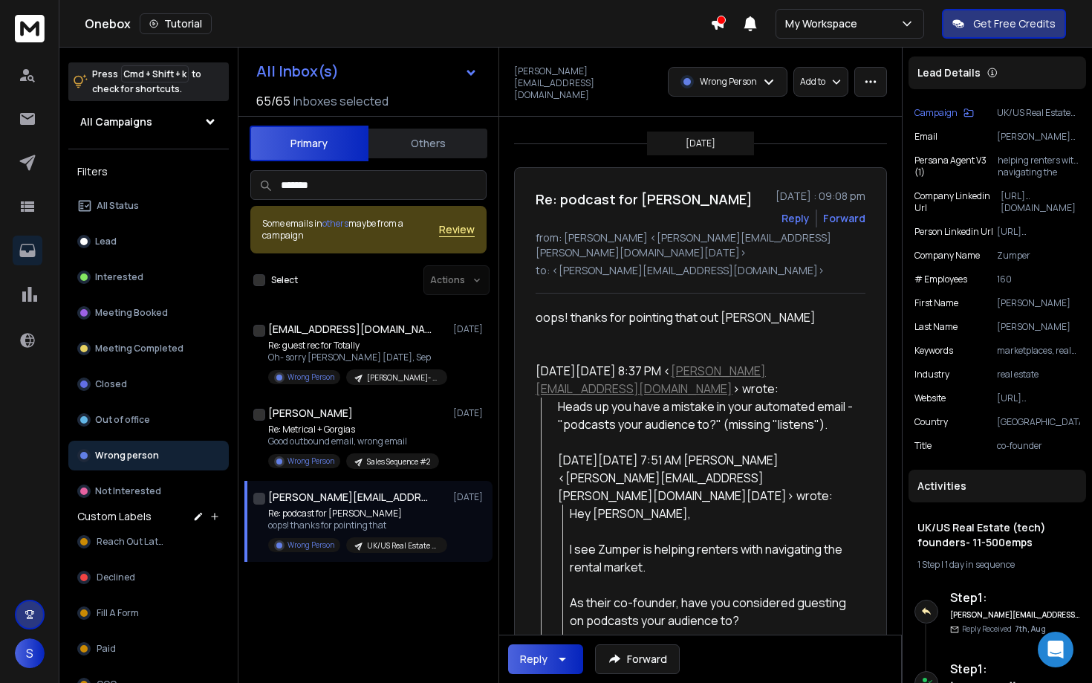
click at [593, 263] on p "to: <russell@zumper.com>" at bounding box center [701, 270] width 330 height 15
click at [598, 263] on p "to: <russell@zumper.com>" at bounding box center [701, 270] width 330 height 15
click at [600, 263] on p "to: <russell@zumper.com>" at bounding box center [701, 270] width 330 height 15
click at [610, 263] on p "to: <russell@zumper.com>" at bounding box center [701, 270] width 330 height 15
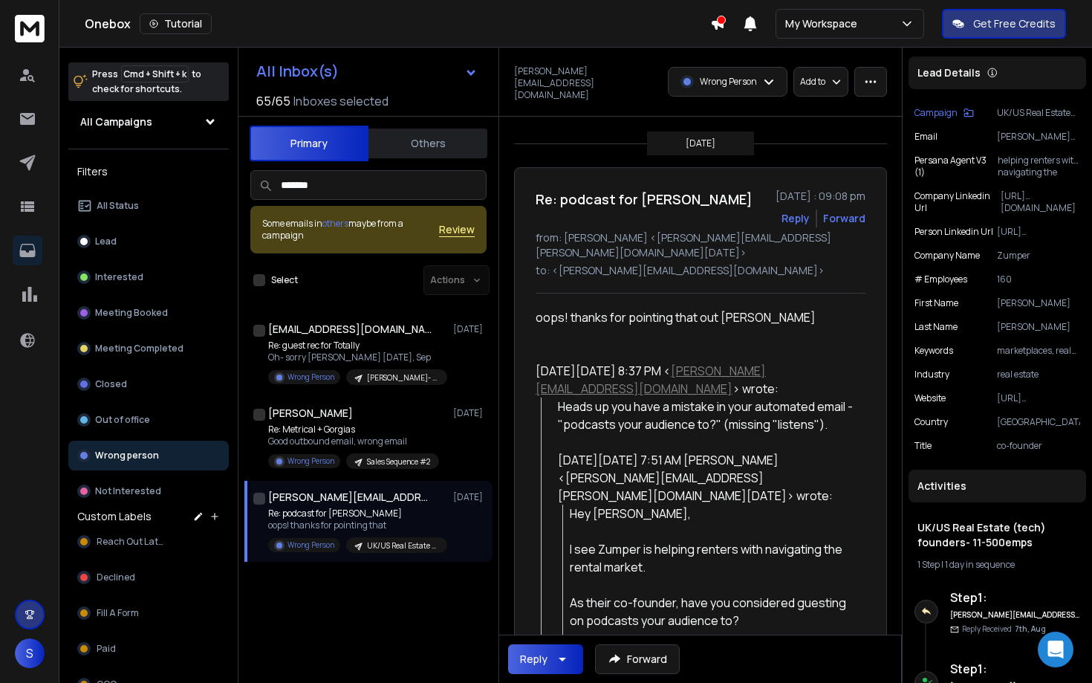
click at [1025, 135] on p "russell@zumper.com" at bounding box center [1038, 137] width 83 height 12
click at [961, 114] on button "Campaign" at bounding box center [944, 113] width 59 height 12
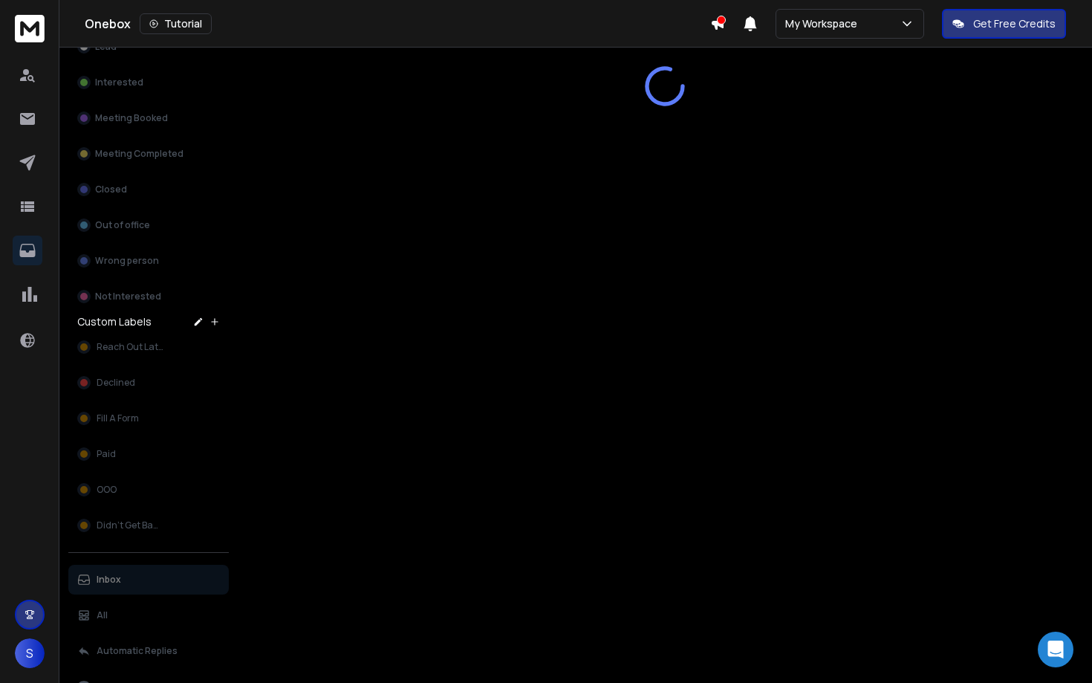
scroll to position [249, 0]
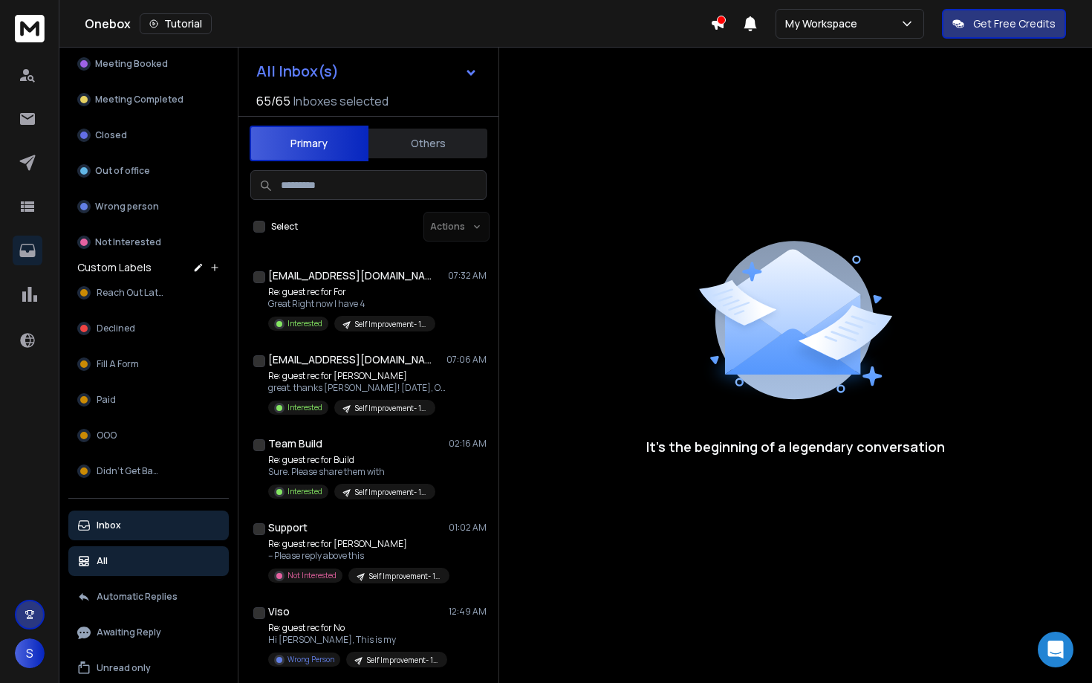
click at [114, 548] on button "All" at bounding box center [148, 561] width 160 height 30
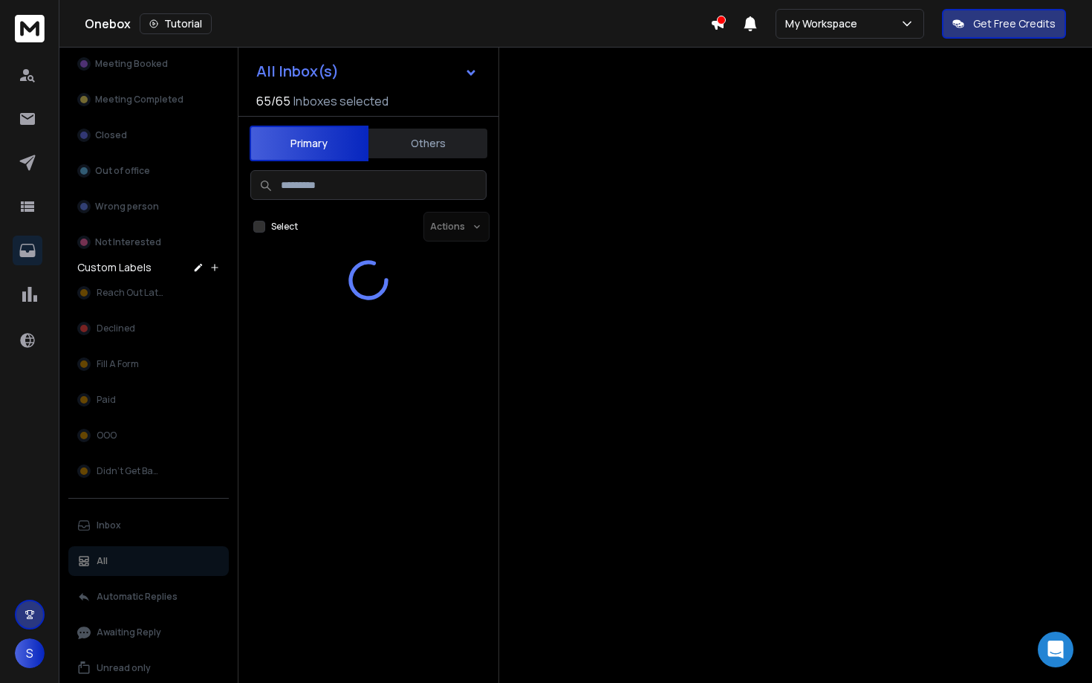
click at [340, 189] on input at bounding box center [368, 185] width 236 height 30
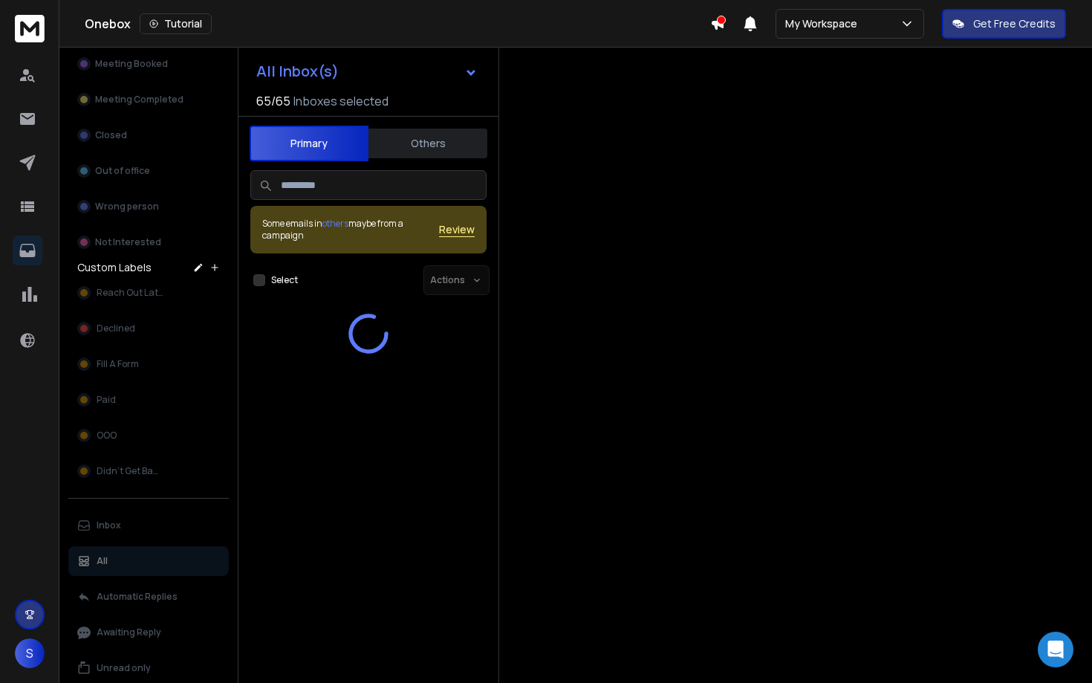
paste input "**********"
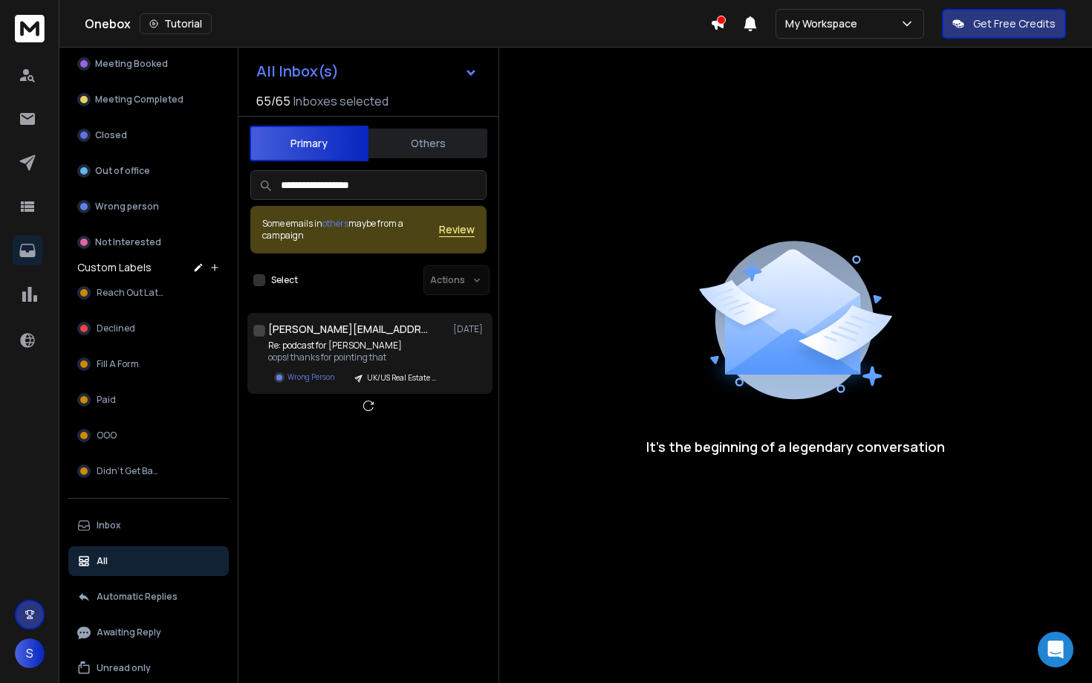
type input "**********"
click at [362, 322] on h1 "russell@zumper.com" at bounding box center [349, 329] width 163 height 15
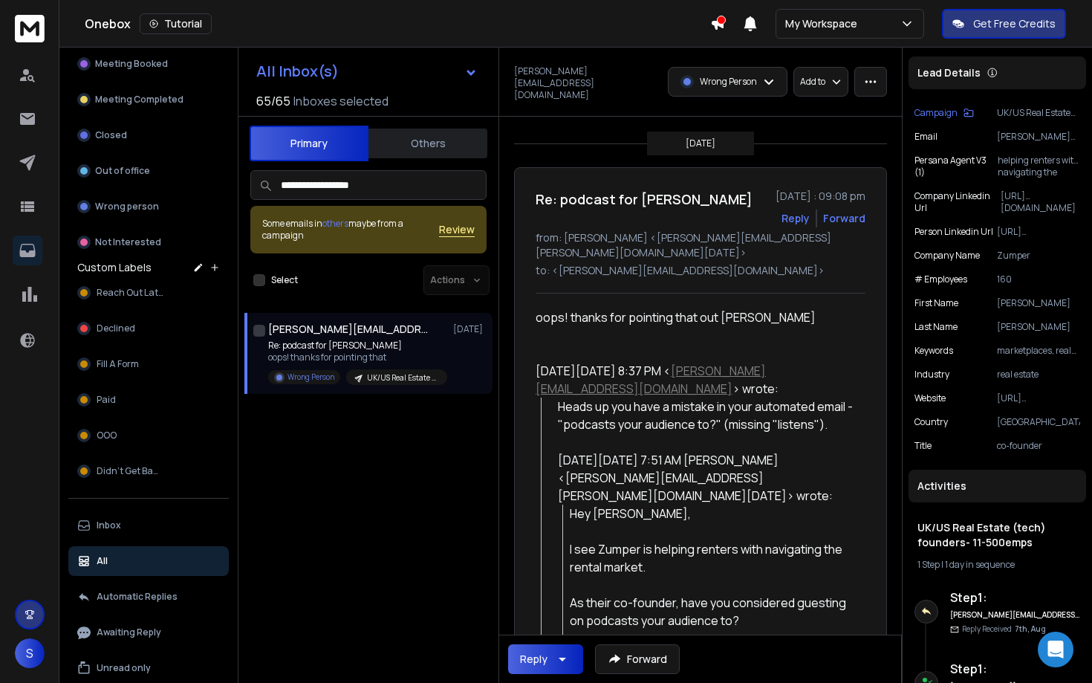
click at [967, 112] on icon at bounding box center [967, 113] width 1 height 3
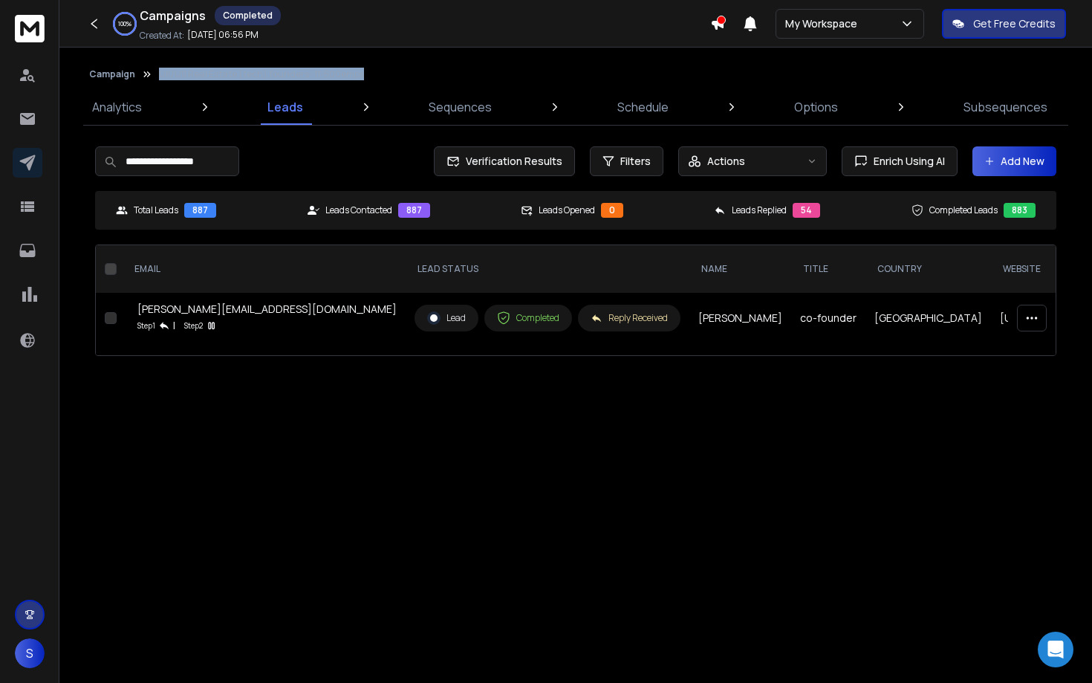
drag, startPoint x: 154, startPoint y: 74, endPoint x: 367, endPoint y: 78, distance: 213.3
click at [367, 78] on div "Campaign UK/US Real Estate (tech) founders- 11-500emps" at bounding box center [575, 74] width 973 height 12
copy p "UK/US Real Estate (tech) founders- 11-500emps"
click at [89, 19] on icon at bounding box center [94, 23] width 13 height 13
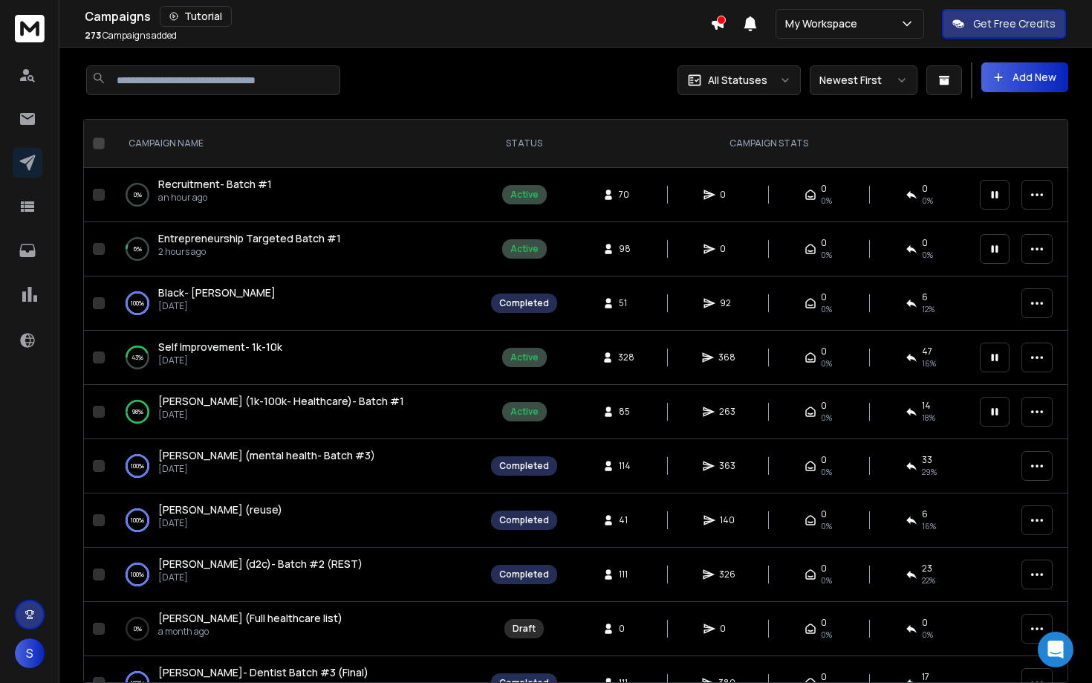
click at [219, 74] on input at bounding box center [213, 80] width 254 height 30
paste input "**********"
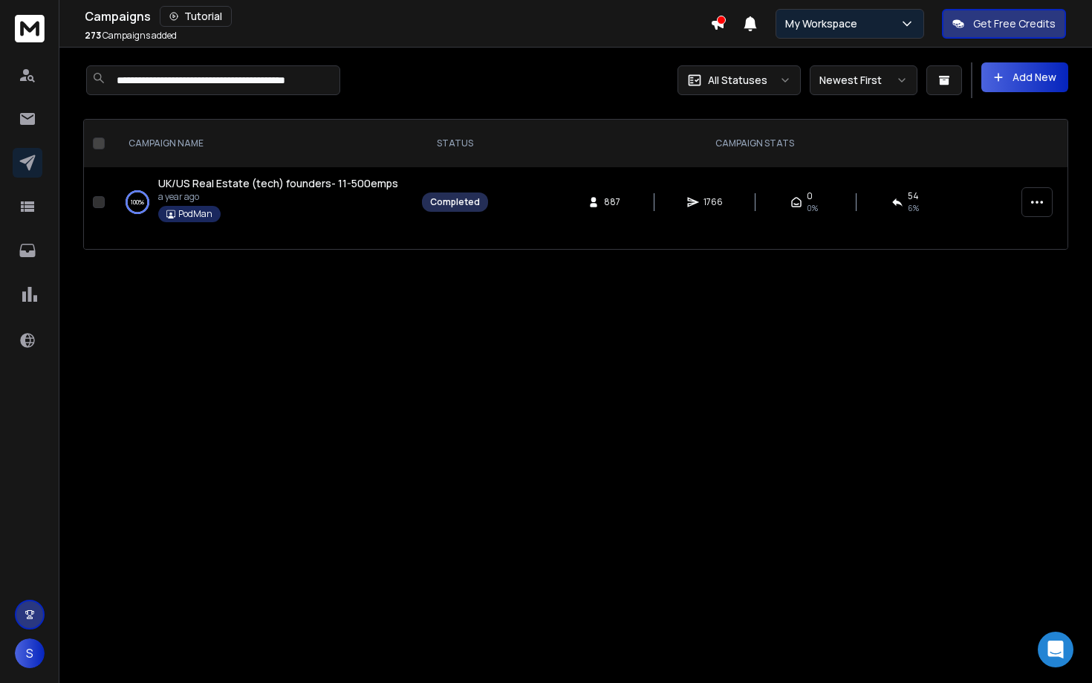
type input "**********"
click at [831, 28] on p "My Workspace" at bounding box center [824, 23] width 78 height 15
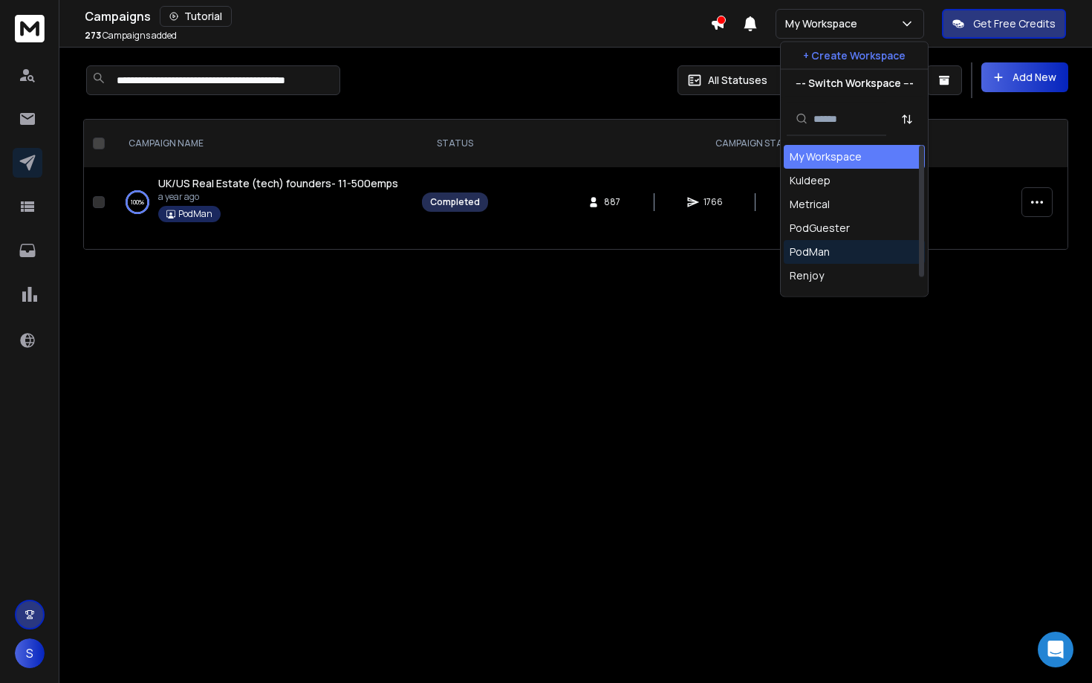
click at [823, 256] on div "PodMan" at bounding box center [810, 251] width 40 height 15
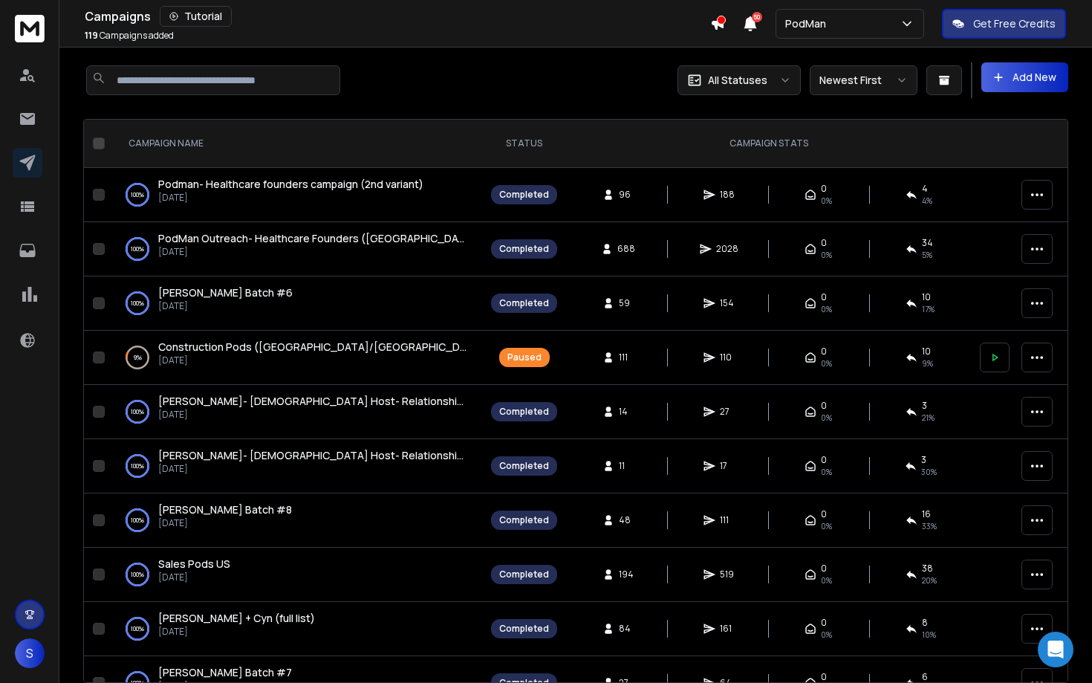
click at [177, 90] on input at bounding box center [213, 80] width 254 height 30
paste input "**********"
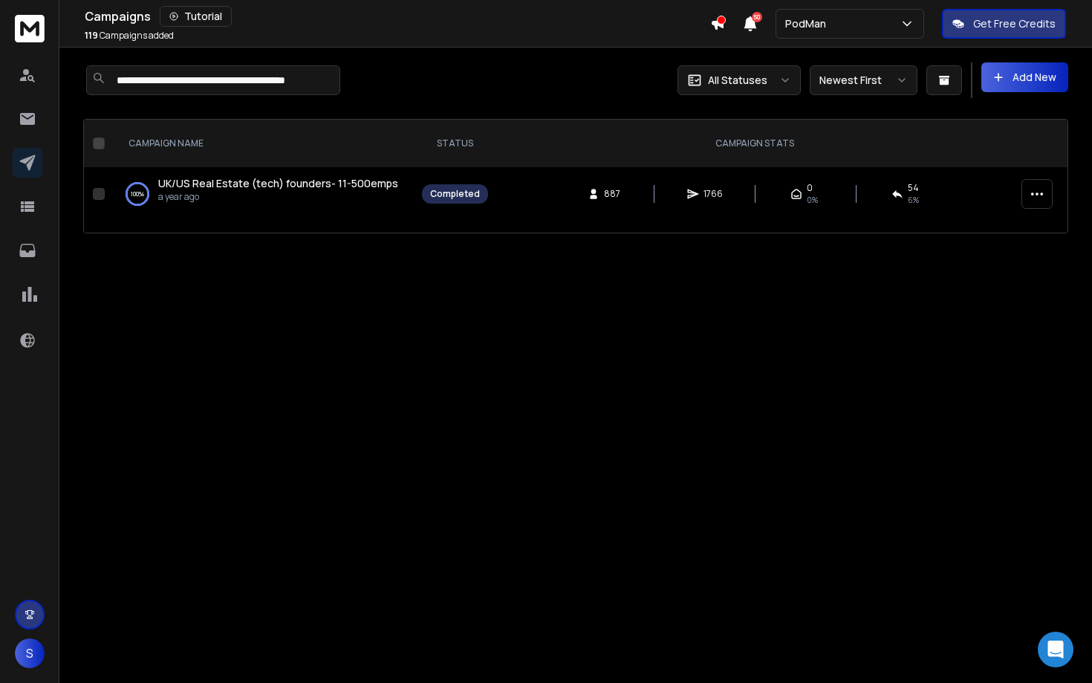
type input "**********"
click at [231, 187] on span "UK/US Real Estate (tech) founders- 11-500emps" at bounding box center [278, 183] width 240 height 14
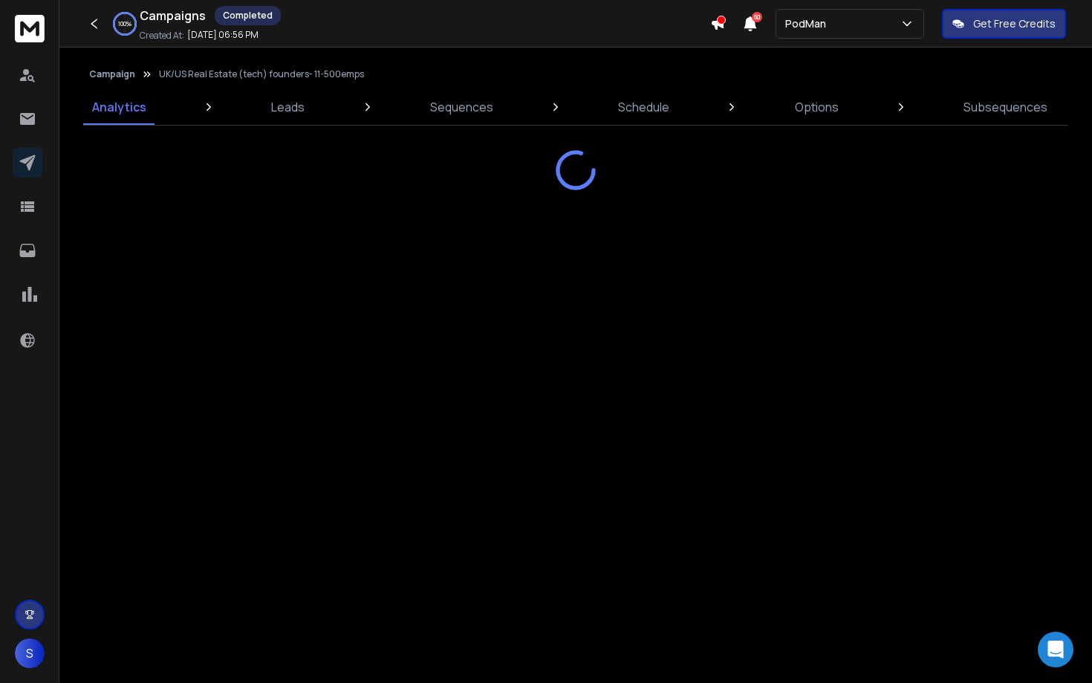
click at [400, 402] on div at bounding box center [575, 487] width 973 height 683
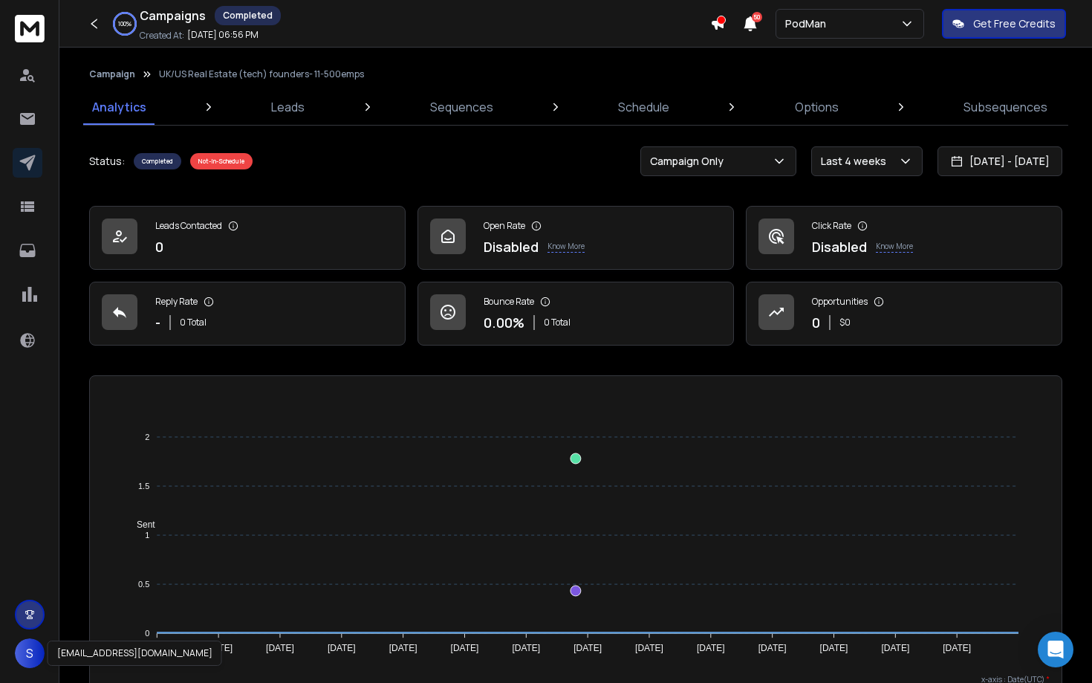
click at [19, 641] on button "S" at bounding box center [30, 653] width 30 height 30
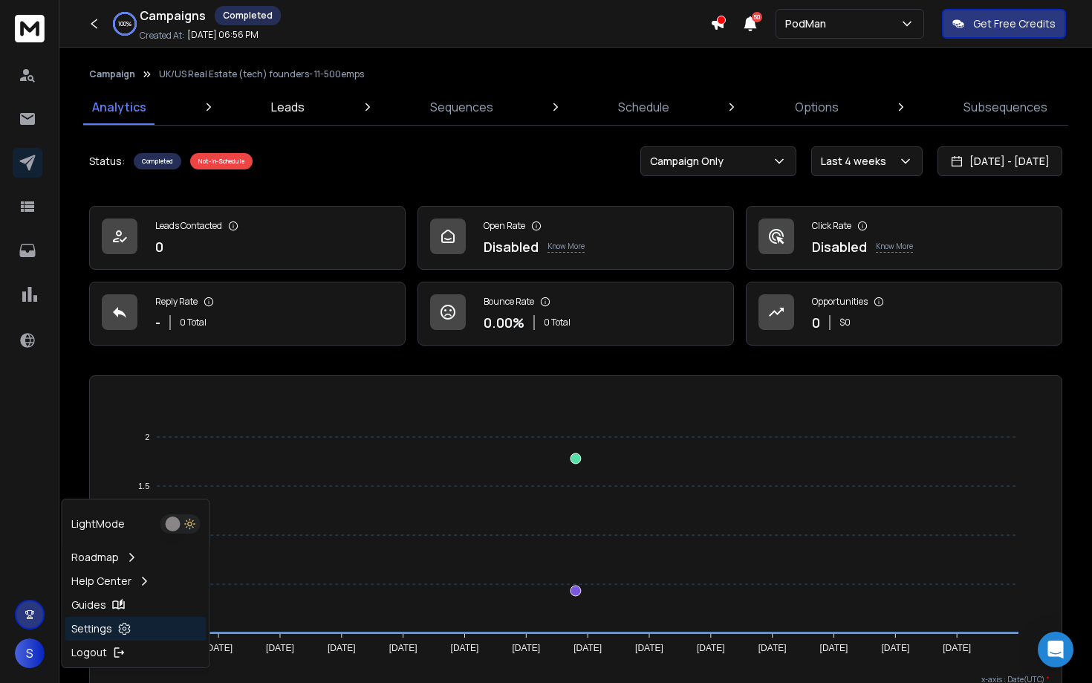
click at [283, 89] on link "Leads" at bounding box center [287, 107] width 51 height 36
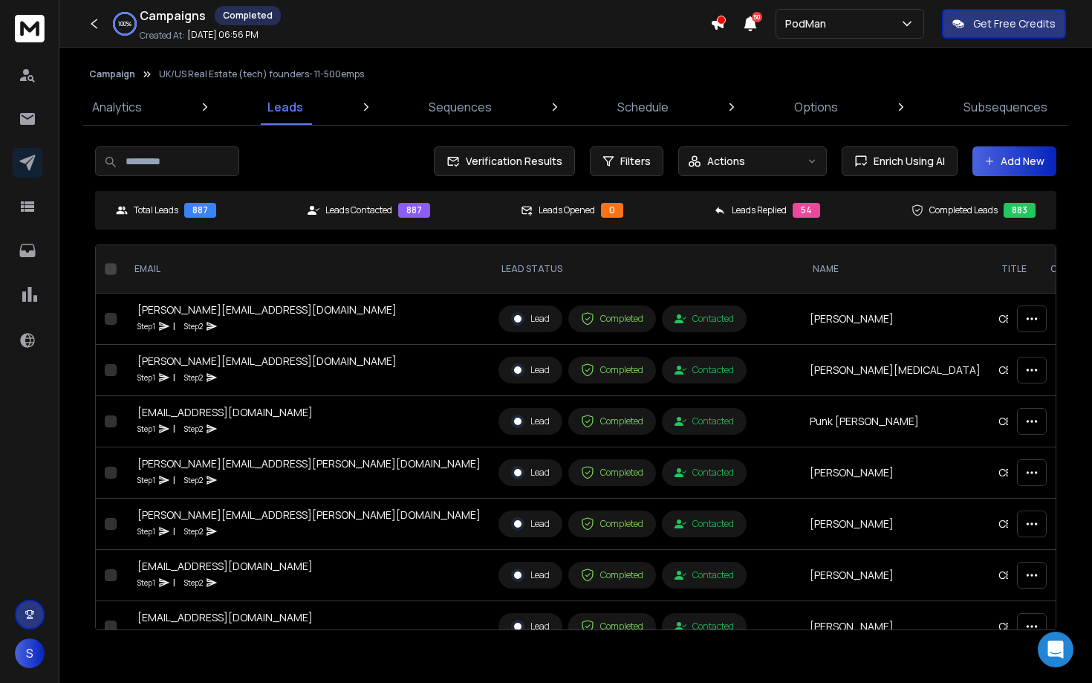
click at [167, 174] on input at bounding box center [167, 161] width 144 height 30
paste input "**********"
type input "**********"
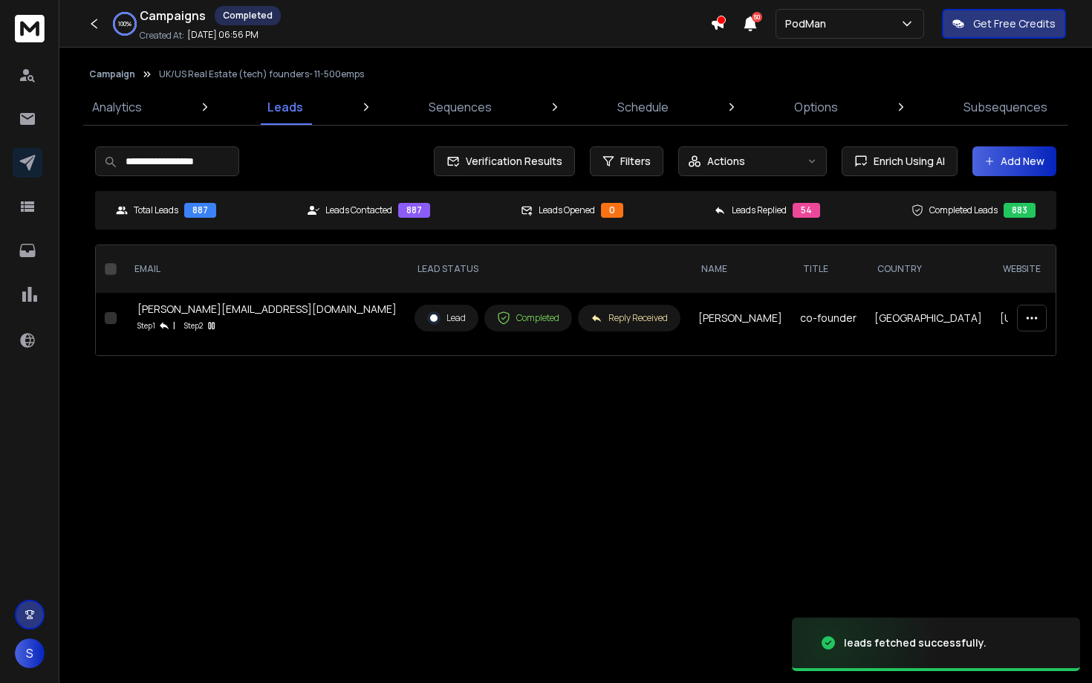
click at [578, 325] on div "Reply Received" at bounding box center [629, 318] width 103 height 27
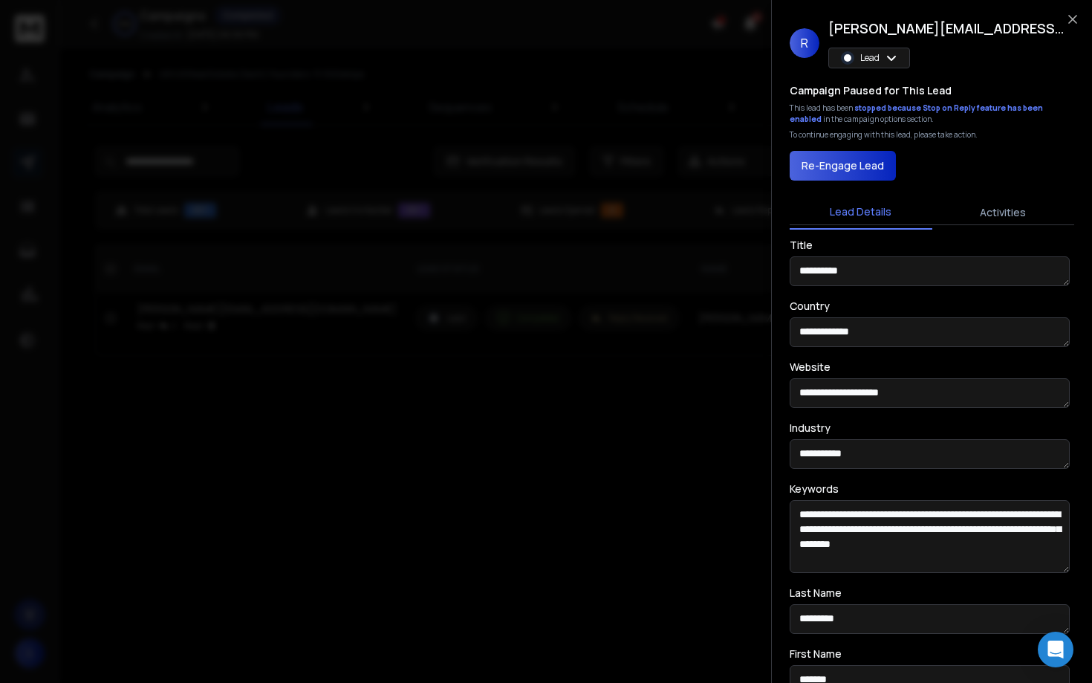
click at [666, 258] on div at bounding box center [546, 341] width 1092 height 683
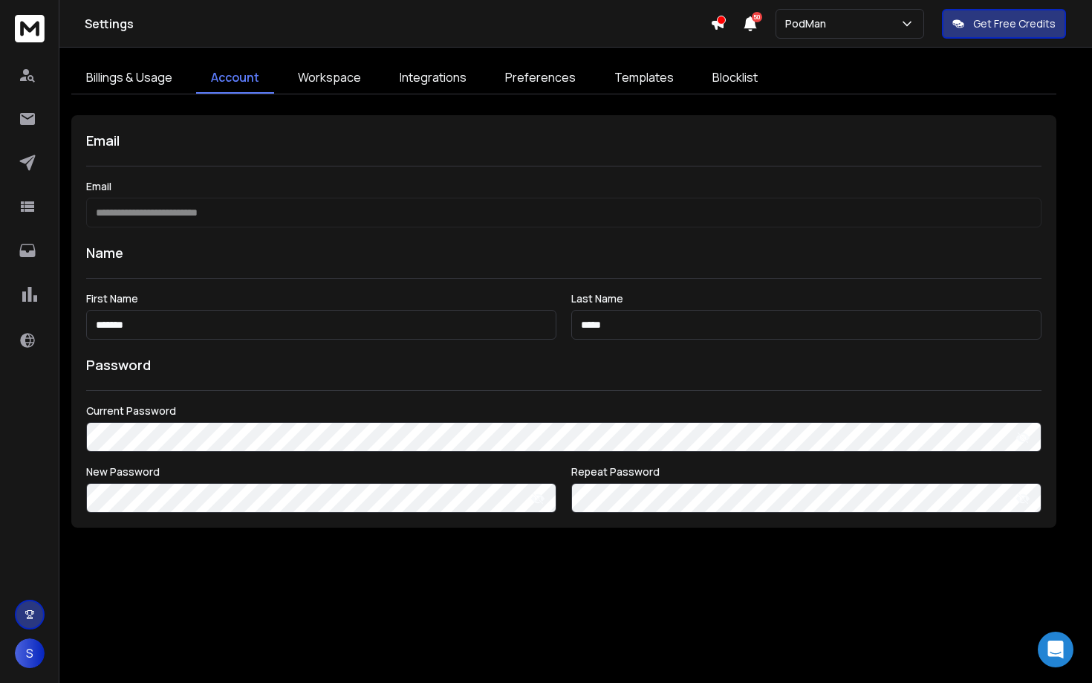
click at [548, 84] on link "Preferences" at bounding box center [540, 77] width 100 height 31
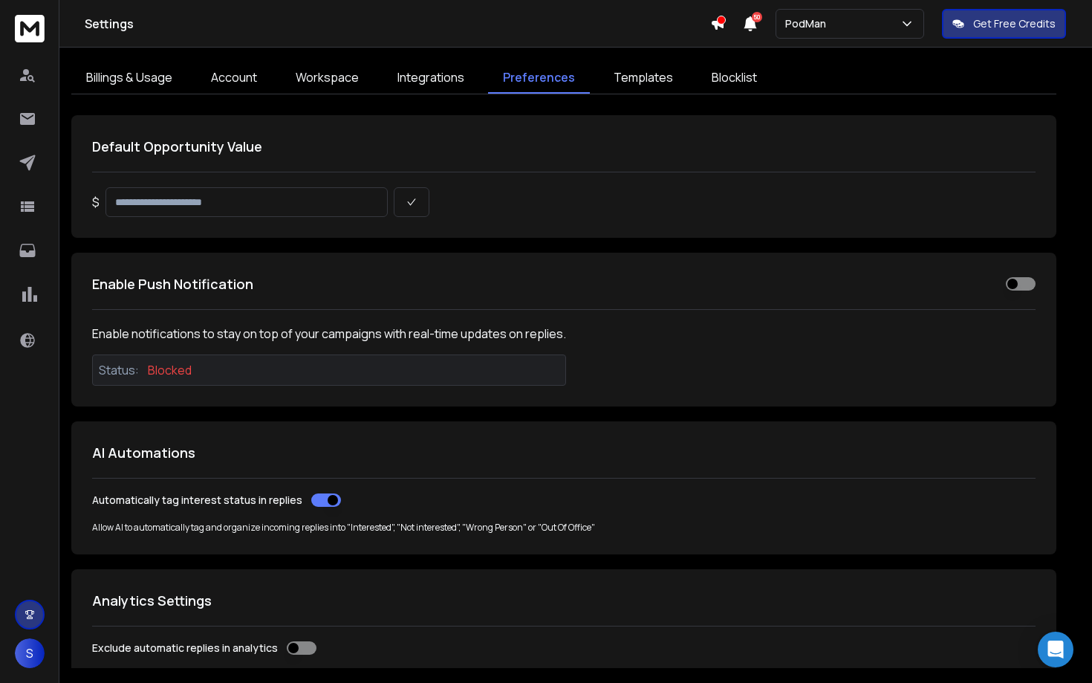
click at [710, 77] on link "Blocklist" at bounding box center [734, 77] width 75 height 31
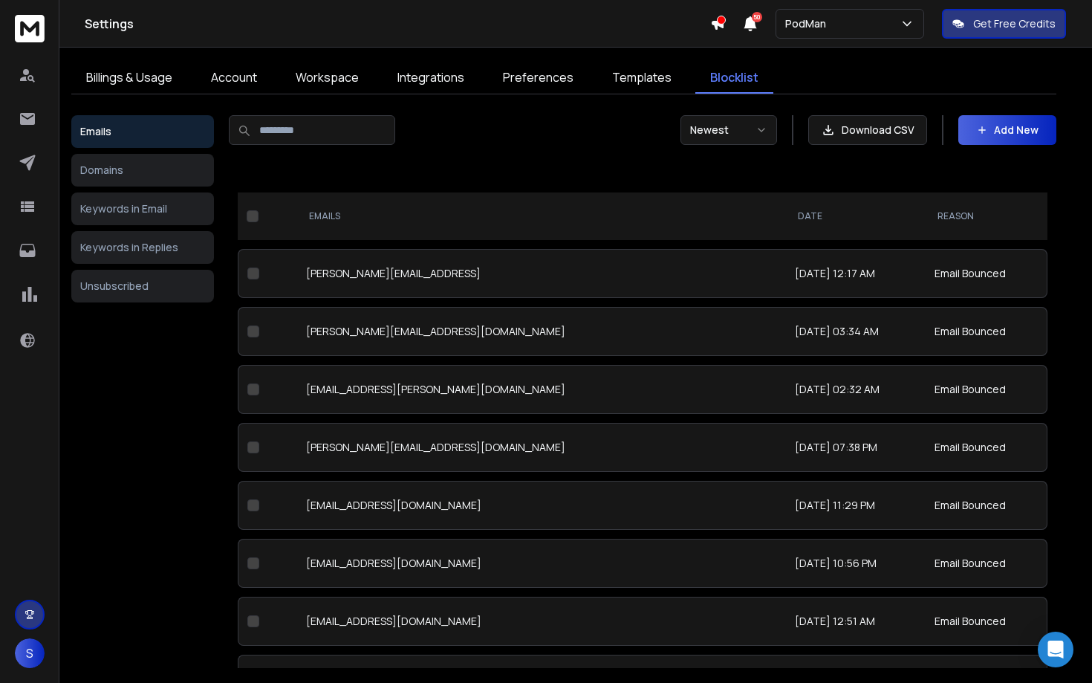
click at [279, 137] on input at bounding box center [312, 130] width 166 height 30
paste input "**********"
type input "**********"
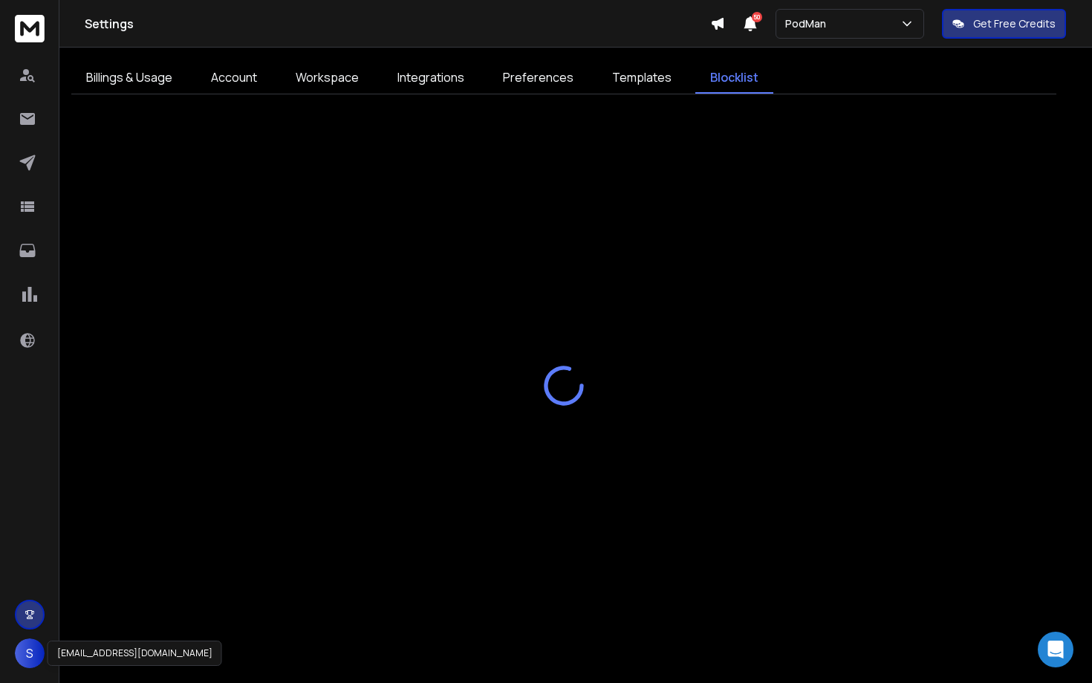
click at [34, 661] on span "S" at bounding box center [30, 653] width 30 height 30
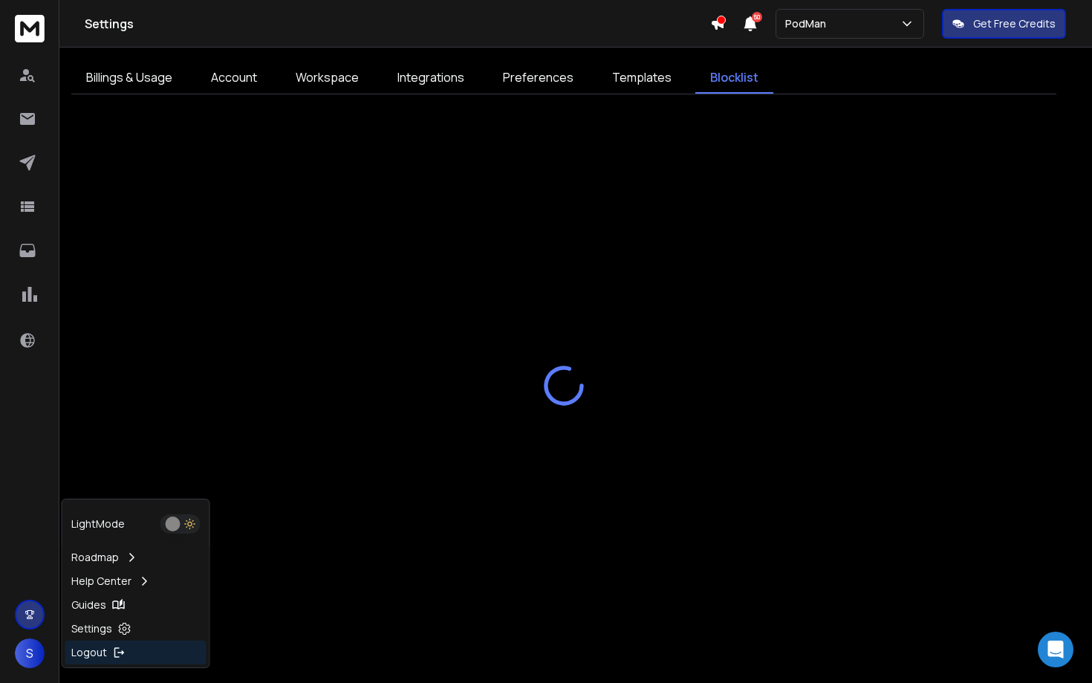
click at [101, 654] on p "Logout" at bounding box center [89, 652] width 36 height 15
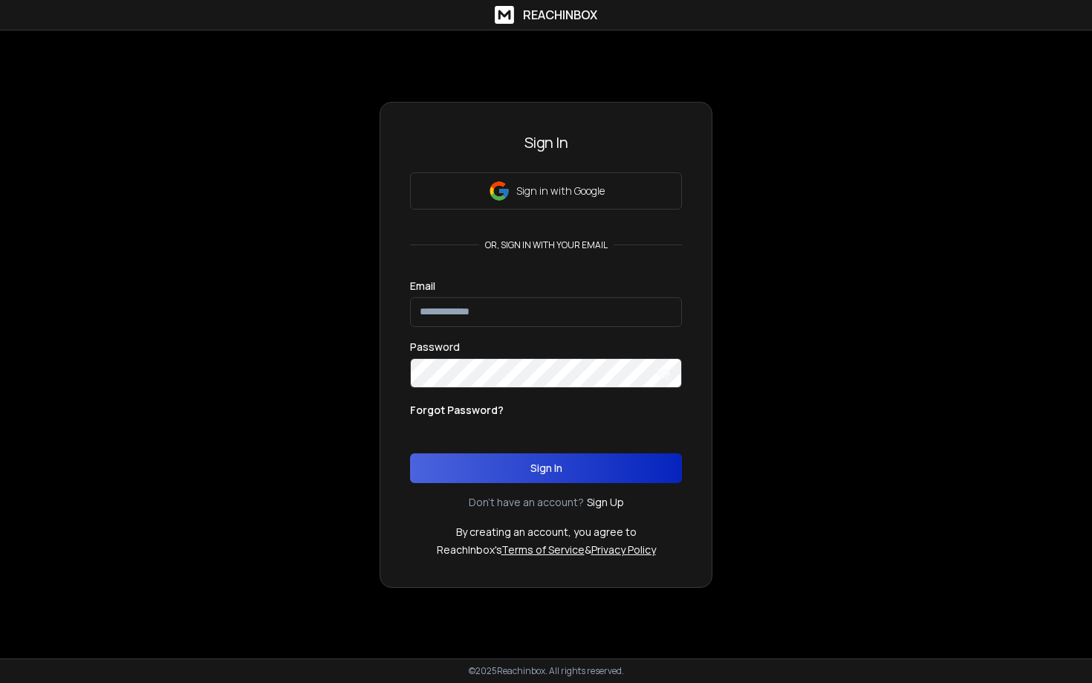
type input "**********"
click at [551, 474] on button "Sign In" at bounding box center [546, 468] width 272 height 30
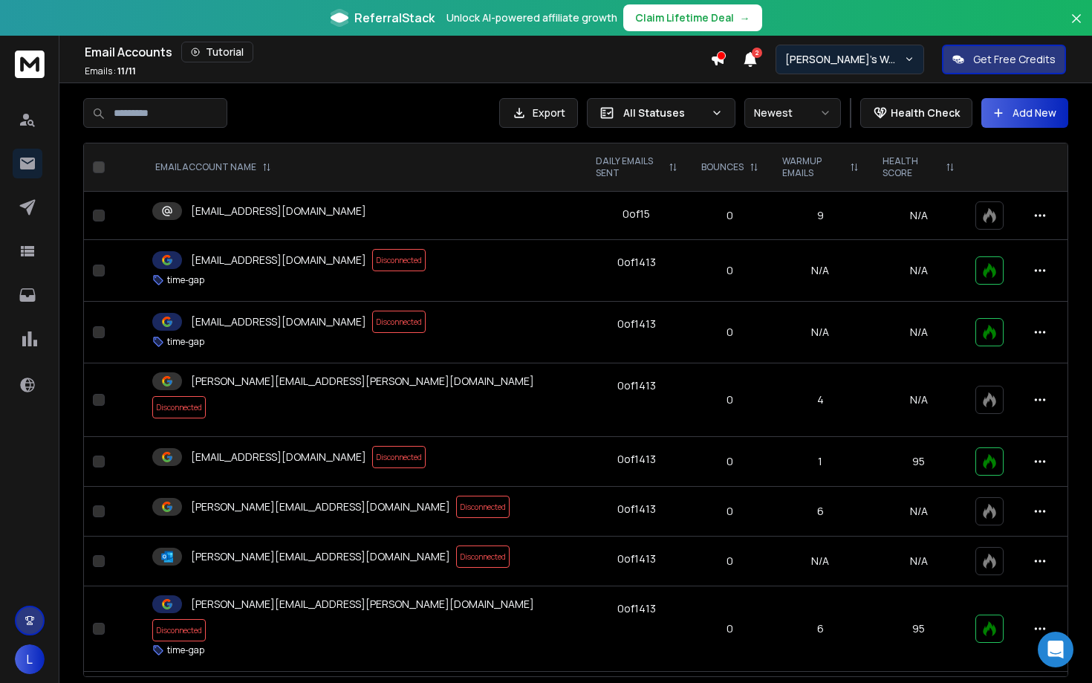
click at [820, 62] on p "Mitrajit's Workspaces" at bounding box center [844, 59] width 119 height 15
click at [843, 68] on button "Mitrajit's Workspaces" at bounding box center [850, 60] width 149 height 30
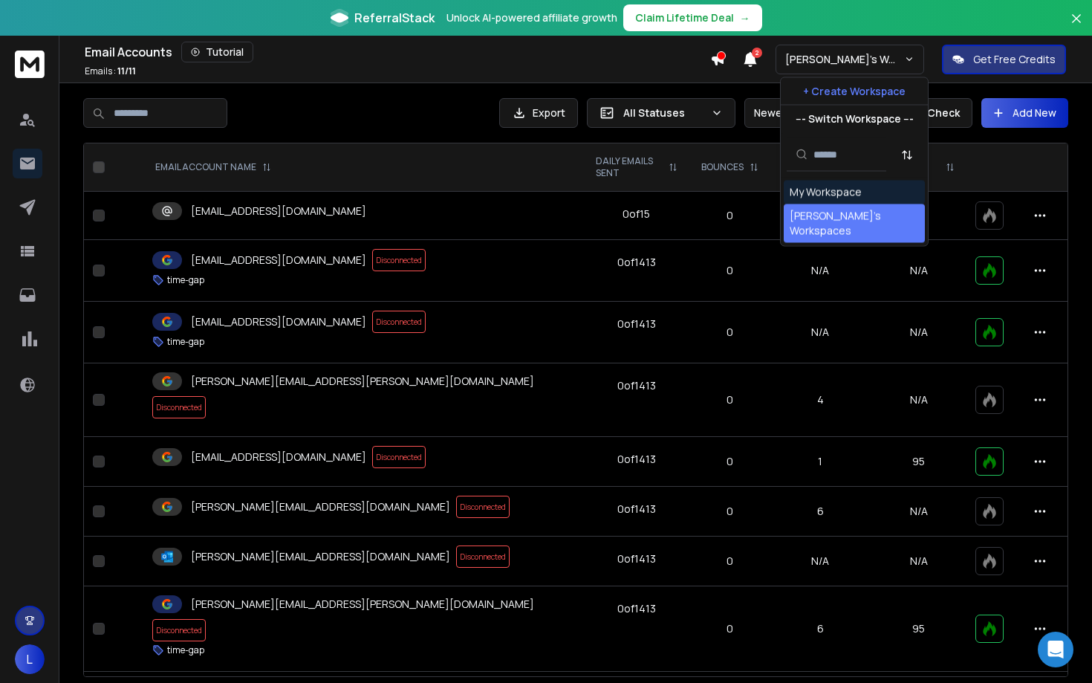
click at [822, 195] on div "My Workspace" at bounding box center [826, 192] width 72 height 15
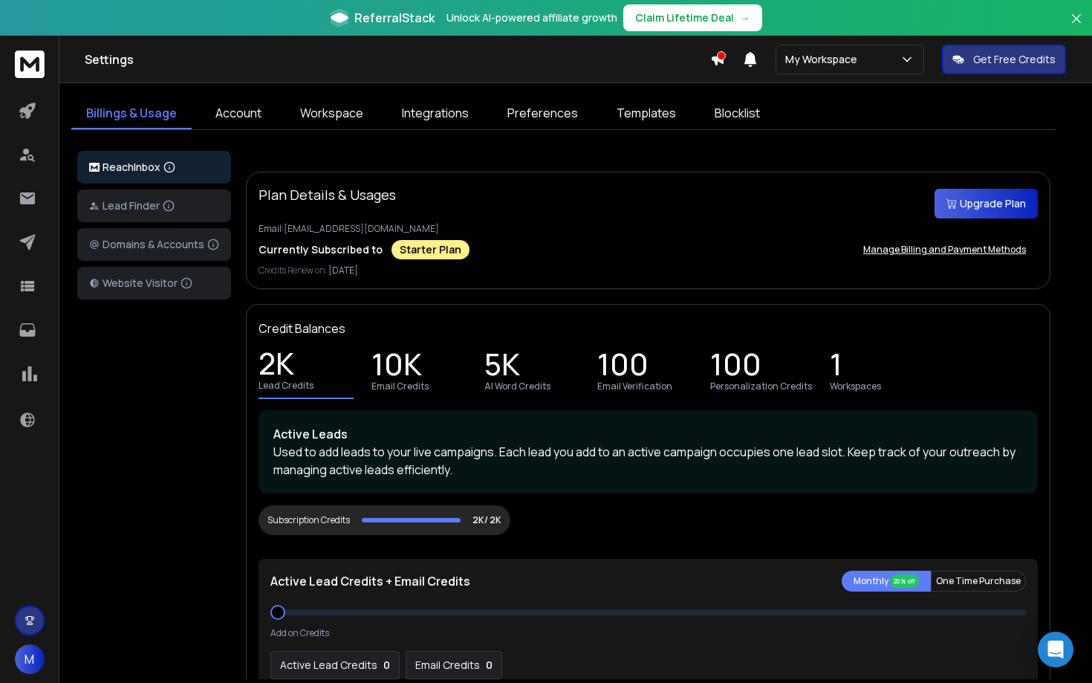
click at [1074, 18] on icon "Close banner" at bounding box center [1076, 18] width 13 height 13
